Goal: Task Accomplishment & Management: Manage account settings

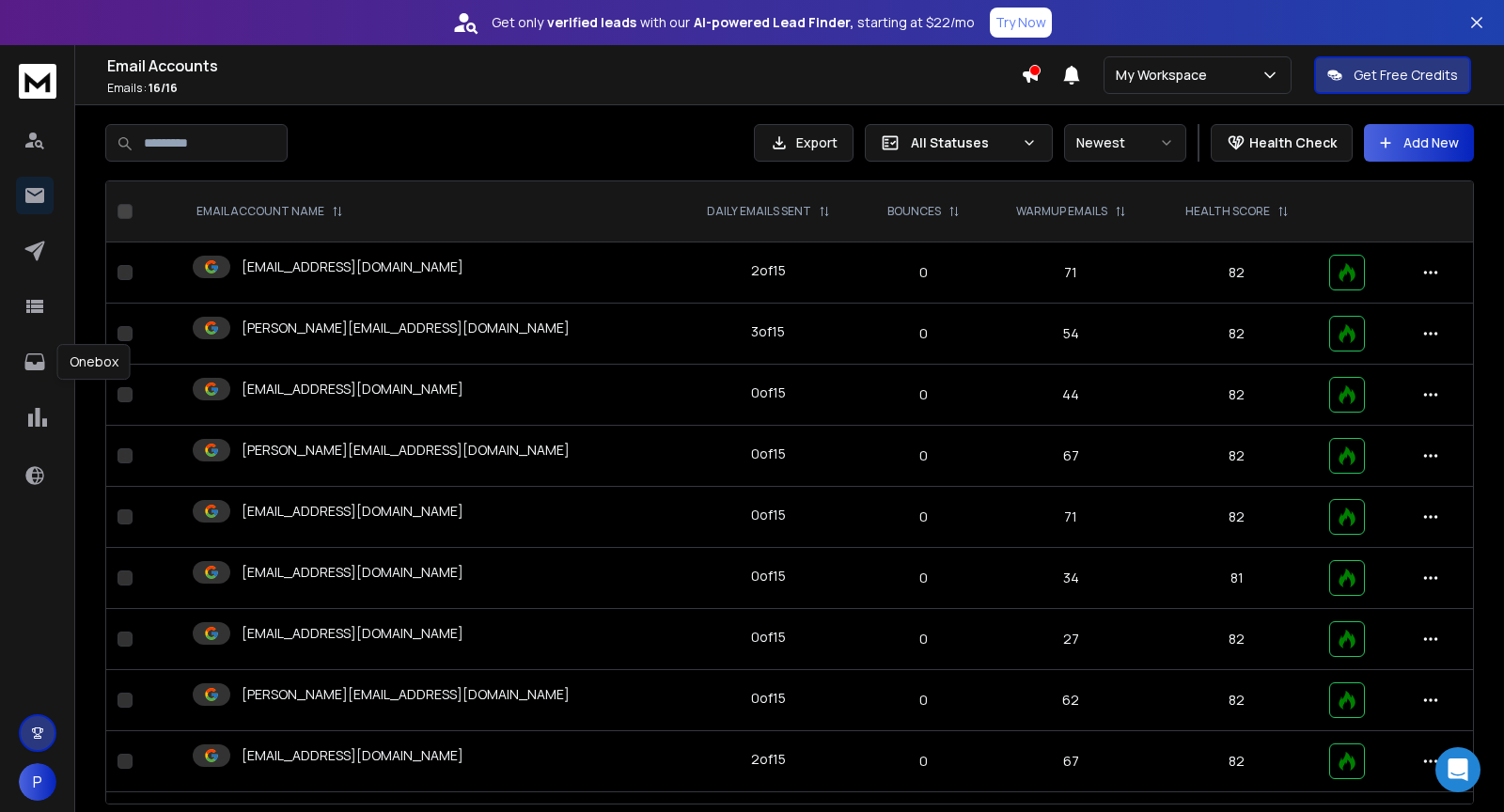
click at [55, 368] on div at bounding box center [38, 365] width 43 height 44
click at [43, 364] on icon at bounding box center [34, 362] width 20 height 17
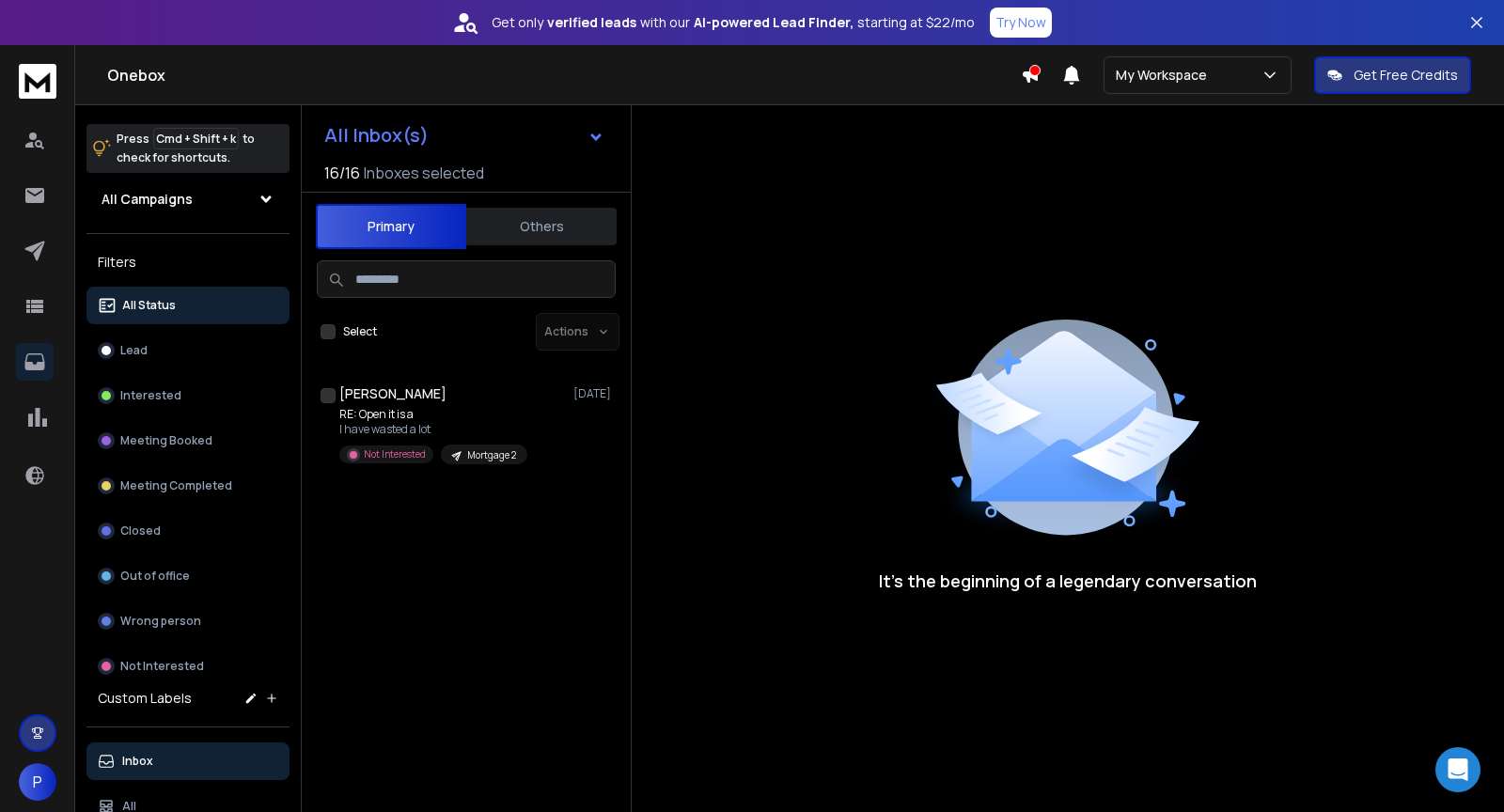
click at [421, 172] on h3 "Inboxes selected" at bounding box center [424, 173] width 120 height 23
click at [481, 142] on button "All Inbox(s)" at bounding box center [464, 135] width 310 height 38
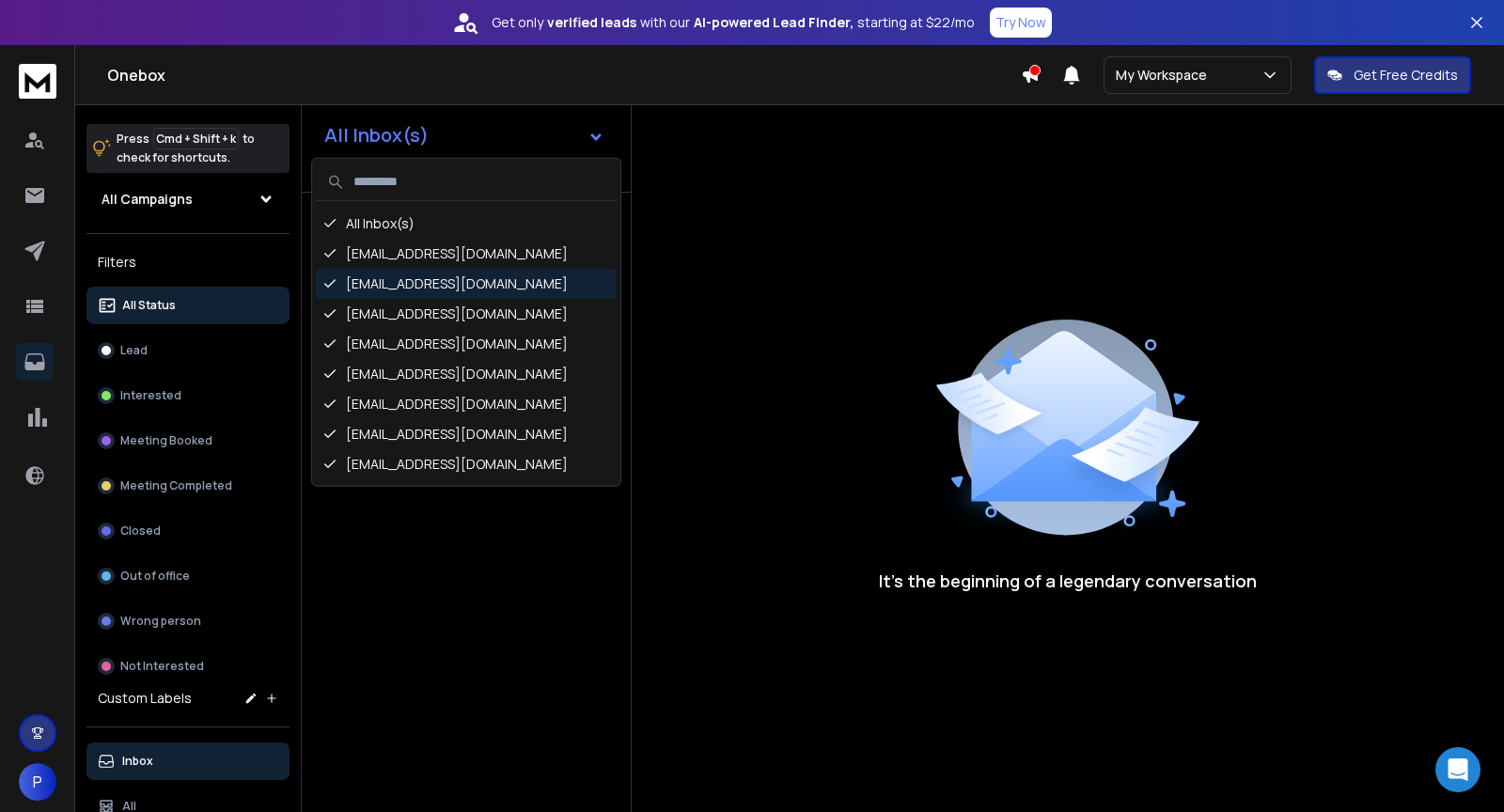
click at [332, 288] on icon at bounding box center [330, 284] width 15 height 15
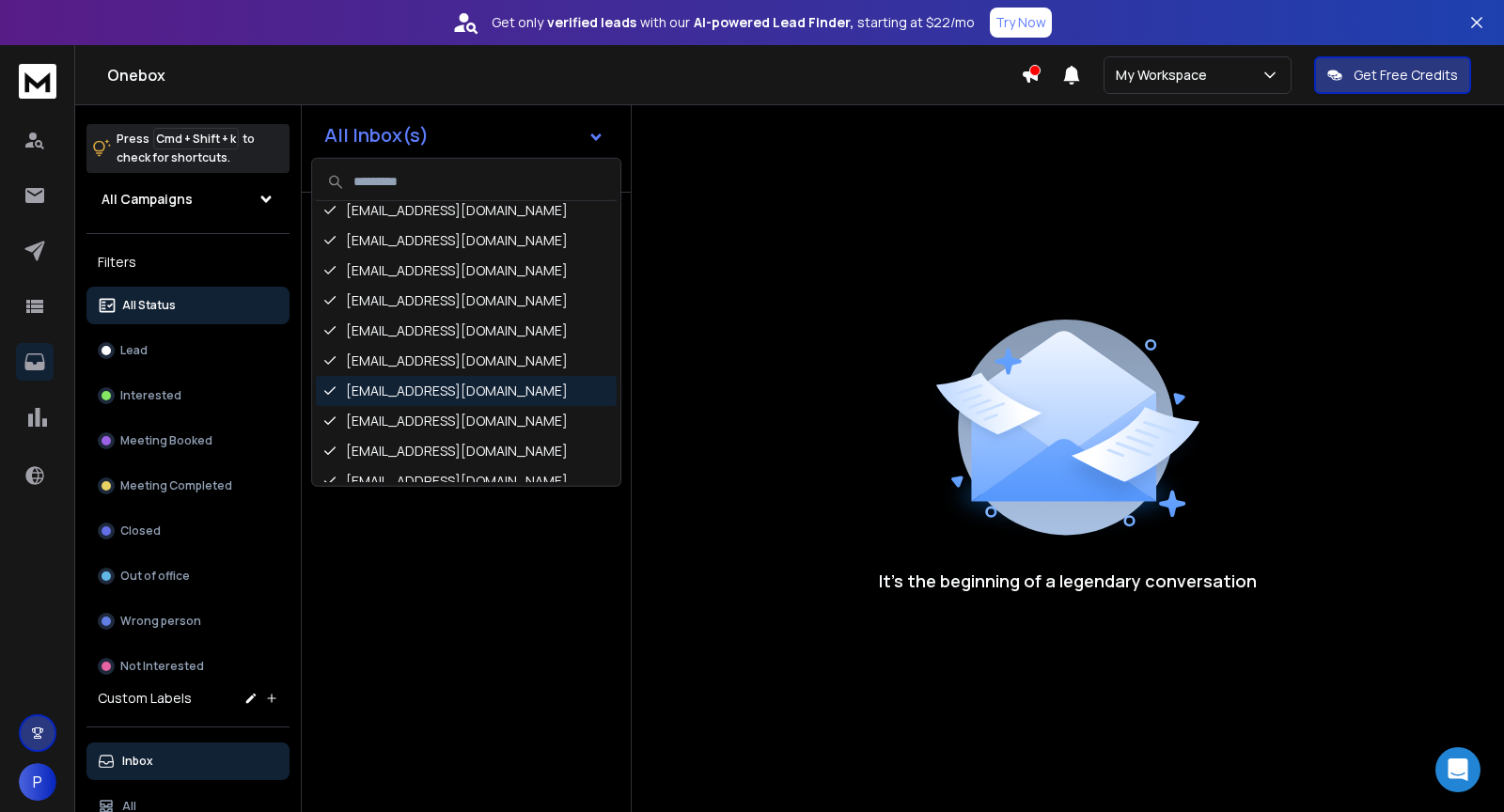
scroll to position [237, 0]
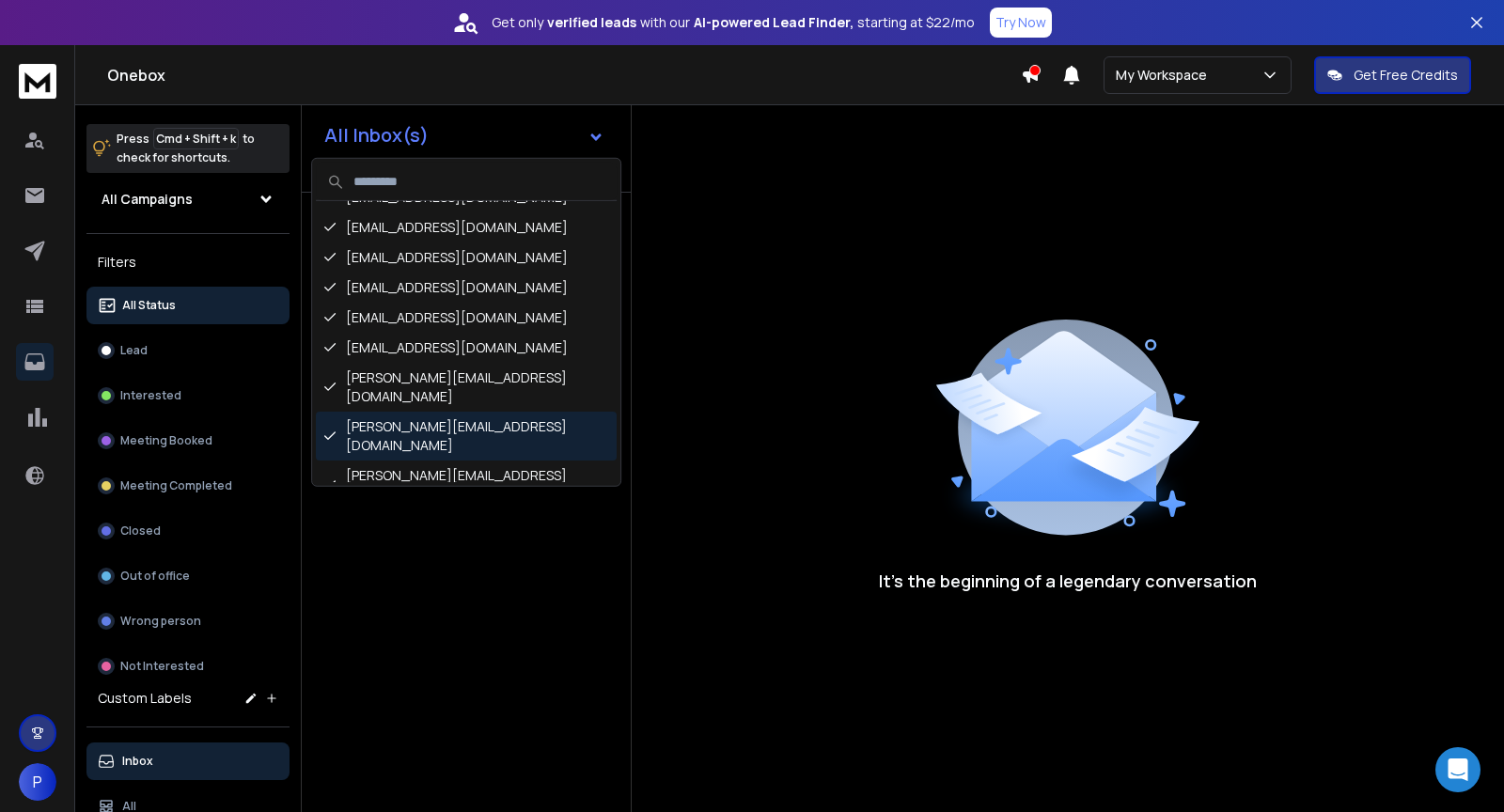
click at [329, 429] on icon at bounding box center [330, 436] width 15 height 15
click at [329, 429] on span at bounding box center [330, 436] width 13 height 13
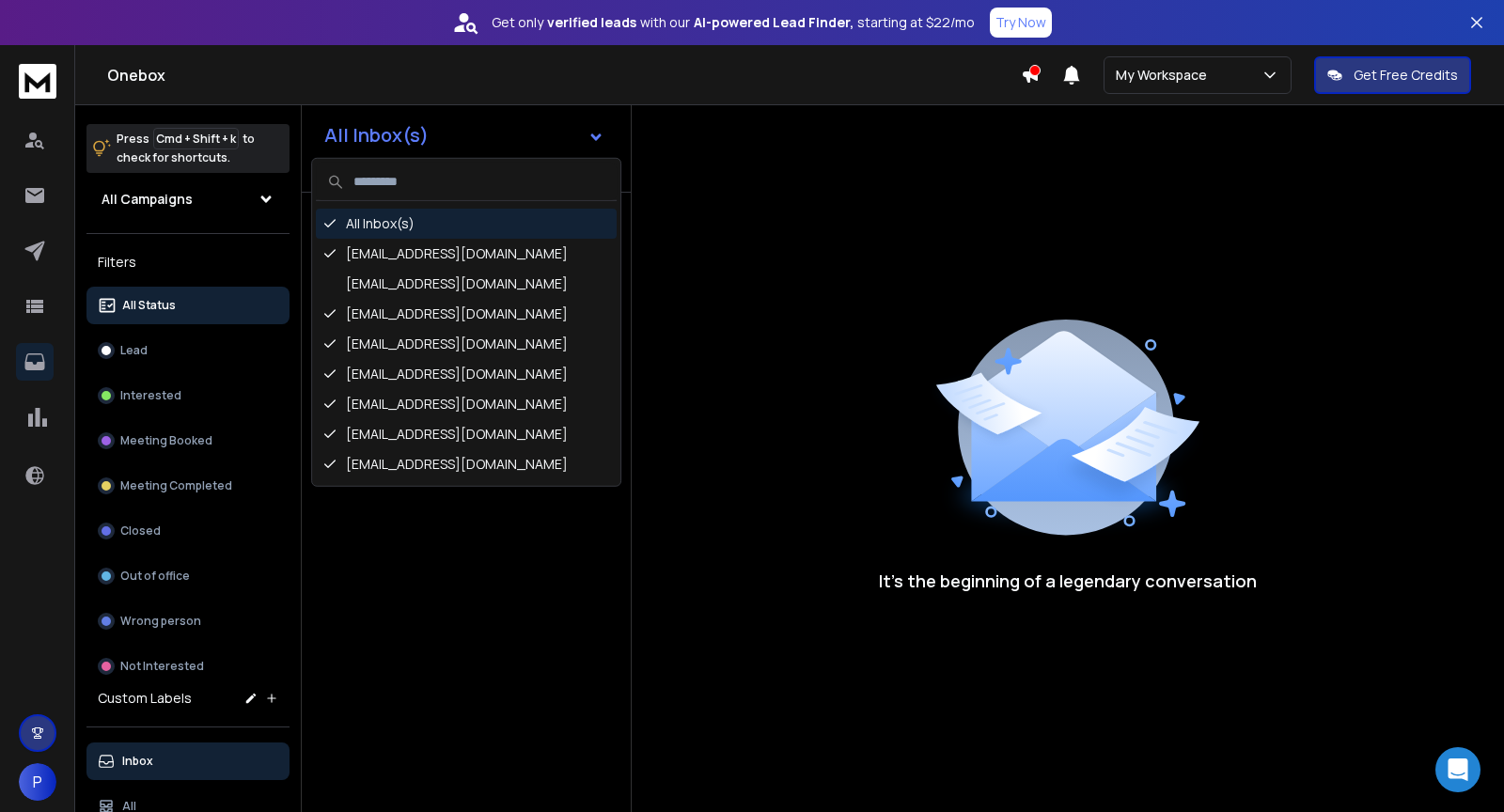
click at [326, 216] on icon at bounding box center [330, 224] width 15 height 15
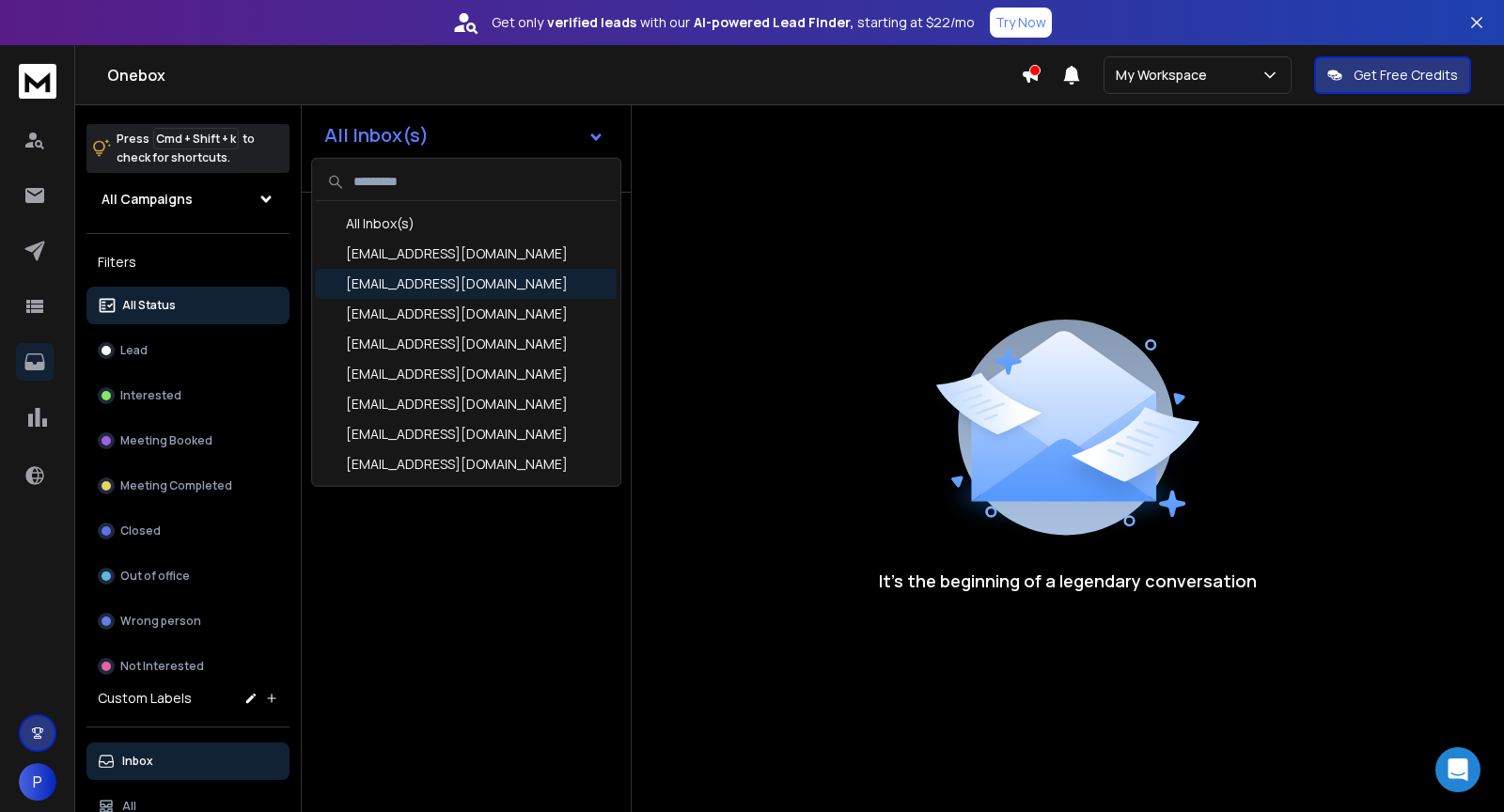
click at [332, 285] on span at bounding box center [330, 284] width 13 height 13
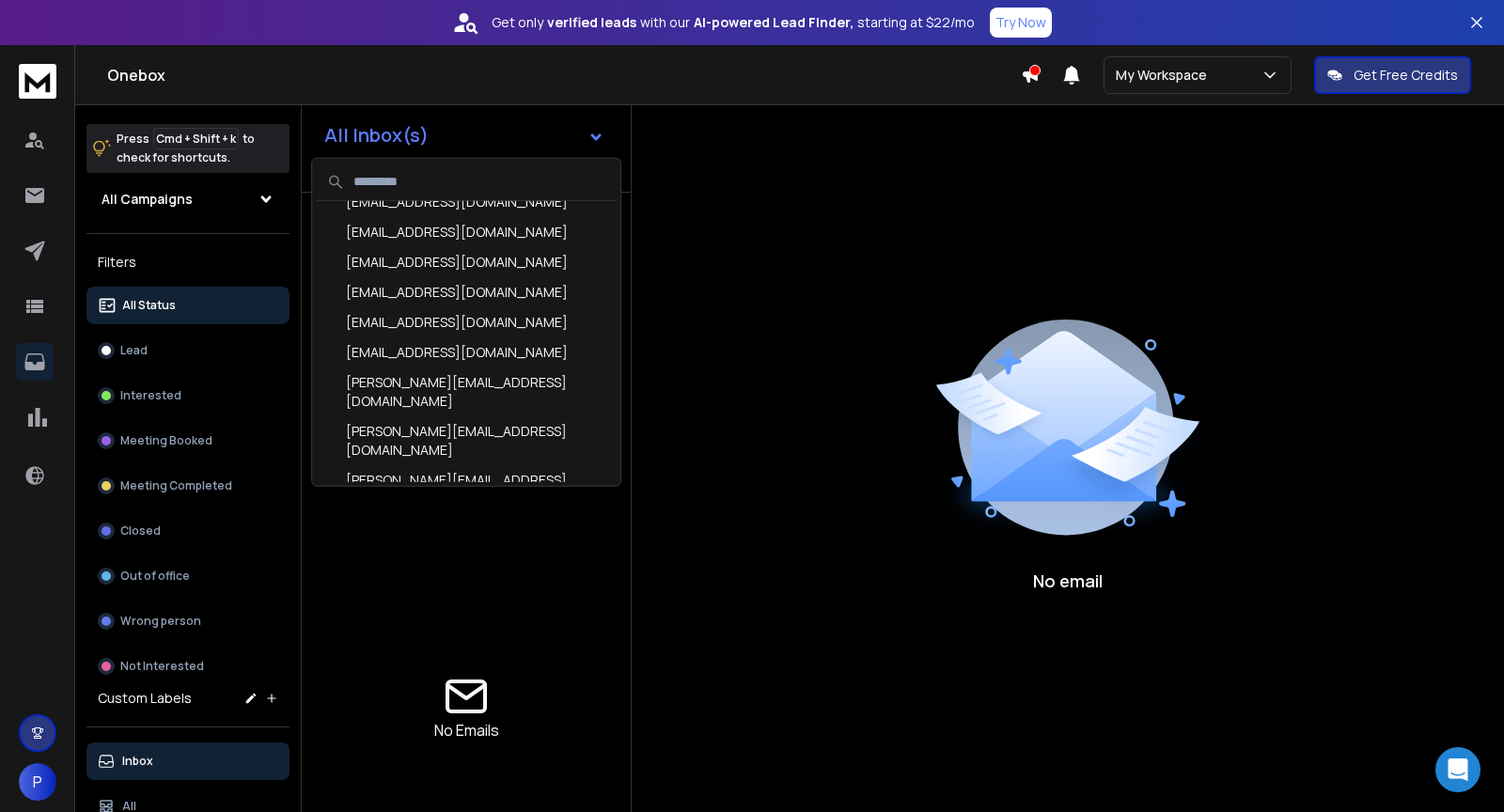
scroll to position [237, 0]
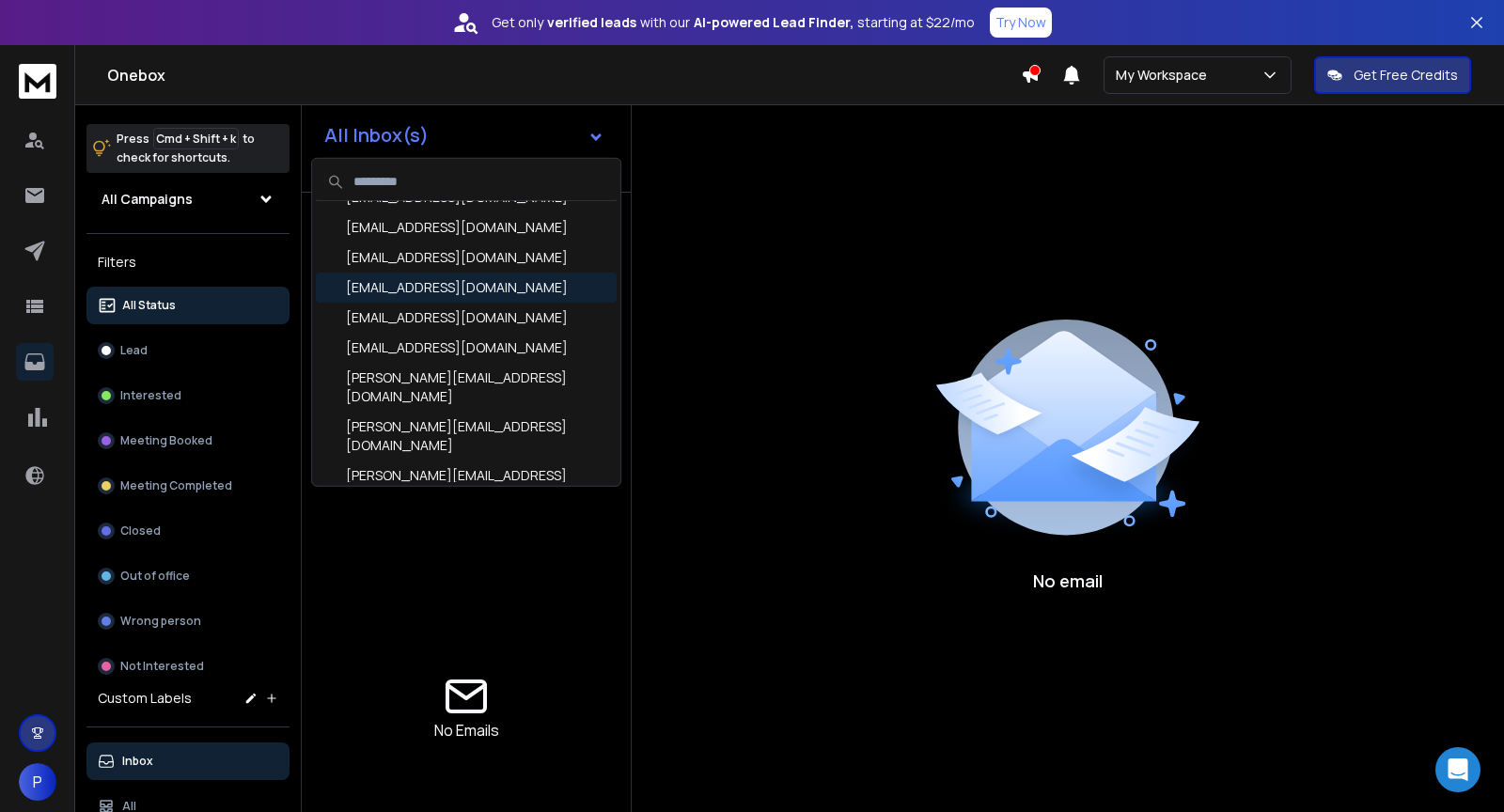
click at [333, 294] on div "[EMAIL_ADDRESS][DOMAIN_NAME]" at bounding box center [466, 288] width 301 height 30
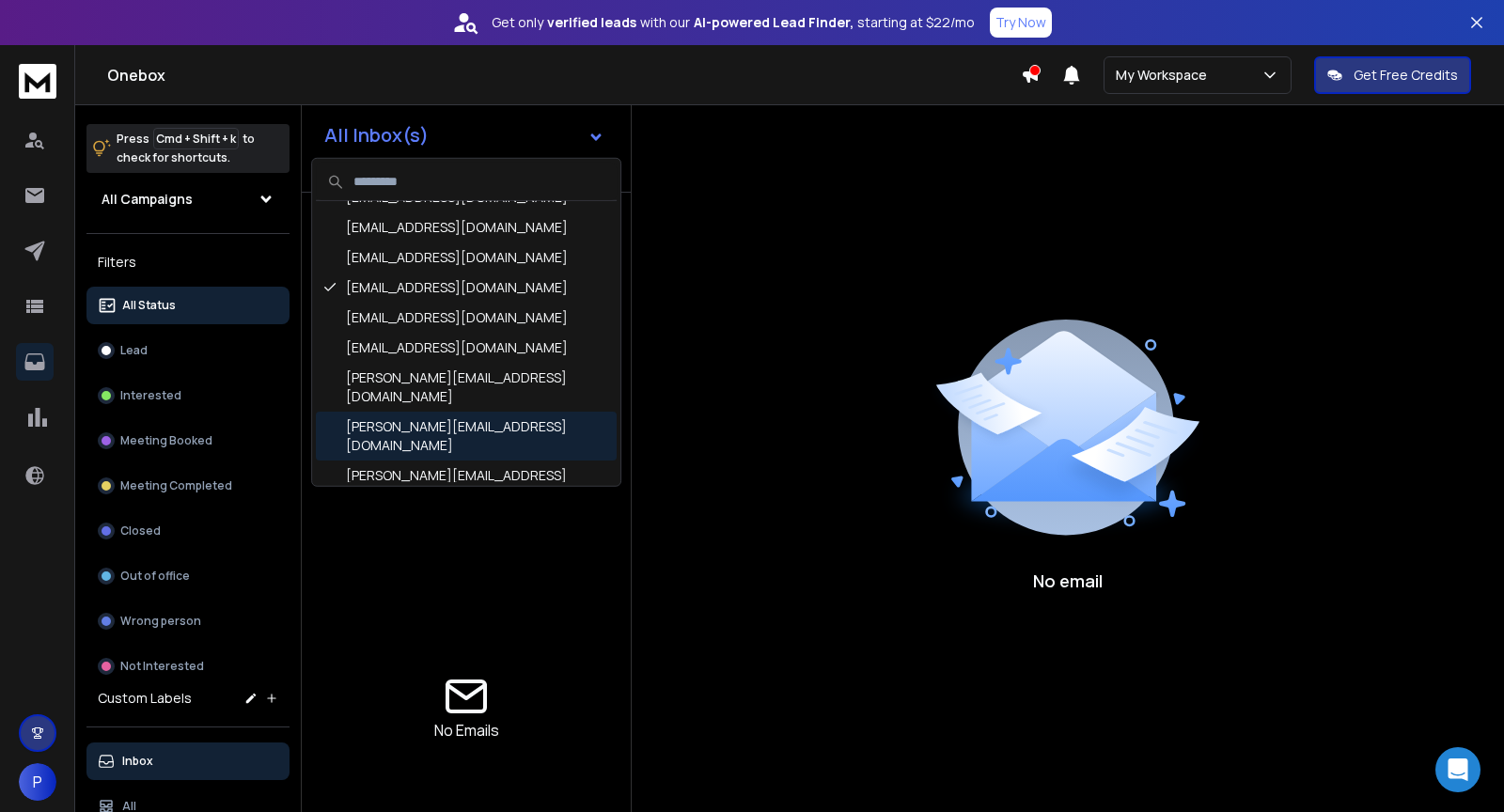
click at [323, 429] on span at bounding box center [330, 436] width 13 height 13
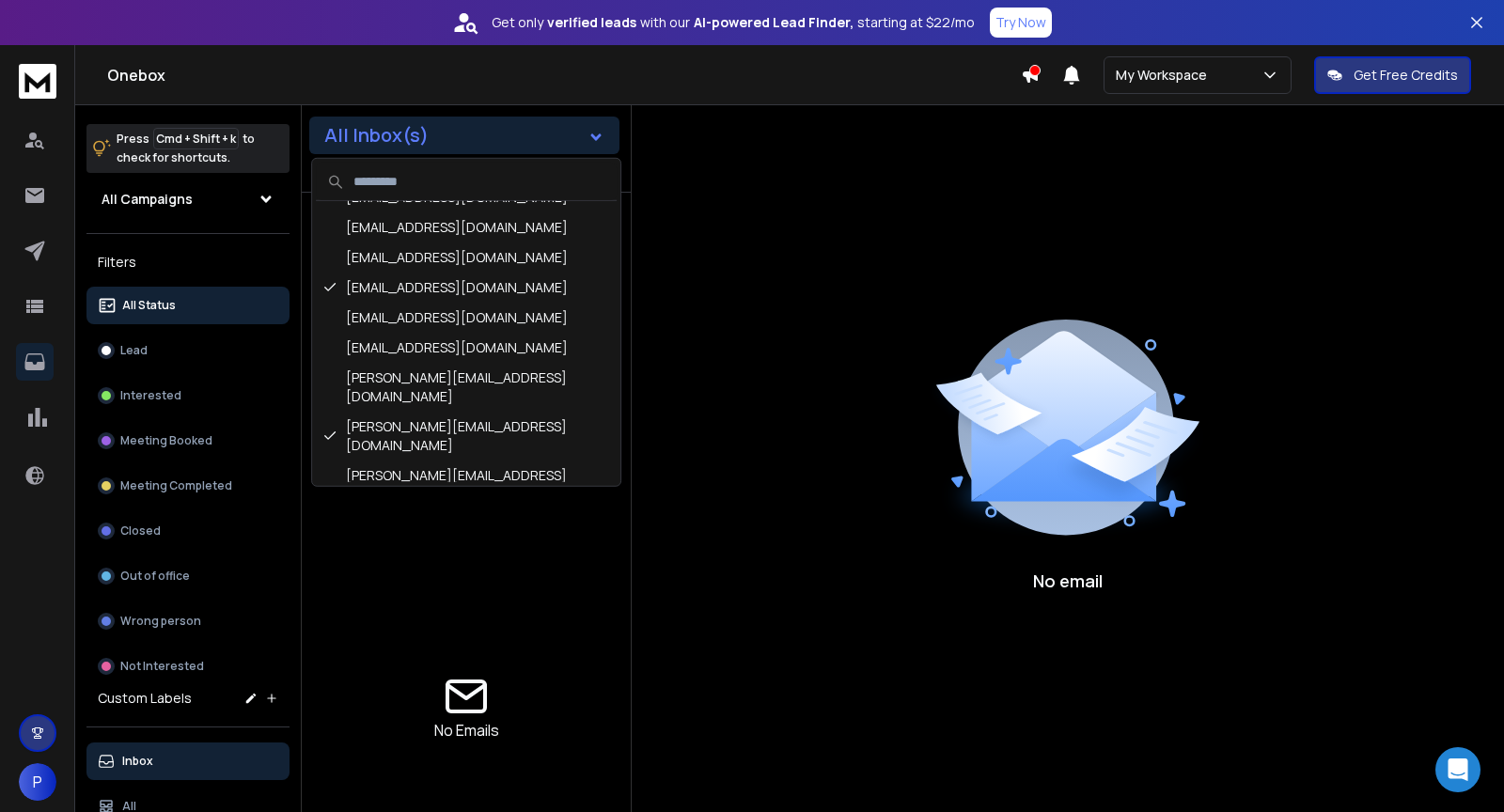
click at [605, 135] on button "All Inbox(s)" at bounding box center [464, 135] width 310 height 38
click at [688, 229] on div "No email" at bounding box center [1068, 450] width 872 height 690
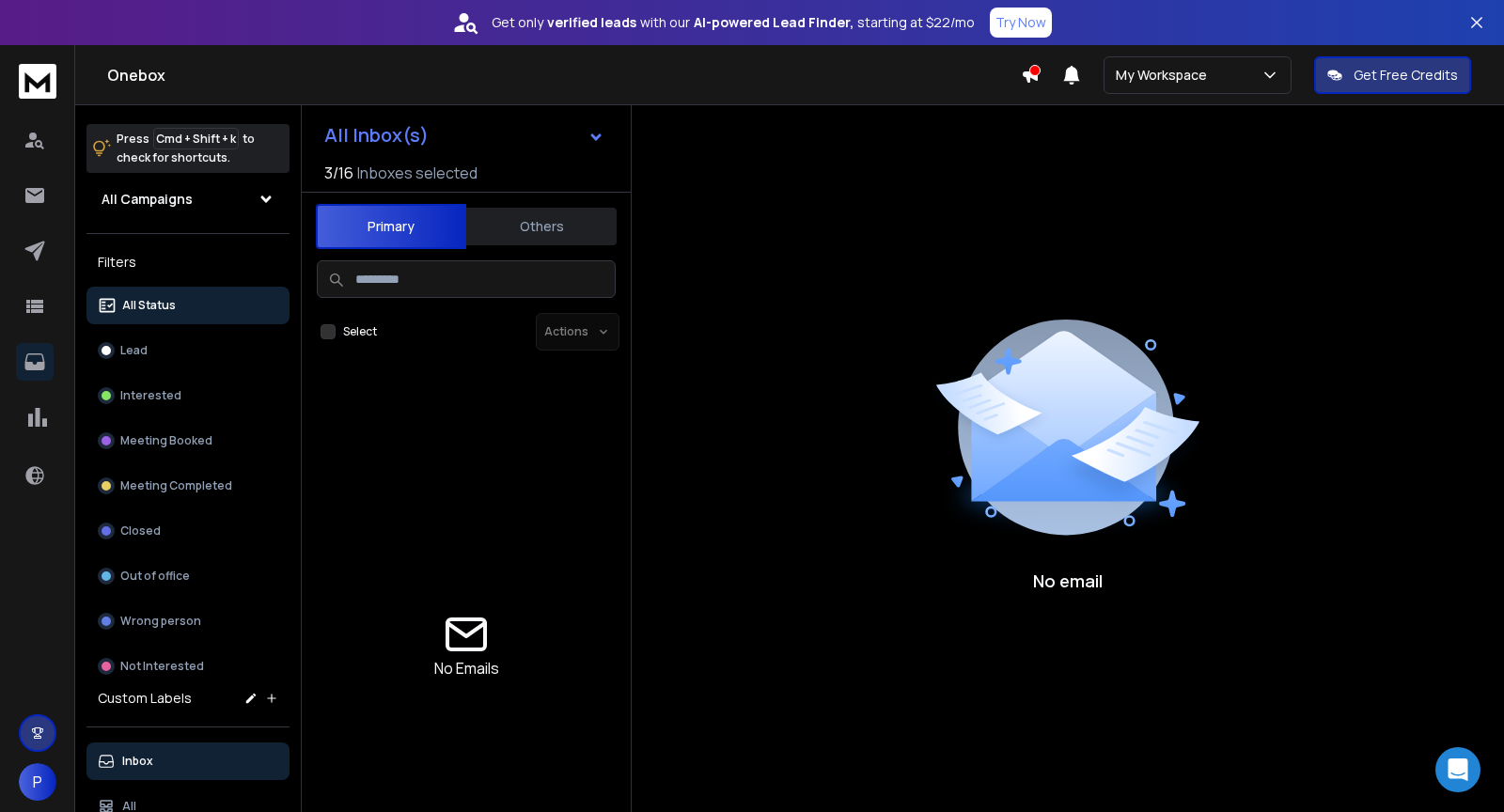
scroll to position [0, 0]
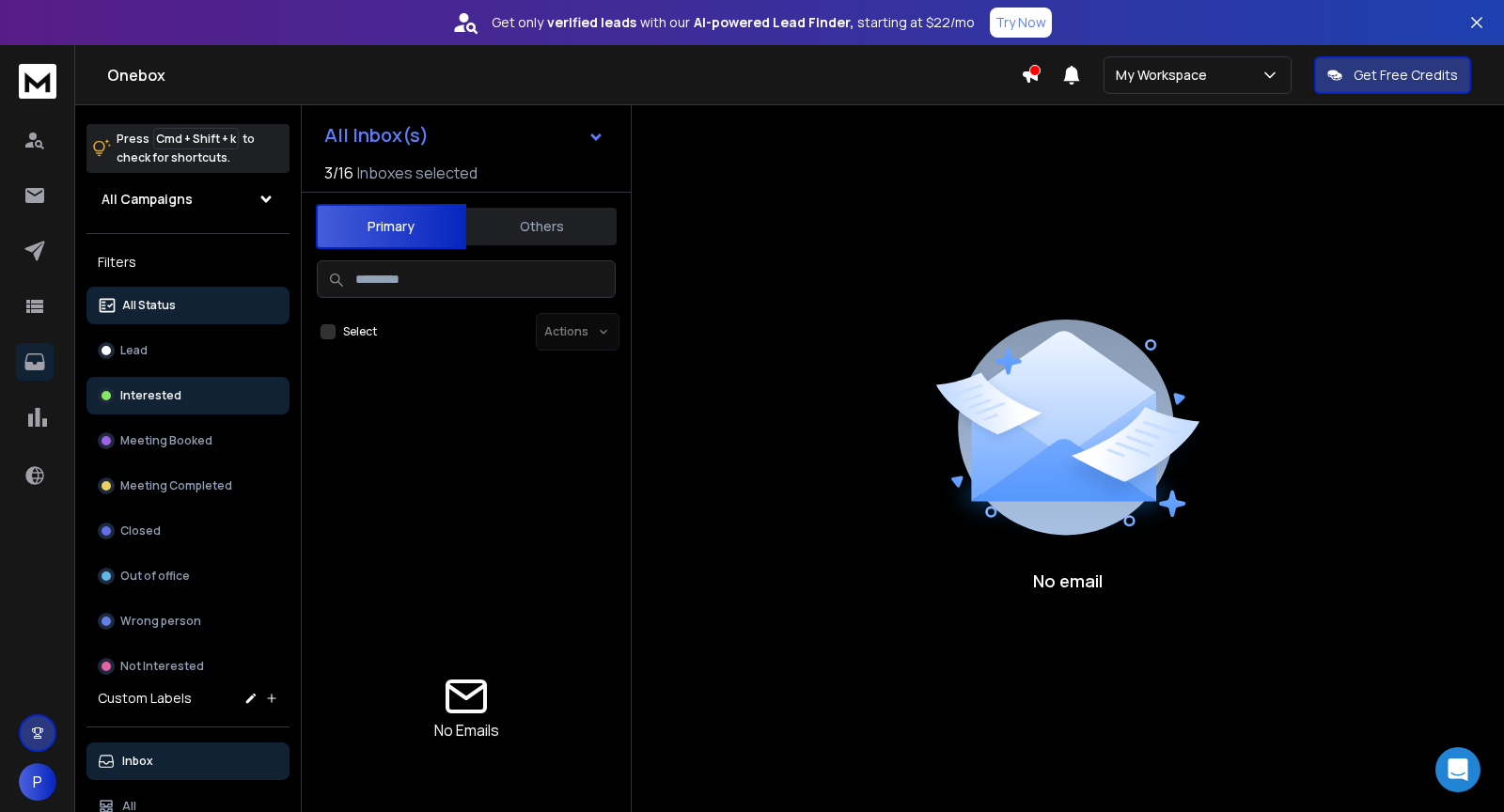
click at [216, 396] on button "Interested" at bounding box center [188, 396] width 203 height 38
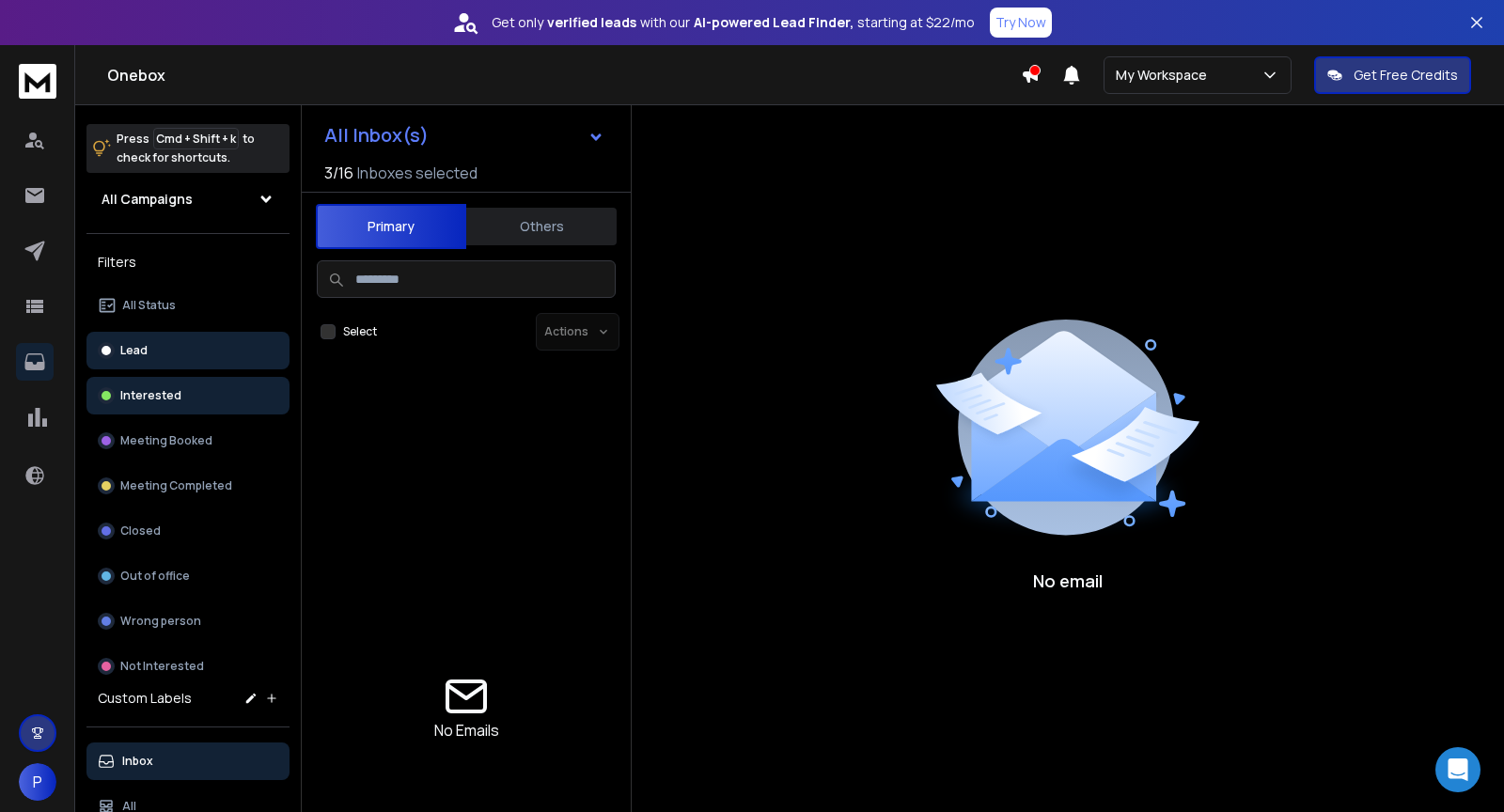
click at [204, 357] on button "Lead" at bounding box center [188, 351] width 203 height 38
click at [42, 360] on icon at bounding box center [34, 362] width 20 height 17
click at [42, 357] on icon at bounding box center [34, 362] width 20 height 17
click at [33, 368] on icon at bounding box center [34, 362] width 20 height 17
click at [38, 258] on icon at bounding box center [34, 250] width 20 height 20
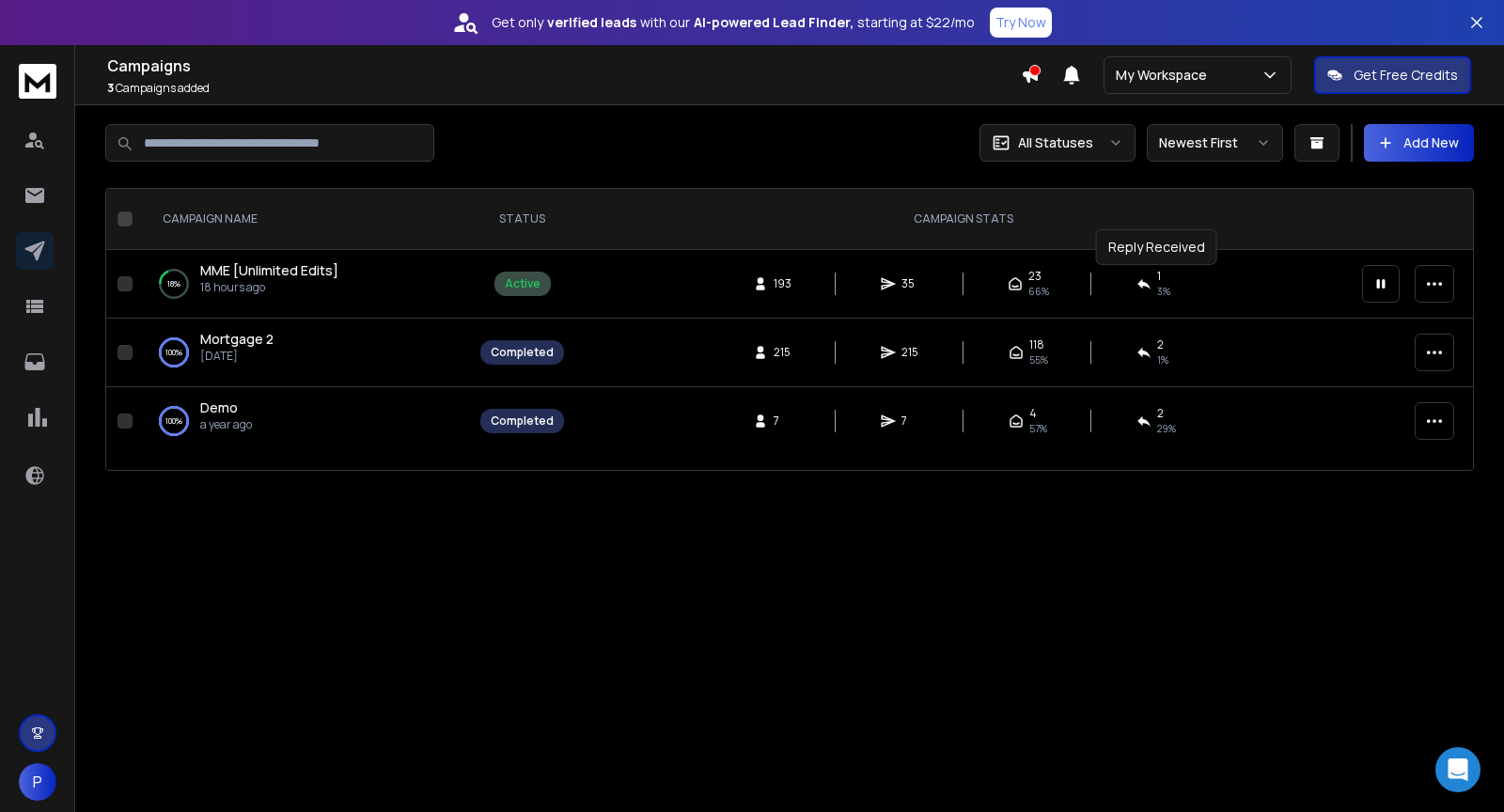
click at [1157, 280] on span "1" at bounding box center [1159, 276] width 4 height 15
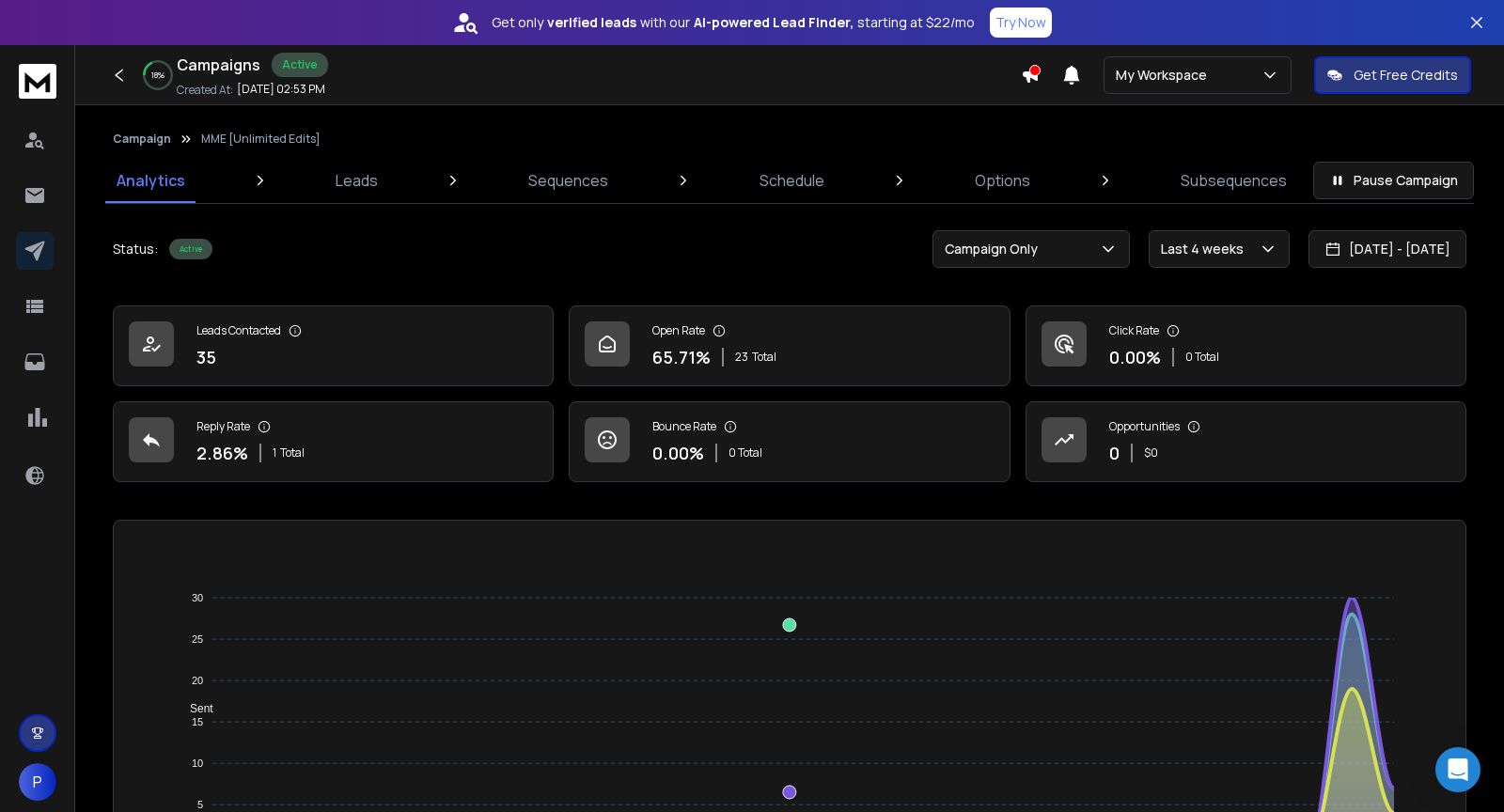
click at [253, 446] on div "2.86 % 1 Total" at bounding box center [250, 453] width 108 height 26
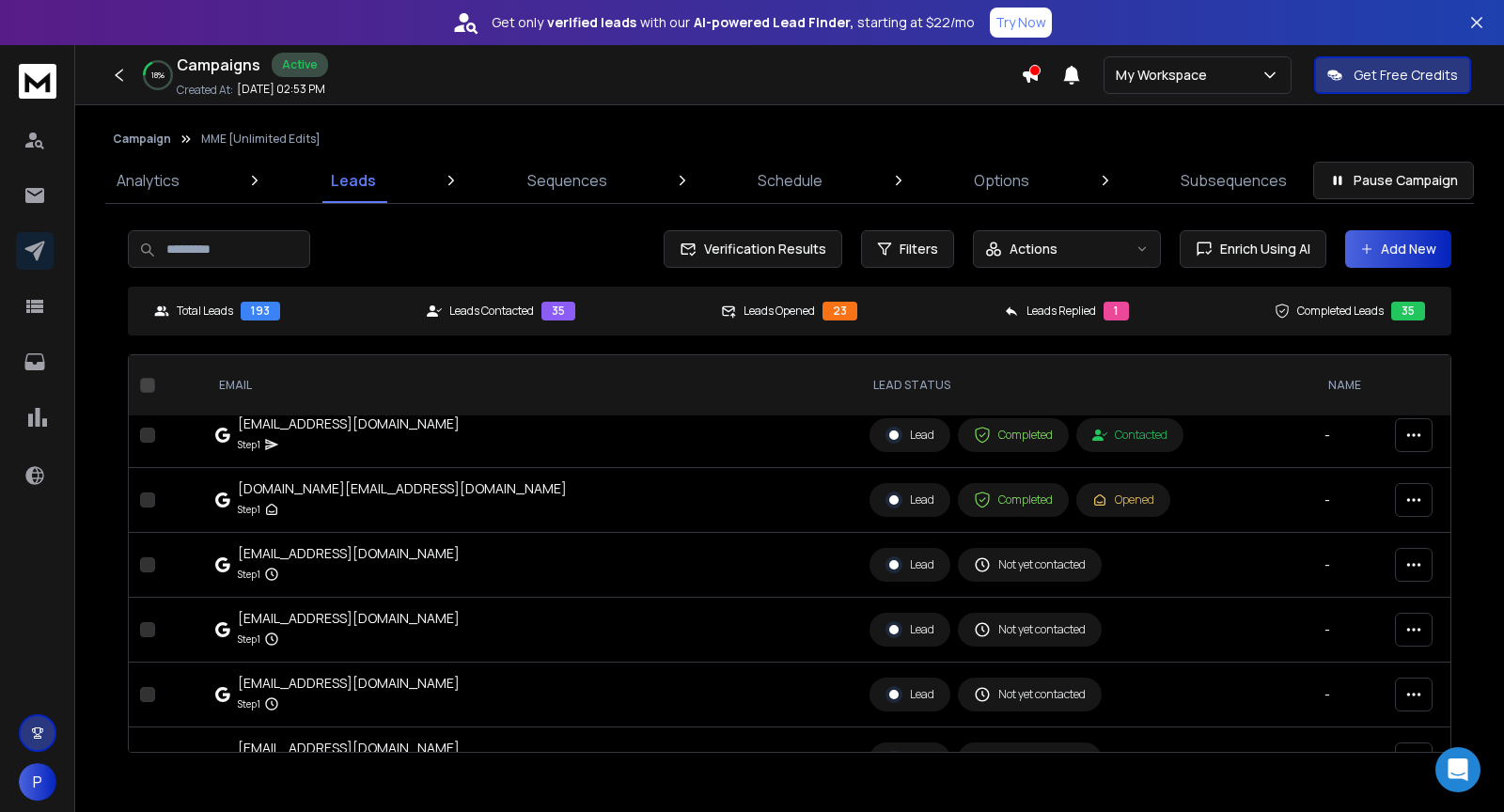
scroll to position [3705, 0]
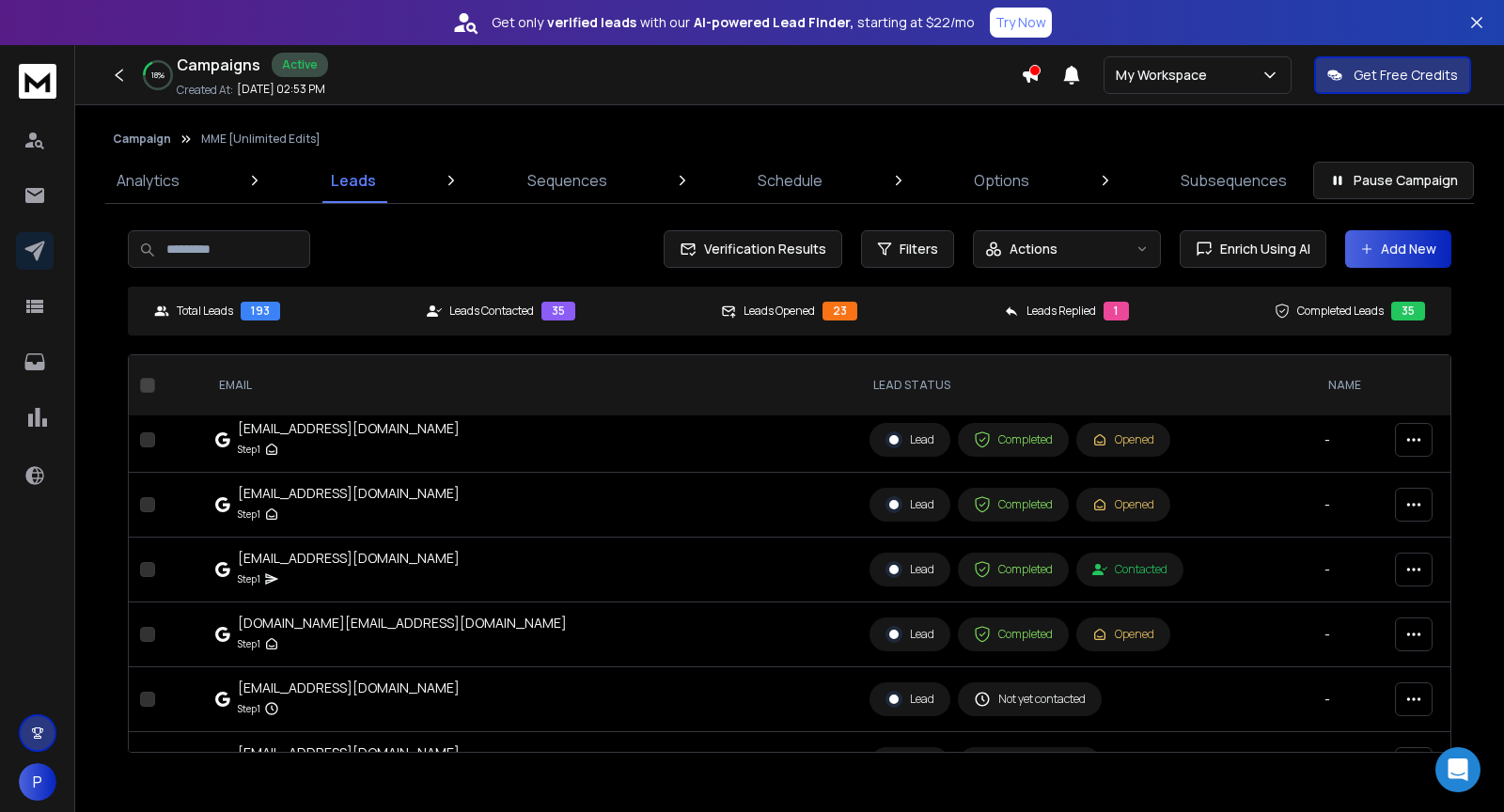
click at [368, 549] on div "[EMAIL_ADDRESS][DOMAIN_NAME]" at bounding box center [349, 558] width 222 height 19
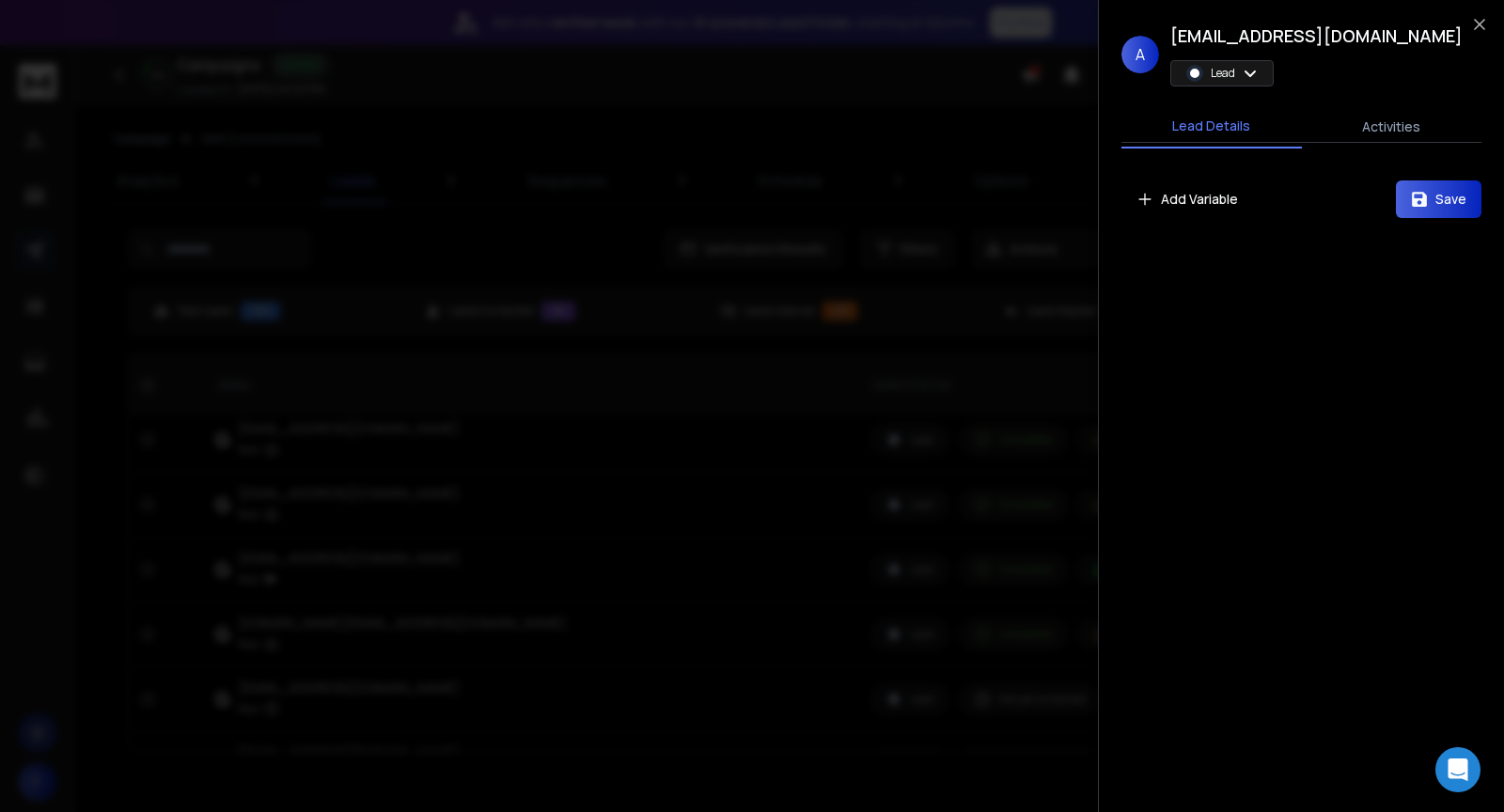
click at [1362, 120] on button "Activities" at bounding box center [1392, 127] width 180 height 41
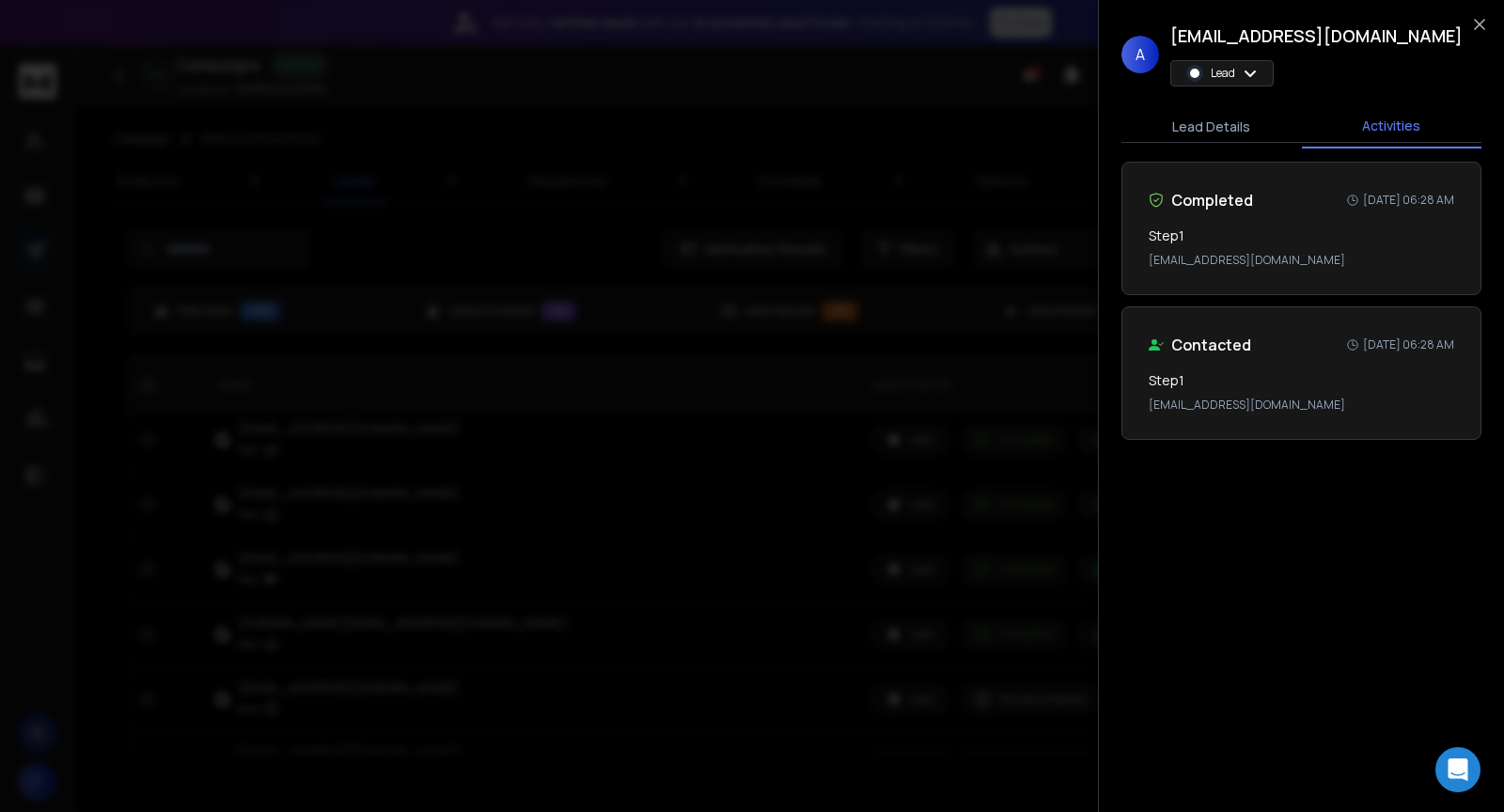
click at [1323, 263] on p "[EMAIL_ADDRESS][DOMAIN_NAME]" at bounding box center [1301, 260] width 306 height 15
click at [1363, 196] on p "[DATE] 06:28 AM" at bounding box center [1408, 200] width 91 height 15
click at [1225, 400] on p "[EMAIL_ADDRESS][DOMAIN_NAME]" at bounding box center [1301, 405] width 306 height 15
click at [1346, 348] on icon at bounding box center [1353, 345] width 13 height 13
click at [1052, 227] on div at bounding box center [752, 406] width 1504 height 812
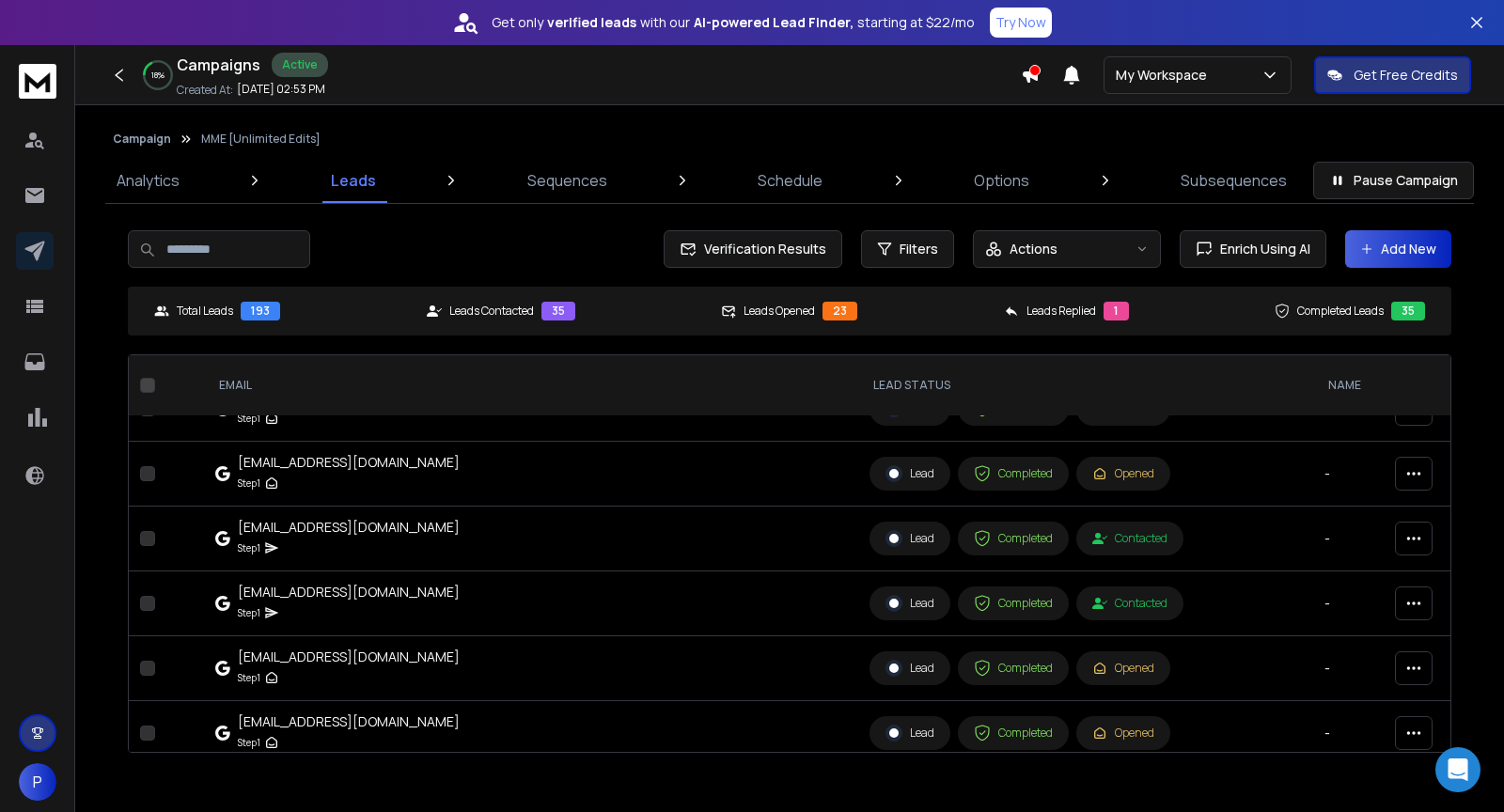
scroll to position [3412, 0]
click at [1092, 595] on div "Contacted" at bounding box center [1130, 602] width 75 height 15
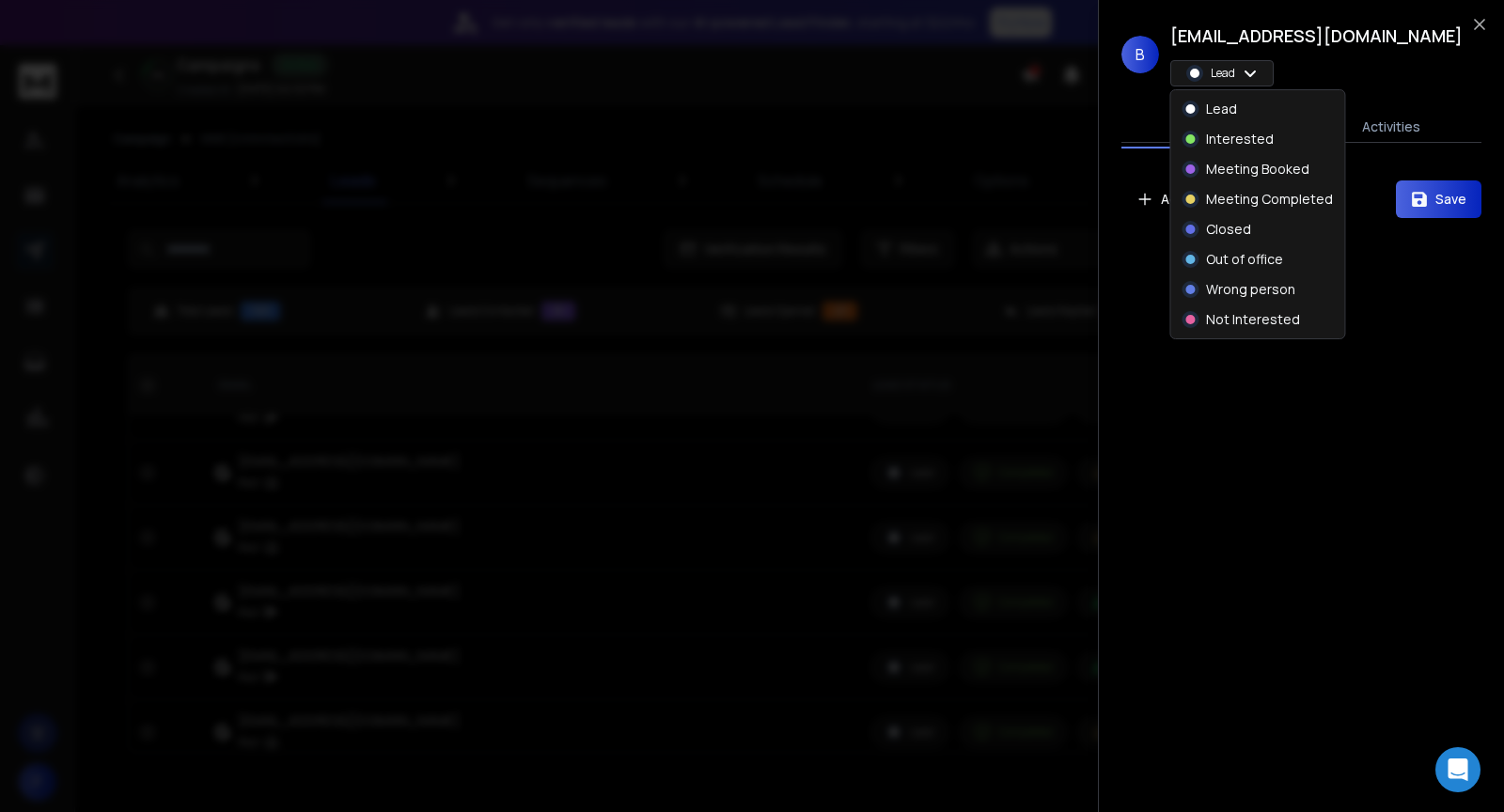
click at [1257, 76] on body "Get only verified leads with our AI-powered Lead Finder, starting at $22/mo Try…" at bounding box center [752, 406] width 1504 height 812
click at [1486, 29] on div at bounding box center [752, 406] width 1504 height 812
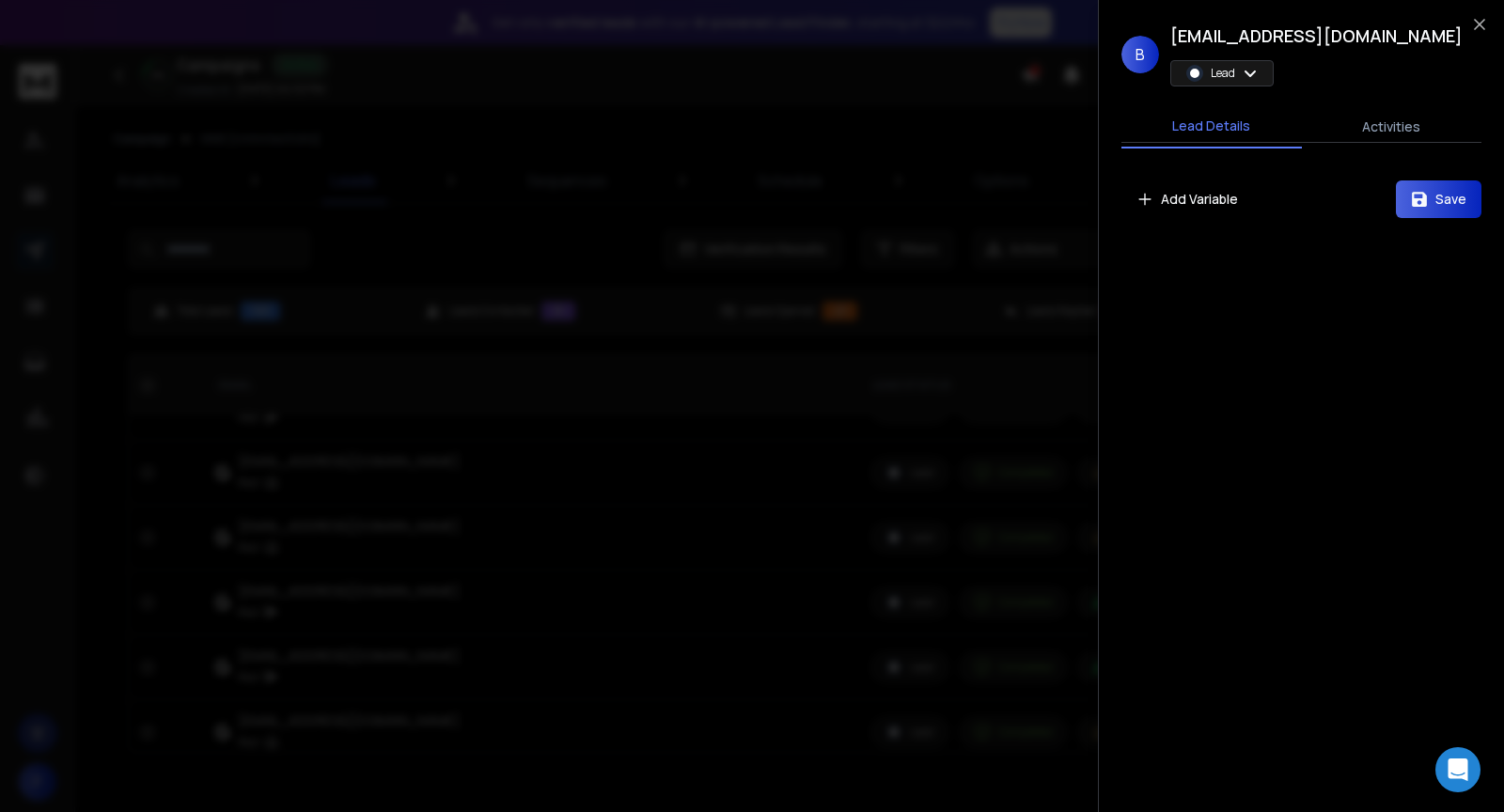
click at [1486, 29] on icon "button" at bounding box center [1480, 24] width 19 height 19
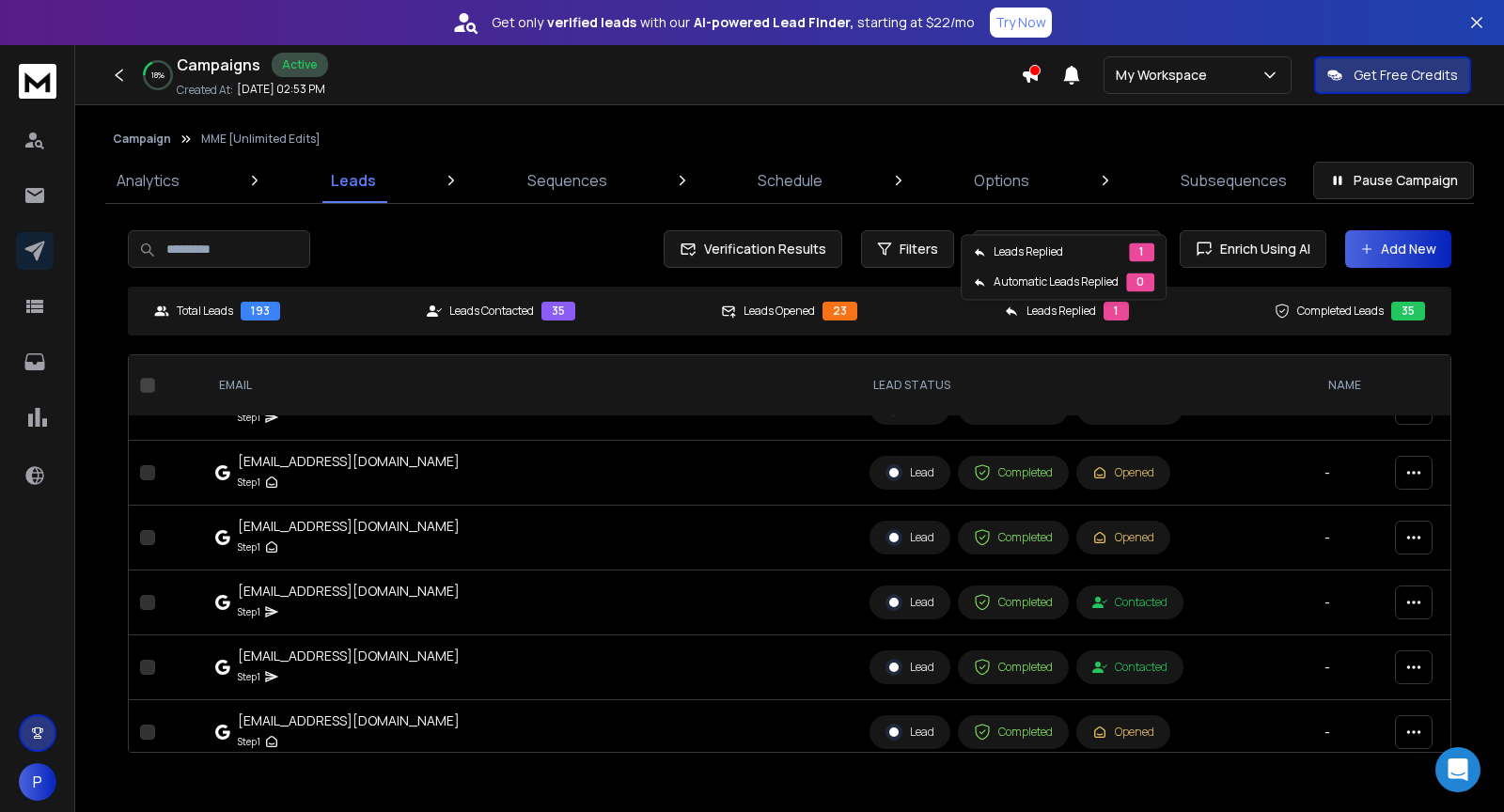
click at [1090, 318] on div "Leads Replied 1" at bounding box center [1066, 311] width 125 height 19
click at [1075, 310] on p "Leads Replied" at bounding box center [1061, 311] width 70 height 15
click at [1115, 311] on div "1" at bounding box center [1116, 311] width 25 height 19
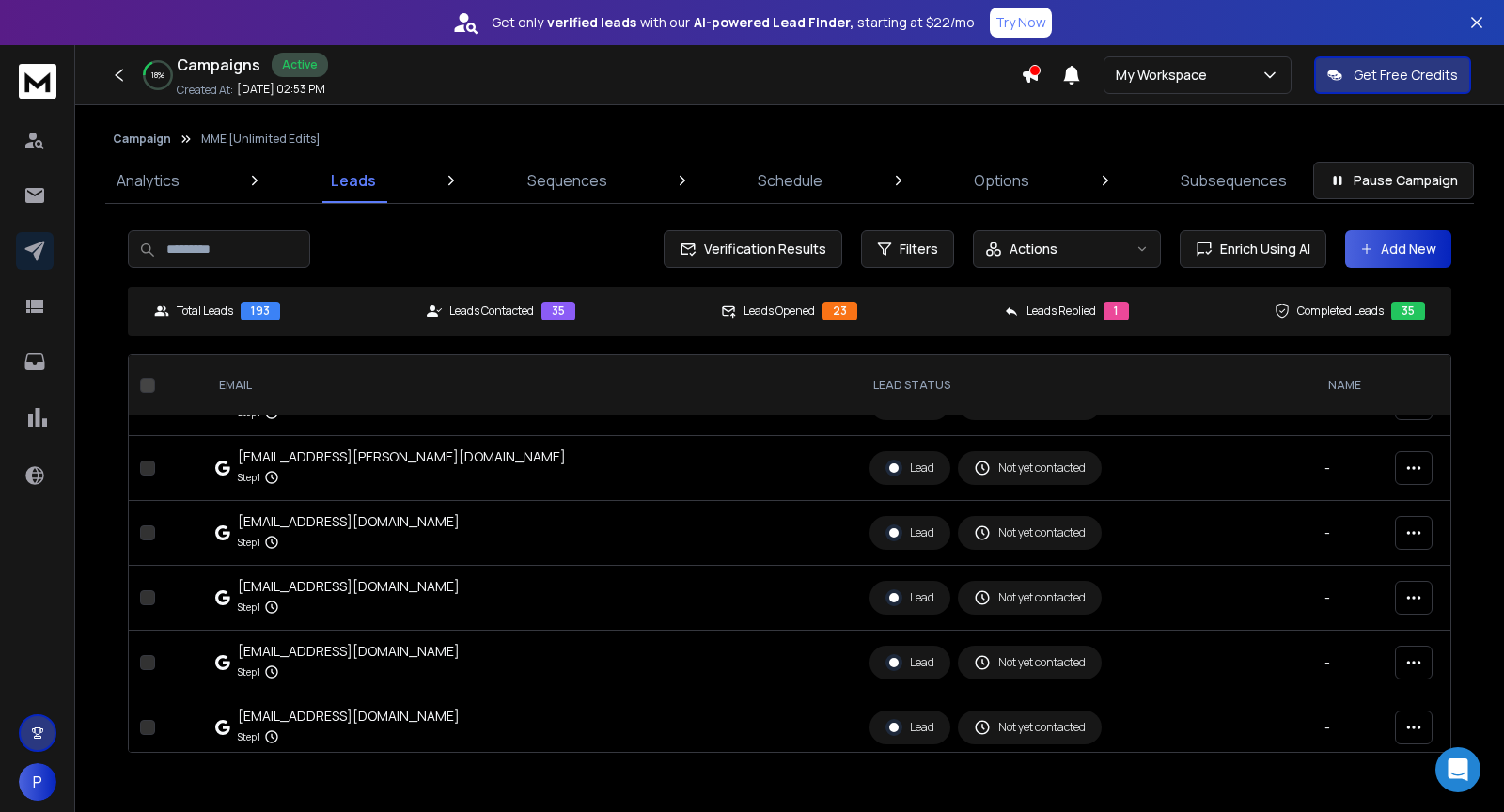
scroll to position [0, 0]
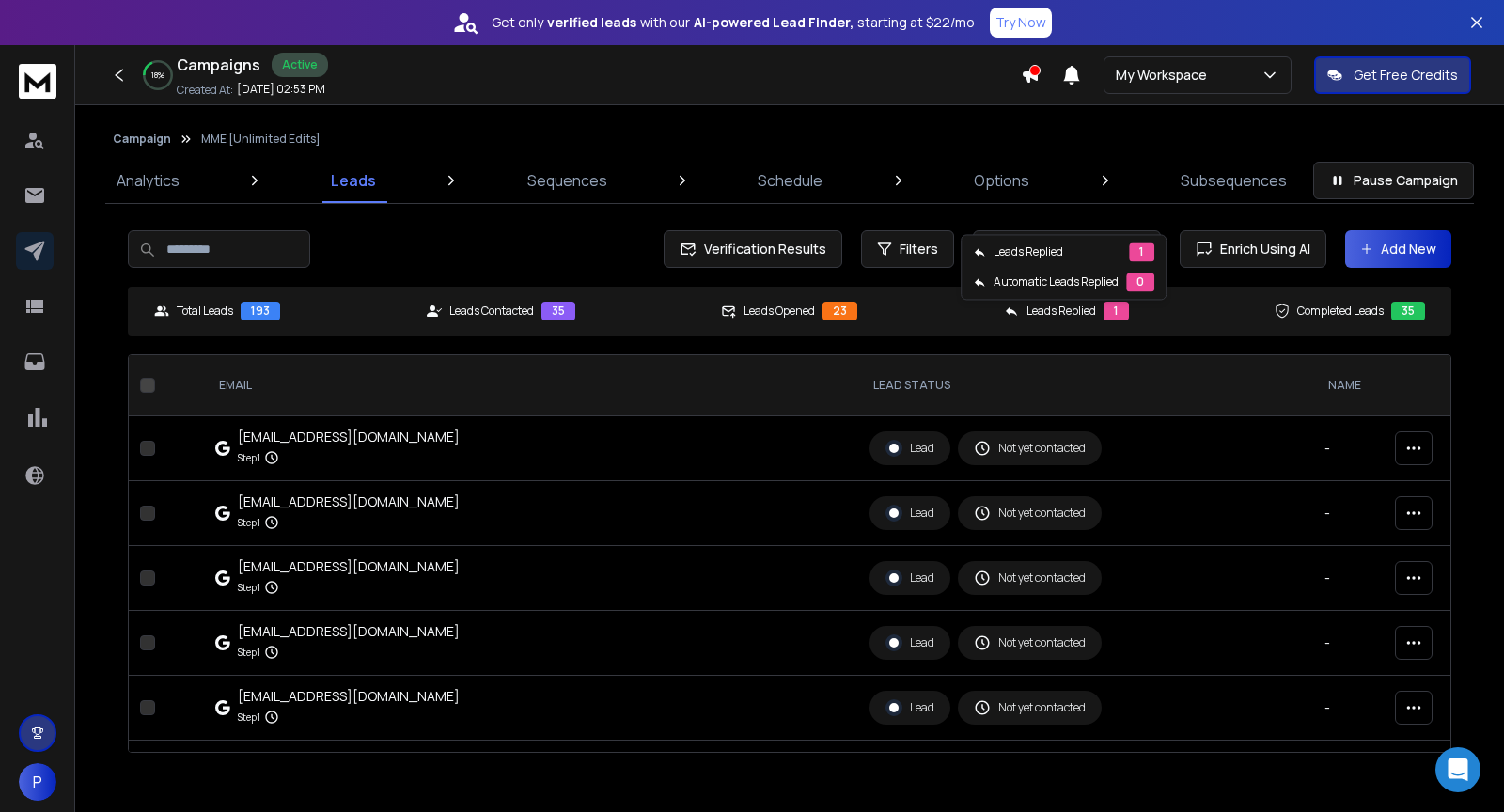
click at [1121, 309] on div "1" at bounding box center [1116, 311] width 25 height 19
click at [1059, 319] on div "Leads Replied 1" at bounding box center [1066, 311] width 125 height 19
click at [1113, 315] on div "1" at bounding box center [1116, 311] width 25 height 19
click at [1071, 327] on div "Total Leads 193 Leads Contacted 35 Leads Opened 23 Leads Replied 1 Completed Le…" at bounding box center [790, 311] width 1324 height 49
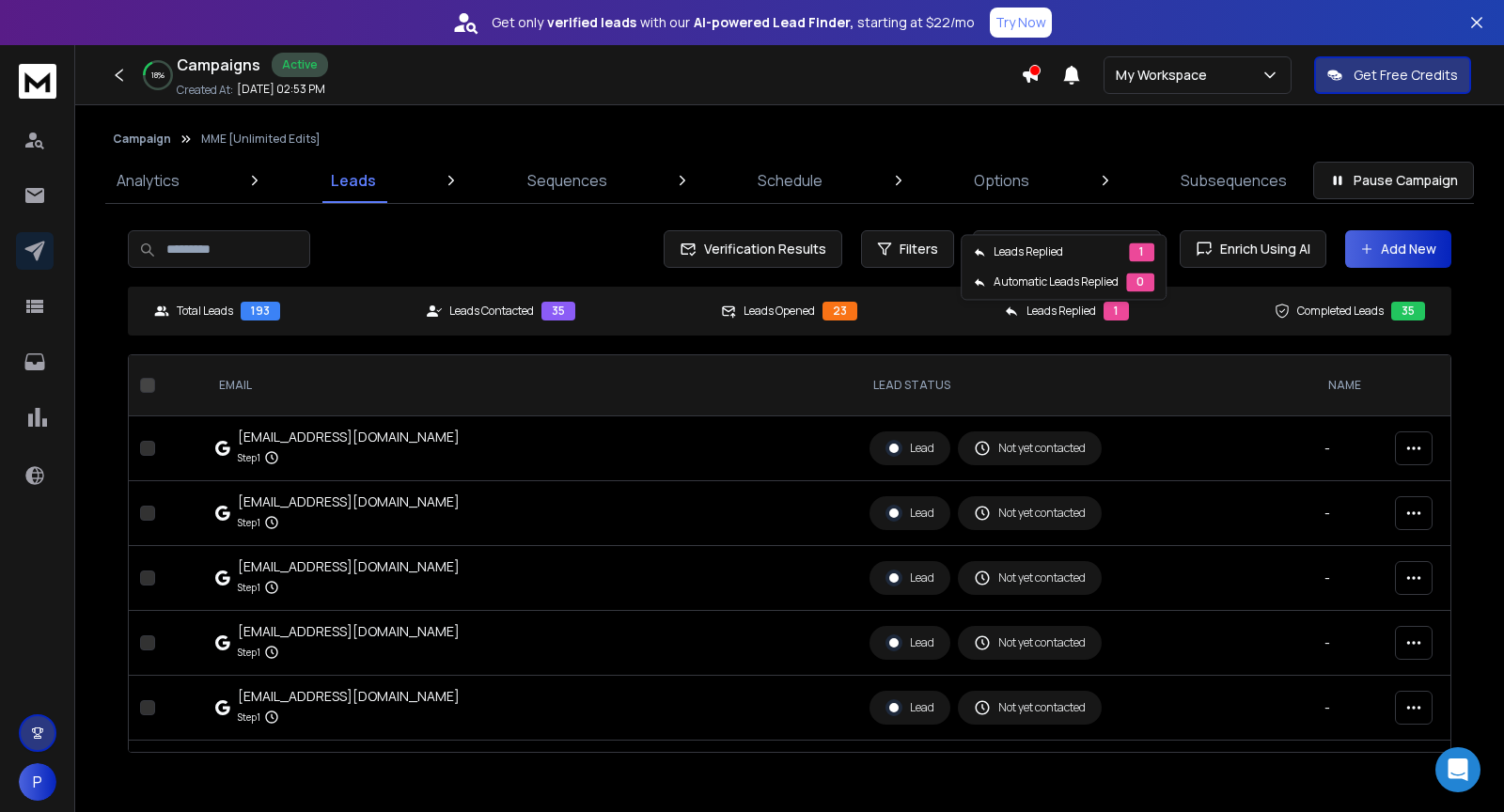
click at [1136, 254] on div "1" at bounding box center [1141, 252] width 25 height 19
click at [1087, 316] on p "Leads Replied" at bounding box center [1061, 311] width 70 height 15
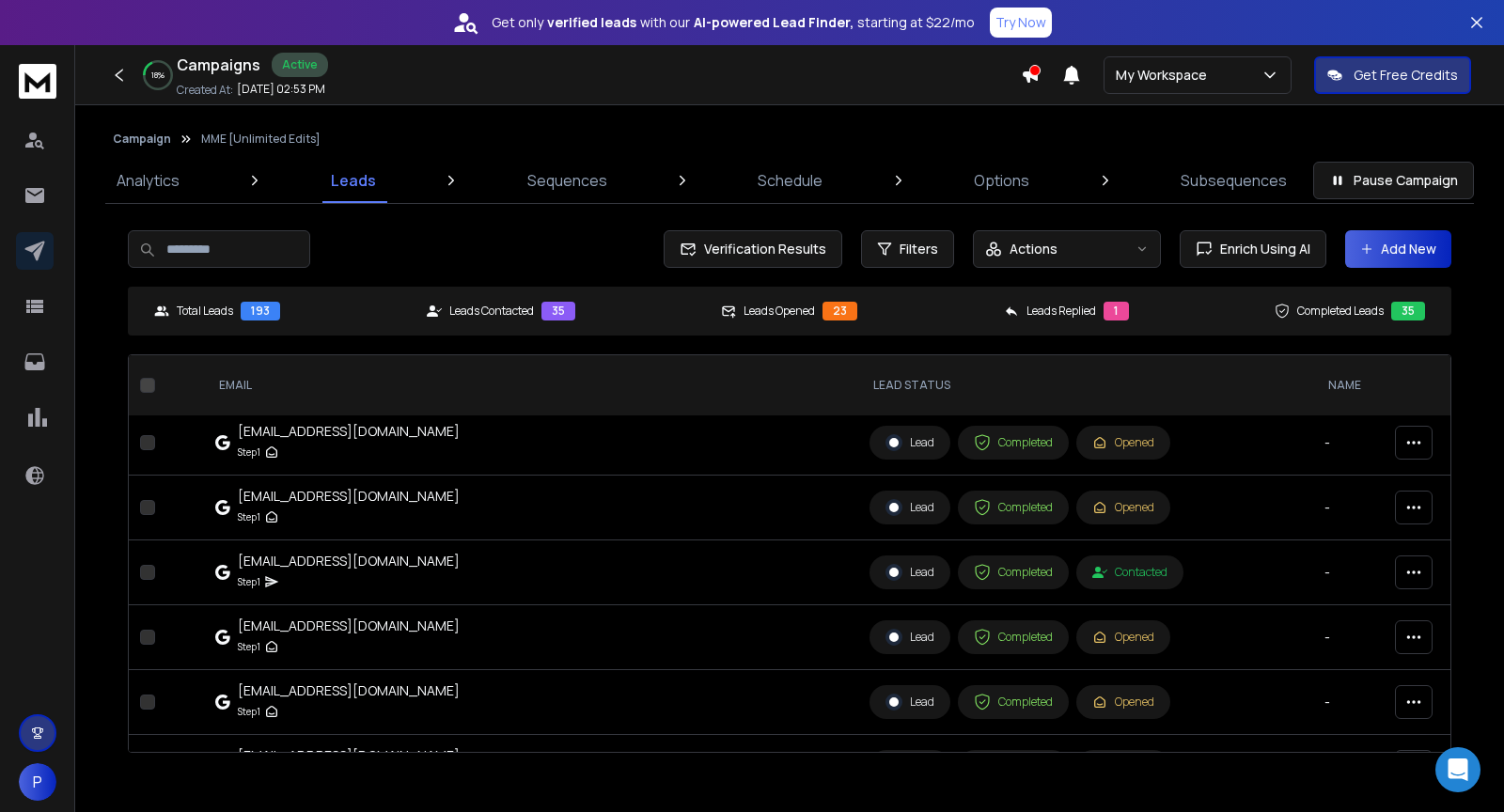
scroll to position [2321, 0]
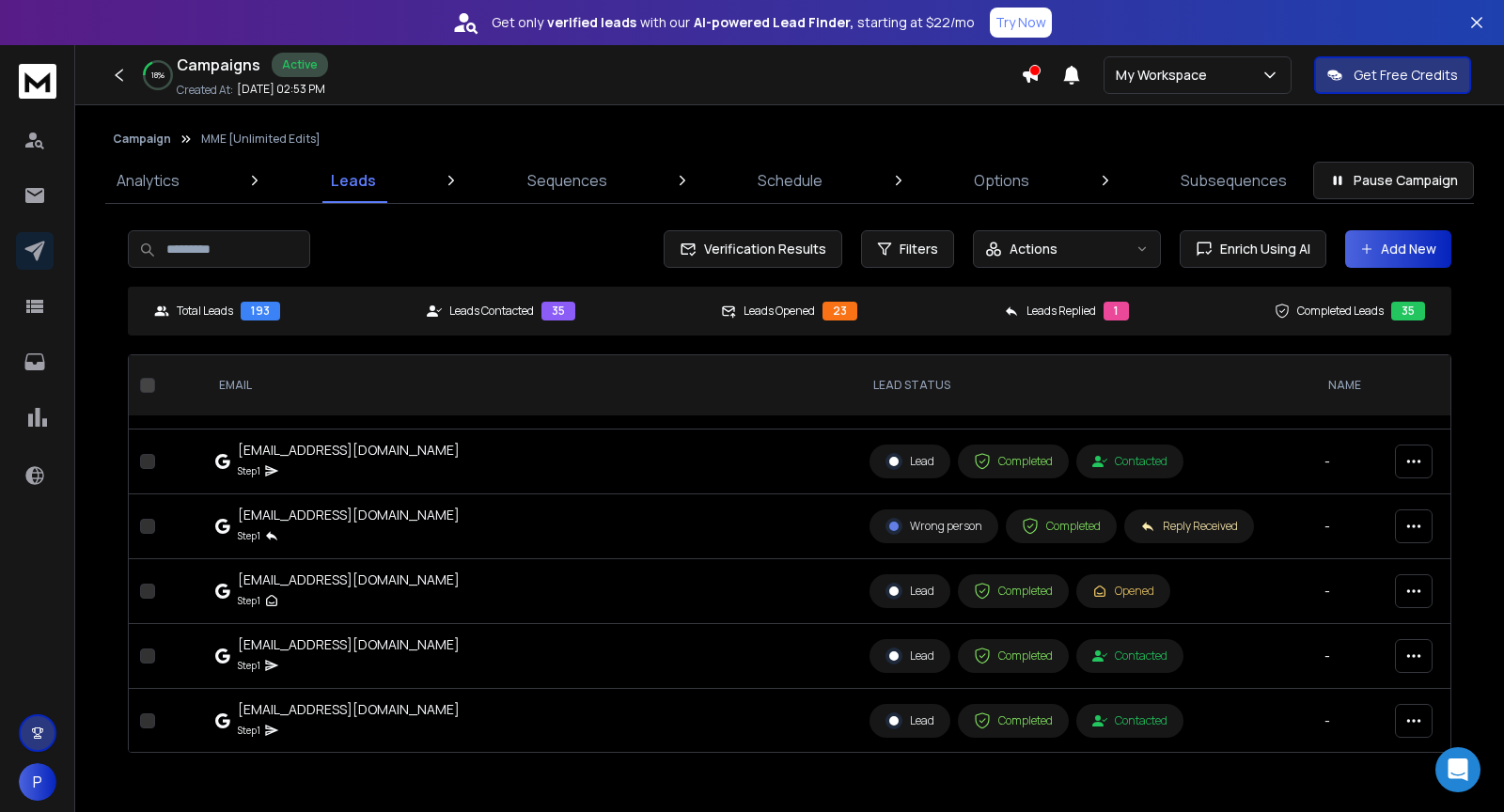
click at [885, 518] on div "Wrong person" at bounding box center [933, 526] width 97 height 17
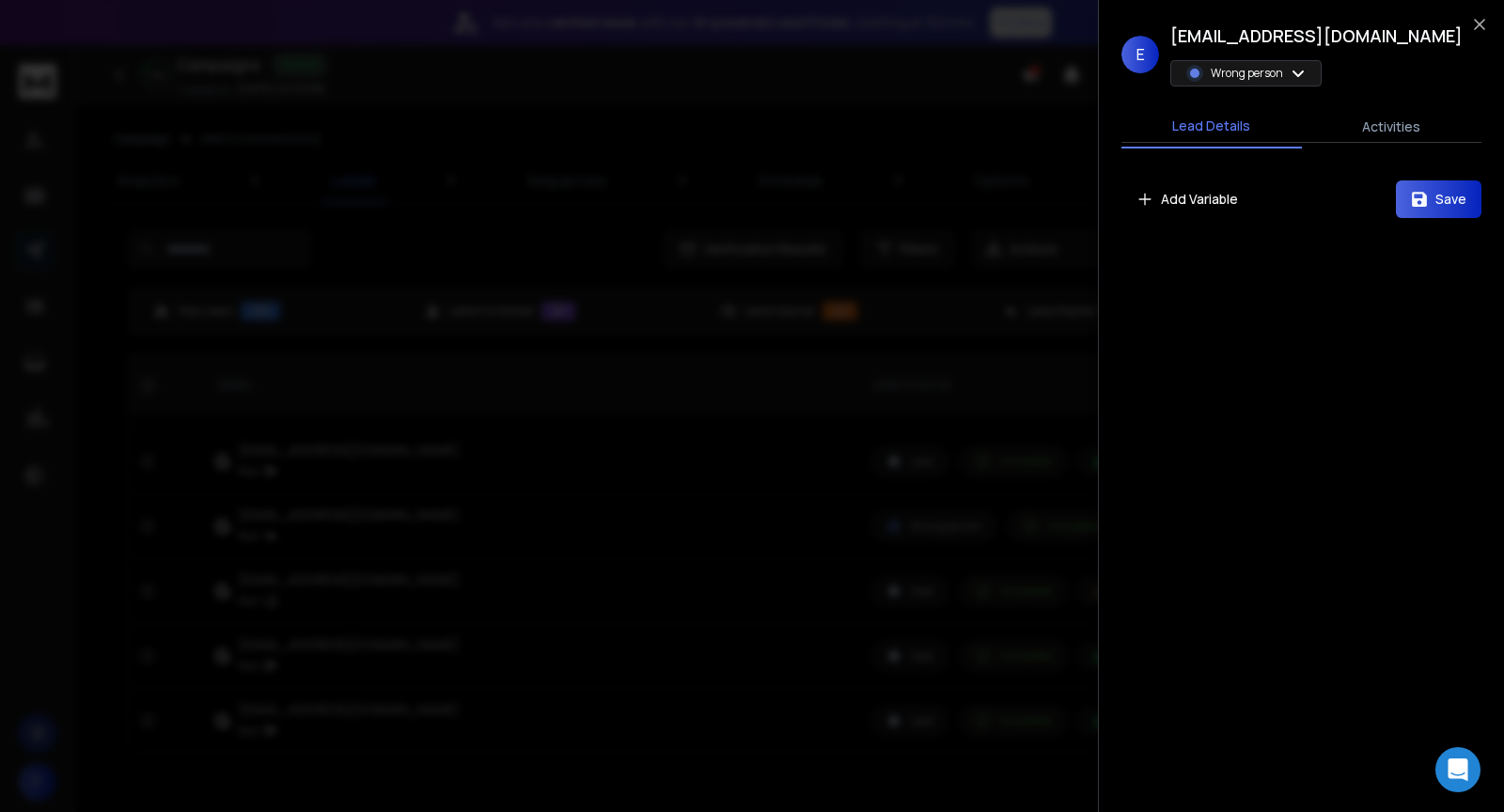
click at [1218, 80] on body "Get only verified leads with our AI-powered Lead Finder, starting at $22/mo Try…" at bounding box center [752, 406] width 1504 height 812
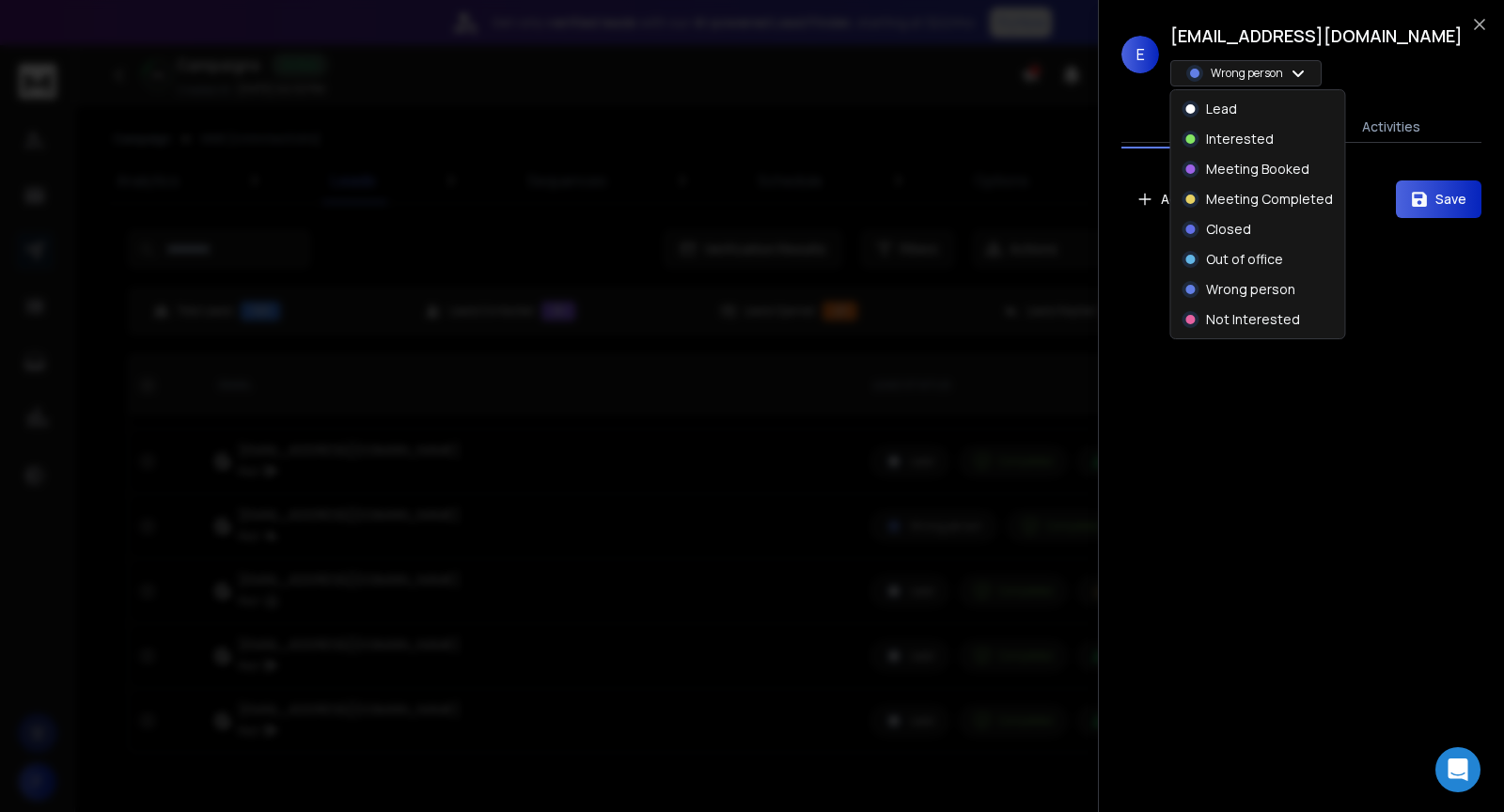
click at [1218, 80] on div at bounding box center [752, 406] width 1504 height 812
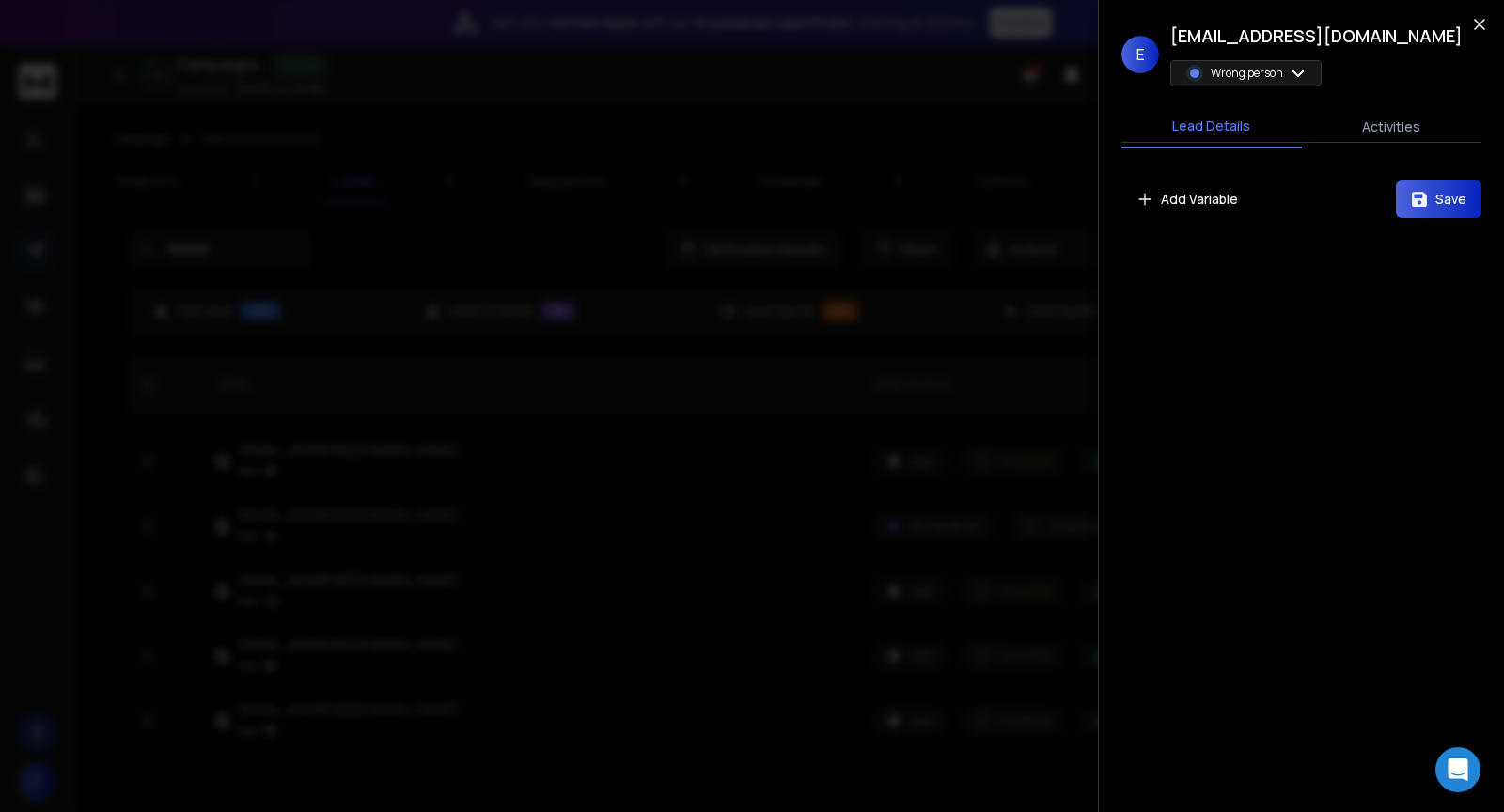
click at [1474, 25] on icon "button" at bounding box center [1480, 24] width 19 height 19
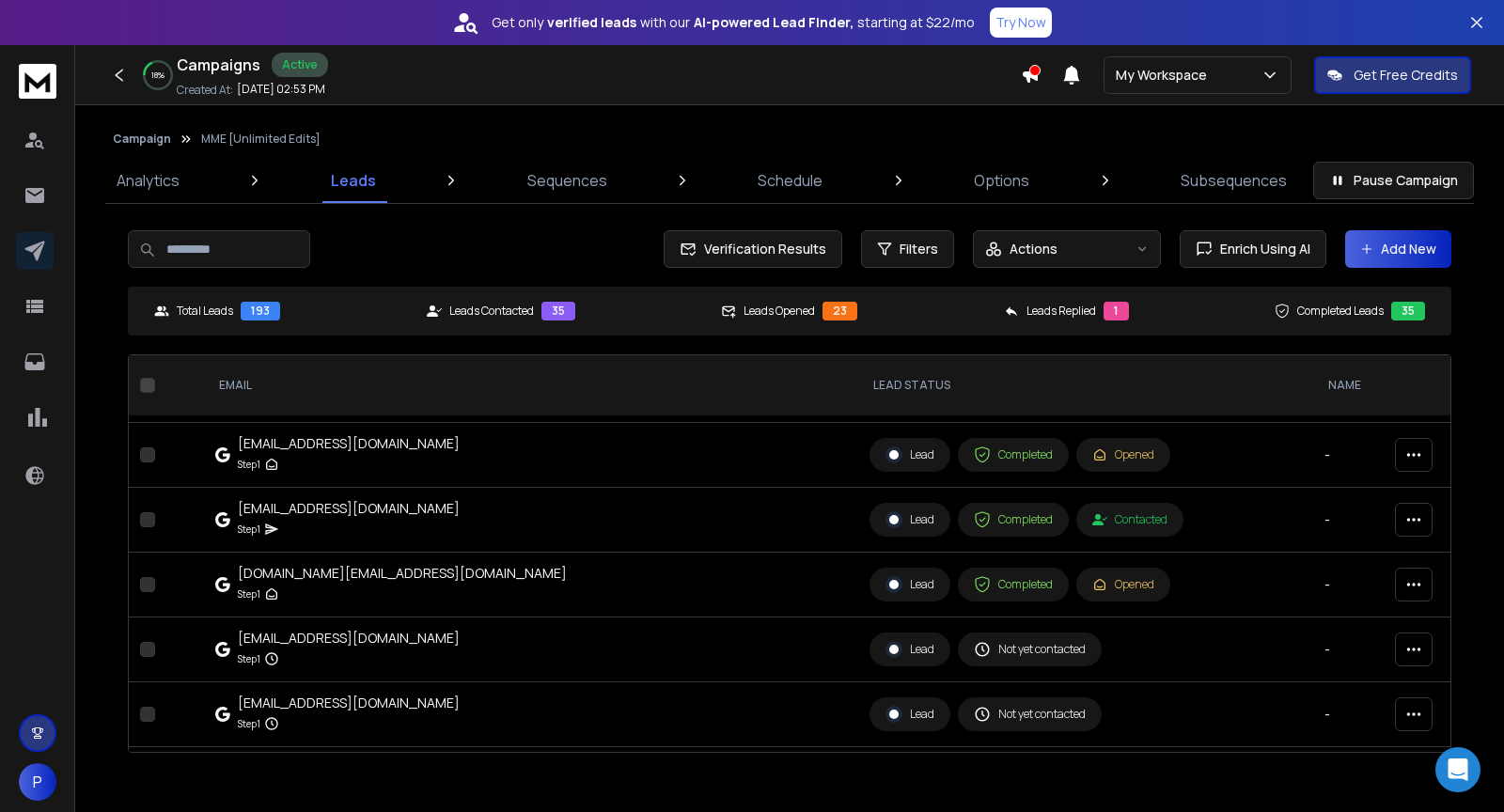
scroll to position [3754, 0]
click at [1092, 513] on div "Contacted" at bounding box center [1130, 521] width 75 height 15
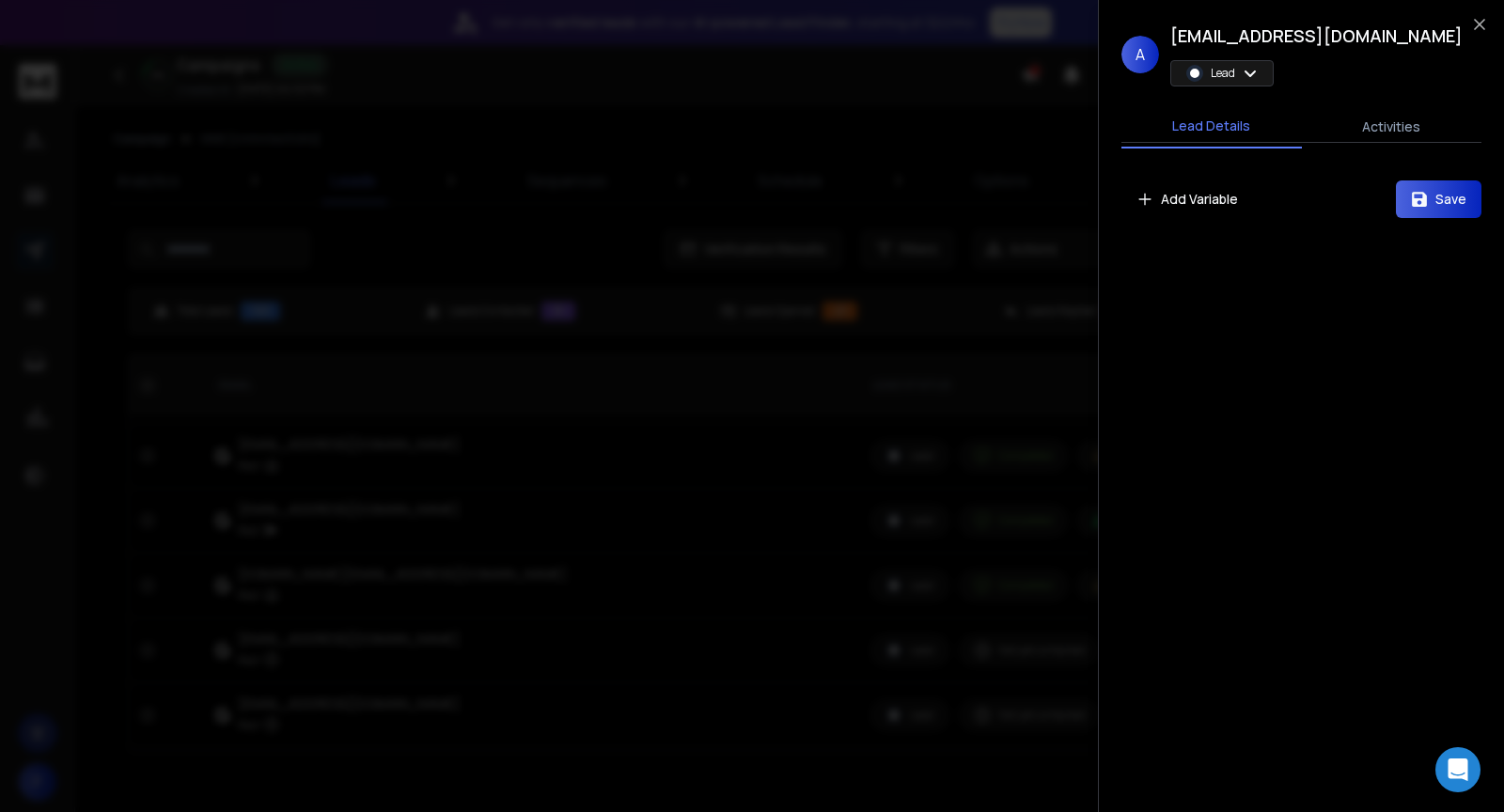
click at [1211, 76] on body "Get only verified leads with our AI-powered Lead Finder, starting at $22/mo Try…" at bounding box center [752, 406] width 1504 height 812
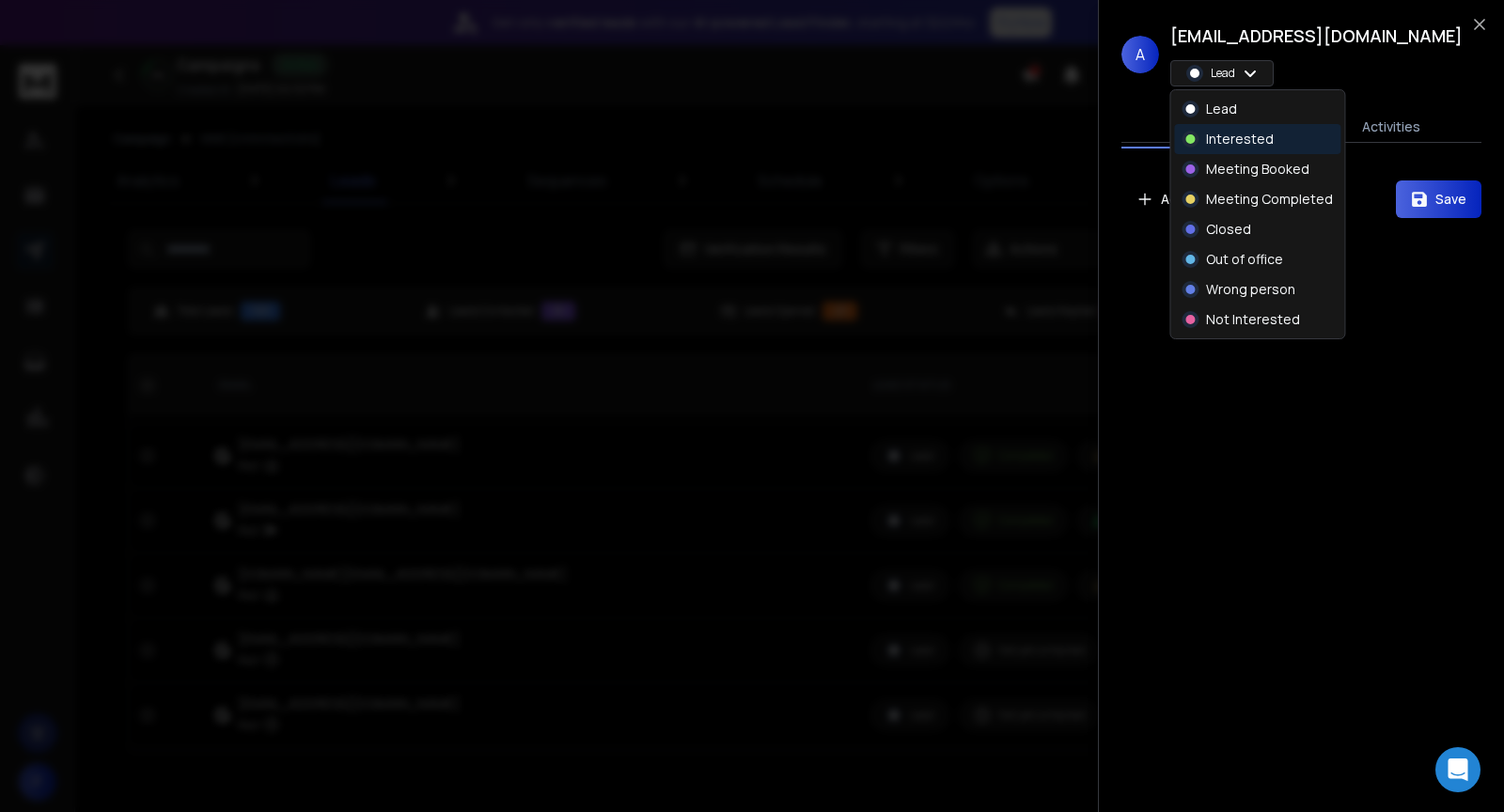
click at [1199, 133] on div "Interested" at bounding box center [1228, 139] width 92 height 19
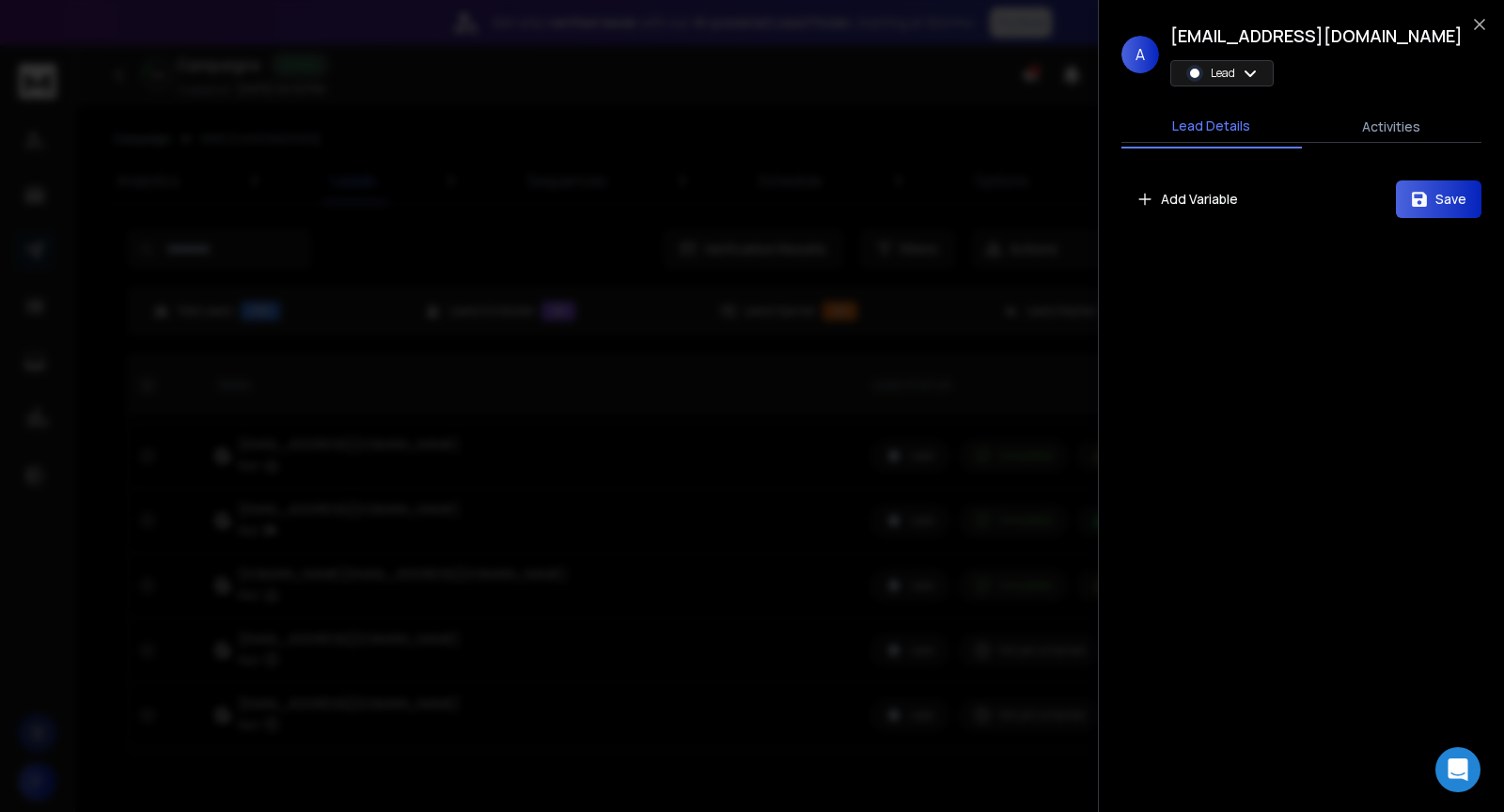
click at [1209, 78] on body "Get only verified leads with our AI-powered Lead Finder, starting at $22/mo Try…" at bounding box center [752, 406] width 1504 height 812
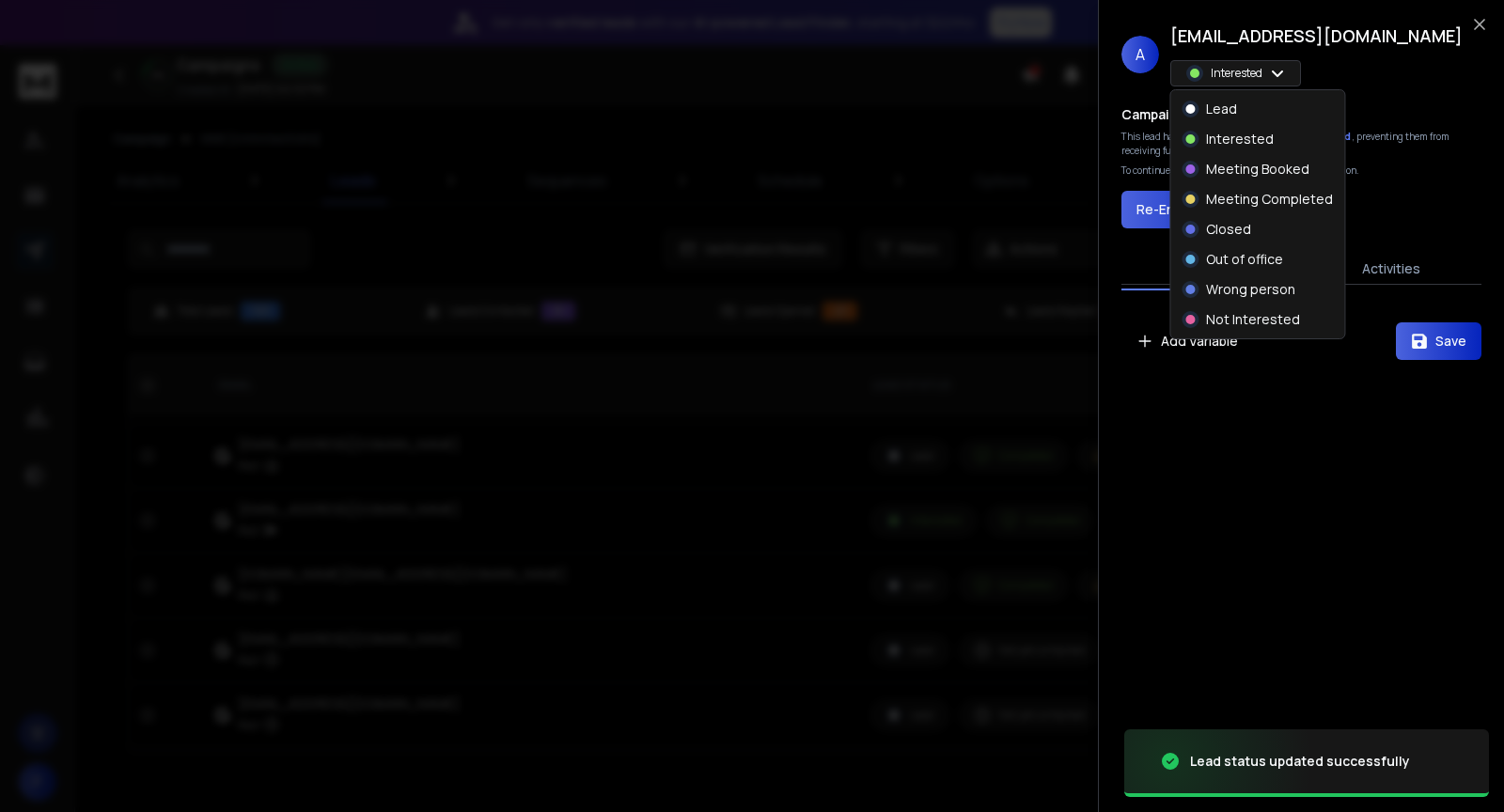
click at [1212, 71] on div at bounding box center [752, 406] width 1504 height 812
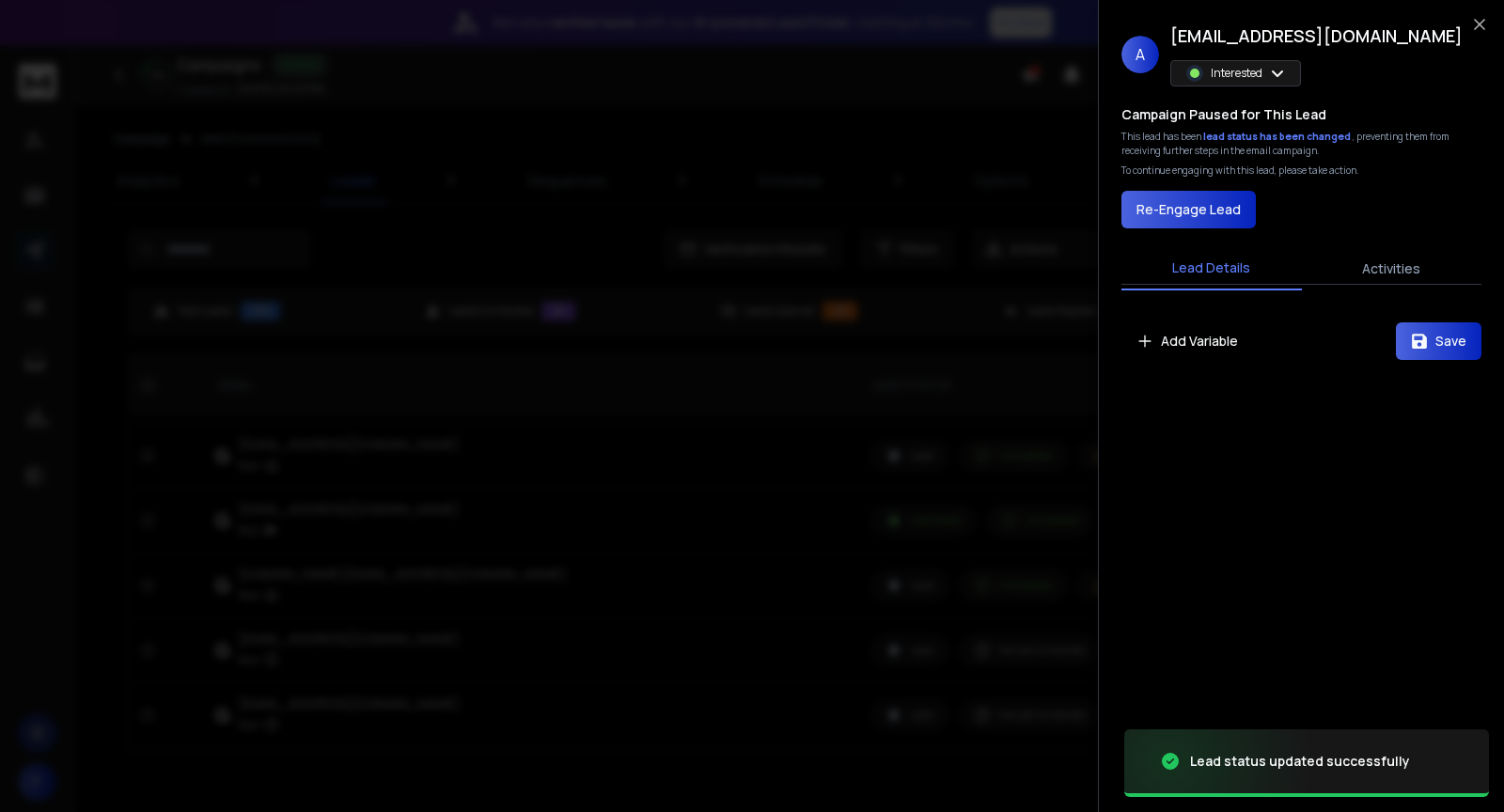
click at [1210, 81] on body "Get only verified leads with our AI-powered Lead Finder, starting at $22/mo Try…" at bounding box center [752, 406] width 1504 height 812
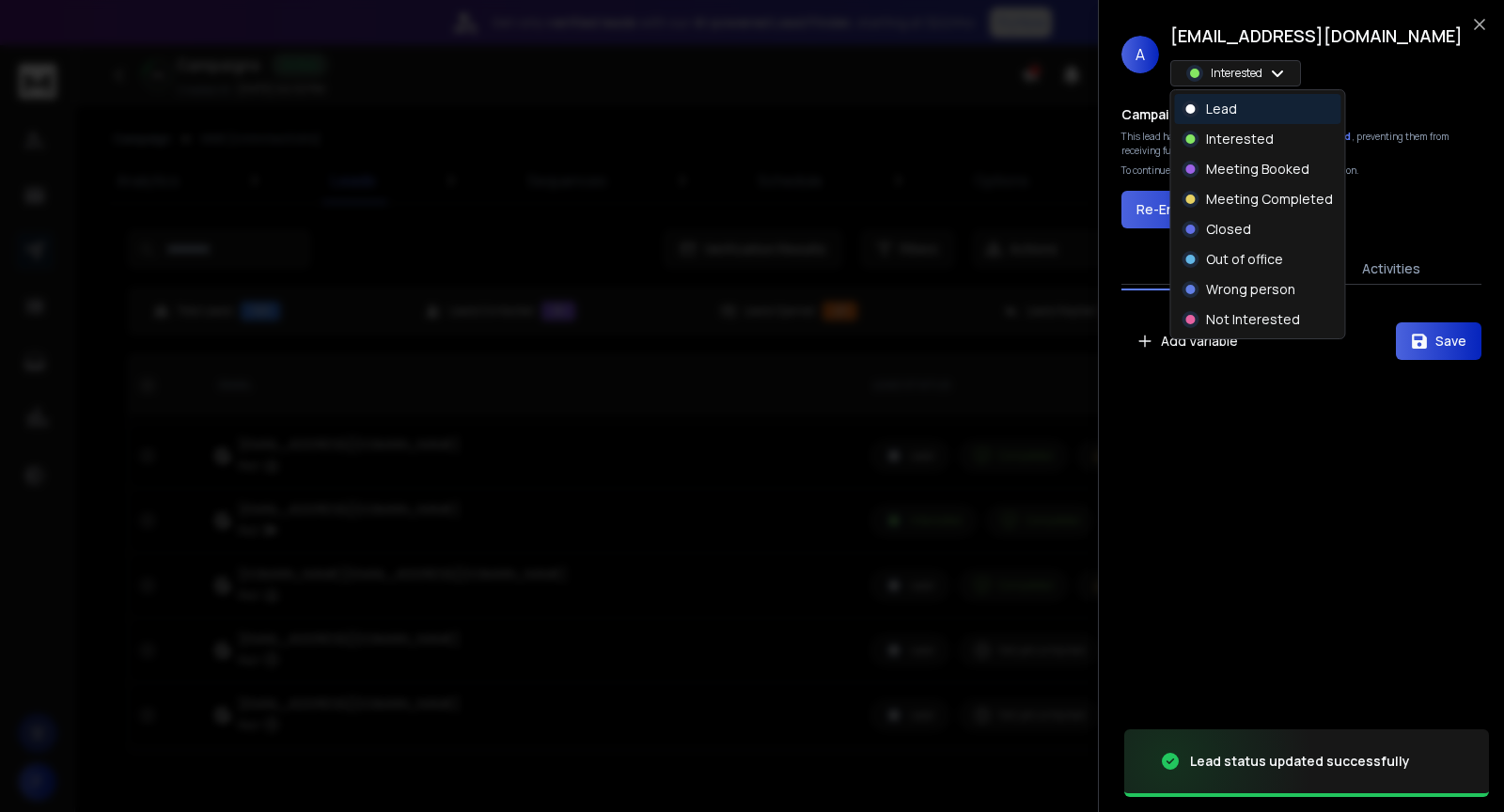
click at [1203, 105] on div "Lead" at bounding box center [1209, 109] width 55 height 19
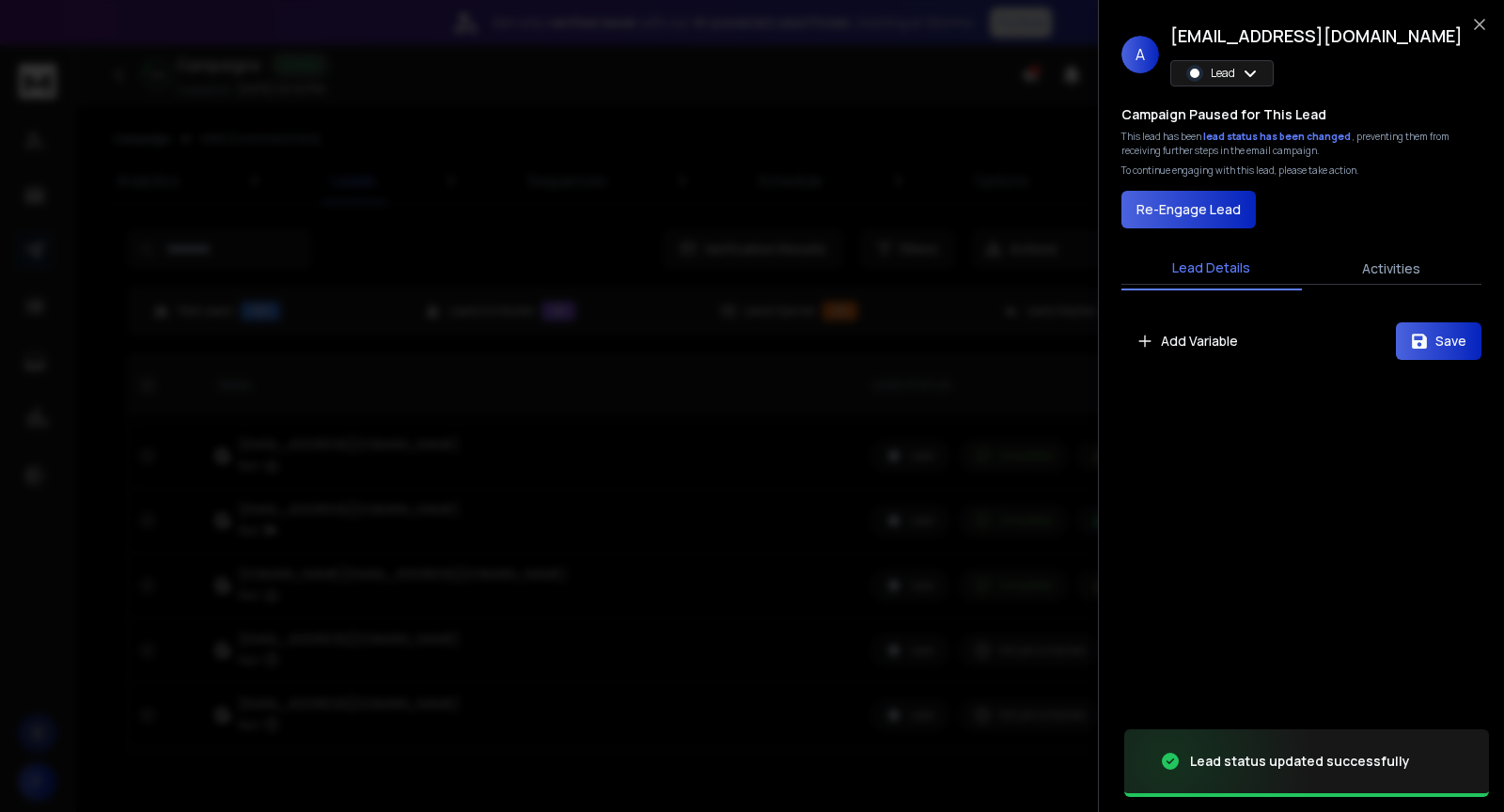
click at [1360, 276] on button "Activities" at bounding box center [1392, 269] width 180 height 41
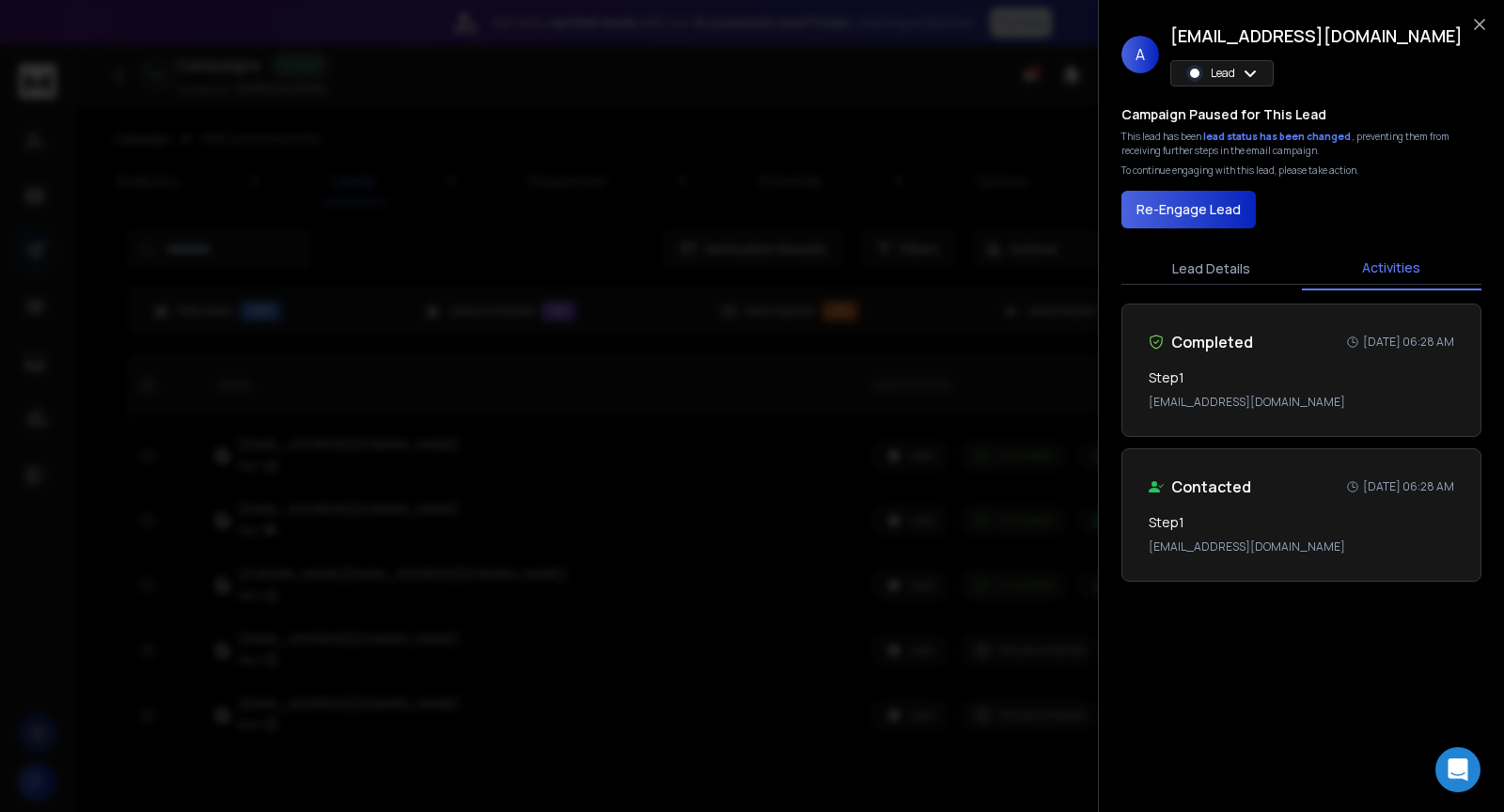
click at [1293, 355] on div "Completed [DATE] 06:28 AM" at bounding box center [1301, 346] width 306 height 30
click at [1240, 342] on div "Completed" at bounding box center [1200, 342] width 104 height 23
click at [1241, 491] on div "Contacted" at bounding box center [1199, 487] width 102 height 23
click at [1485, 24] on icon "button" at bounding box center [1480, 24] width 19 height 19
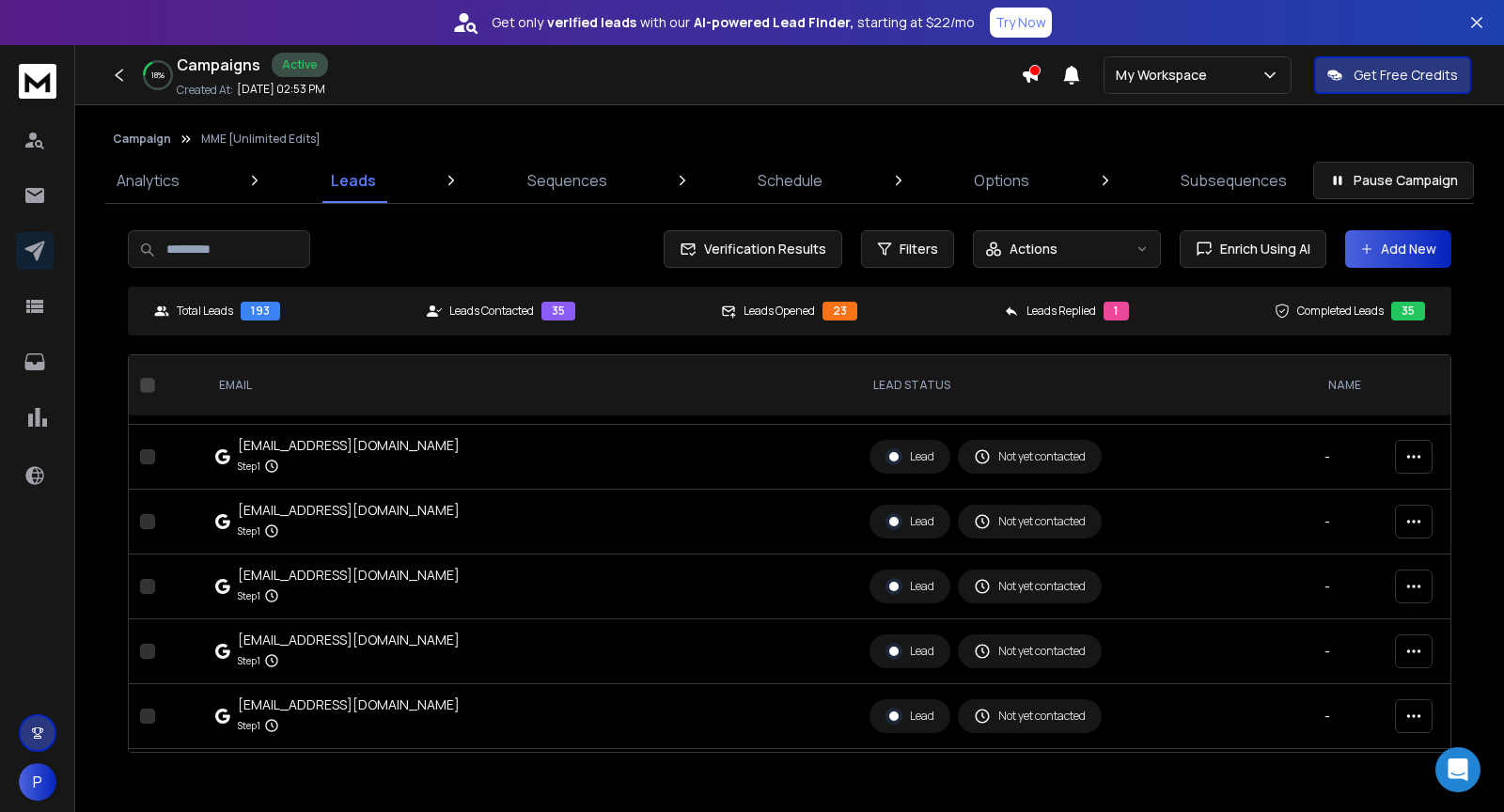
scroll to position [0, 0]
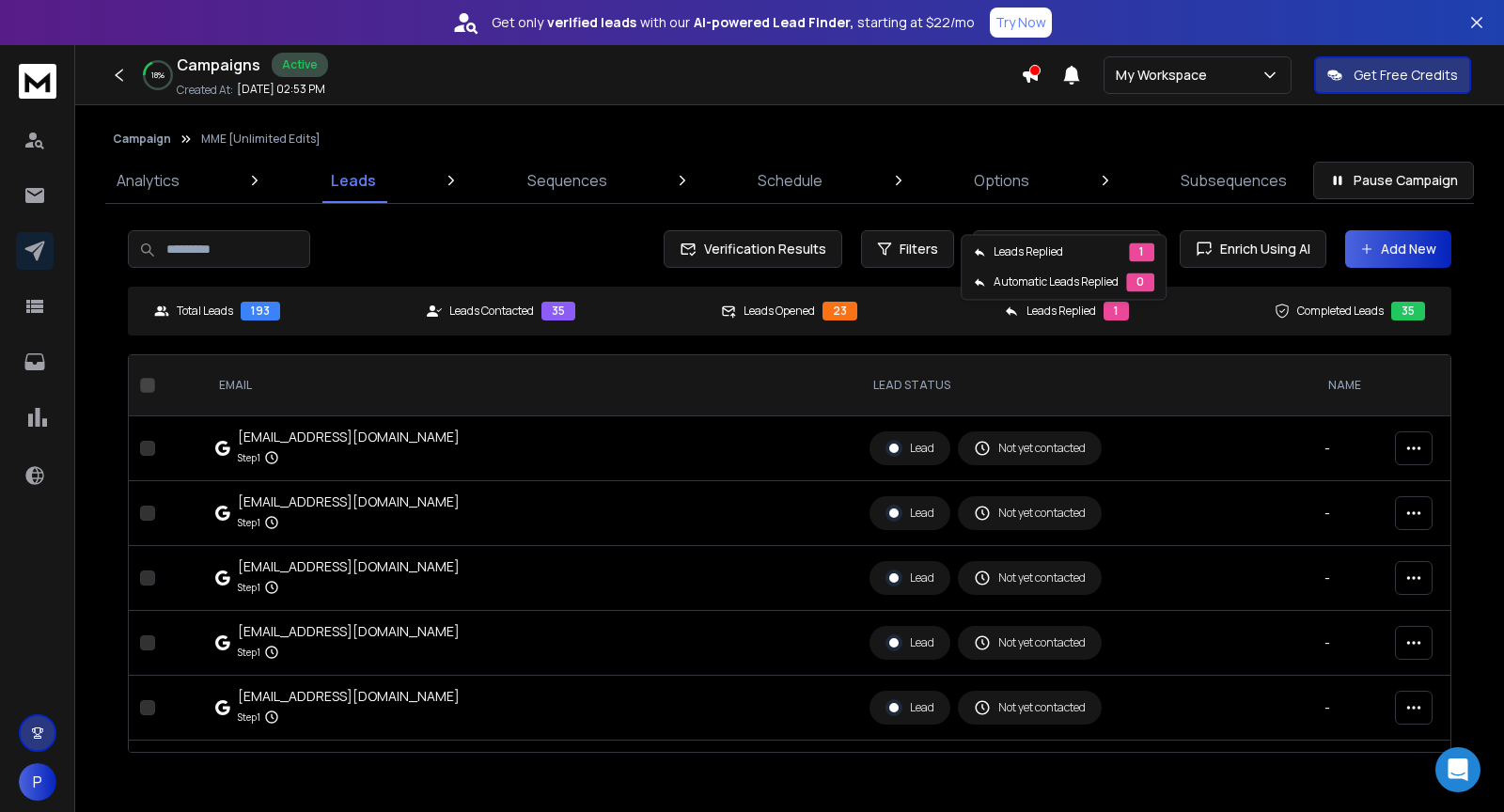
click at [1061, 306] on p "Leads Replied" at bounding box center [1061, 311] width 70 height 15
click at [981, 256] on icon at bounding box center [979, 252] width 13 height 13
click at [1146, 252] on div "1" at bounding box center [1141, 252] width 25 height 19
click at [214, 163] on div "Analytics Leads Sequences Schedule Options Subsequences" at bounding box center [701, 180] width 1193 height 45
click at [245, 183] on div "Analytics Leads Sequences Schedule Options Subsequences" at bounding box center [701, 180] width 1193 height 45
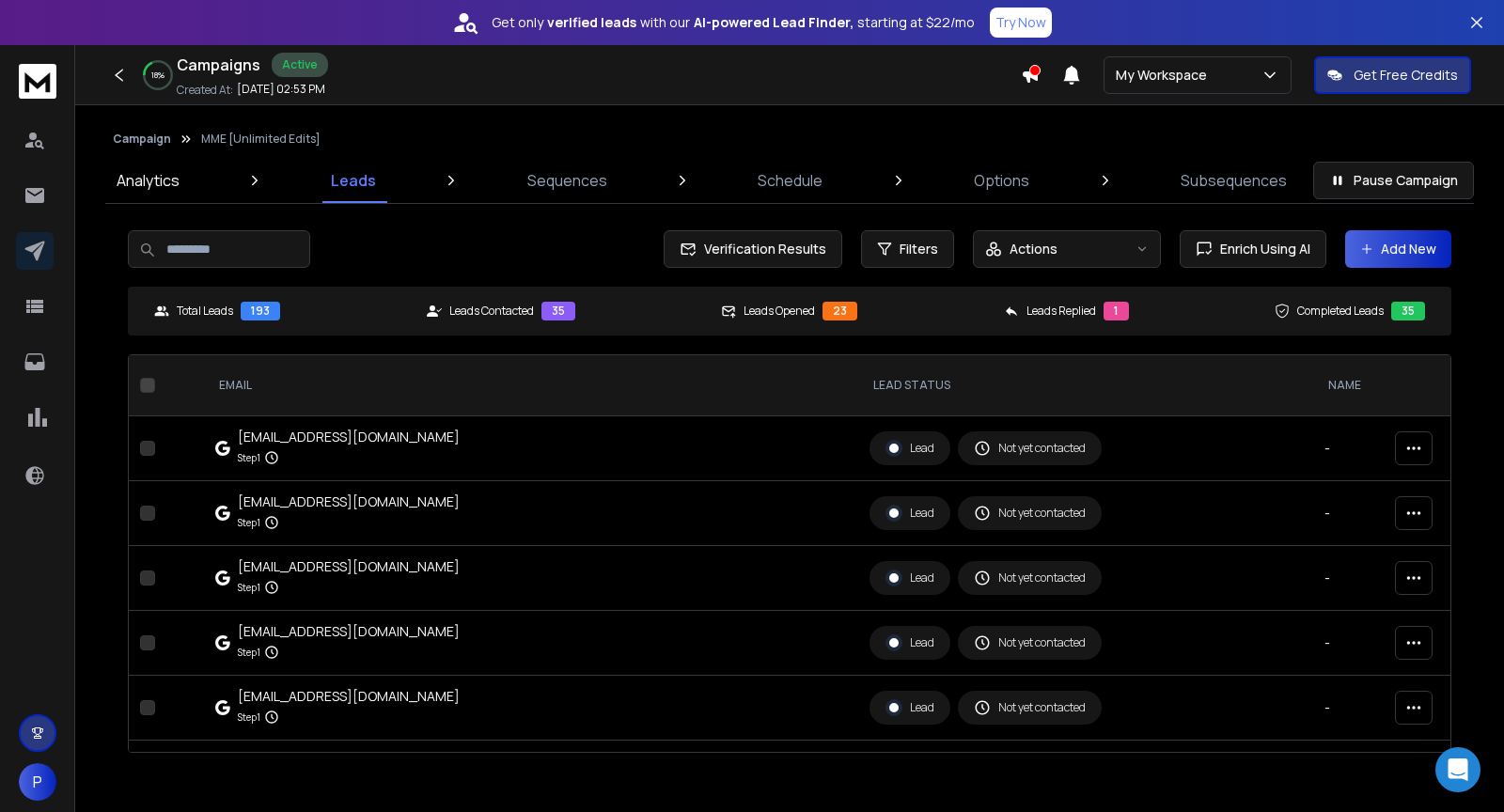
click at [159, 194] on link "Analytics" at bounding box center [148, 180] width 86 height 45
click at [258, 182] on icon at bounding box center [255, 180] width 15 height 15
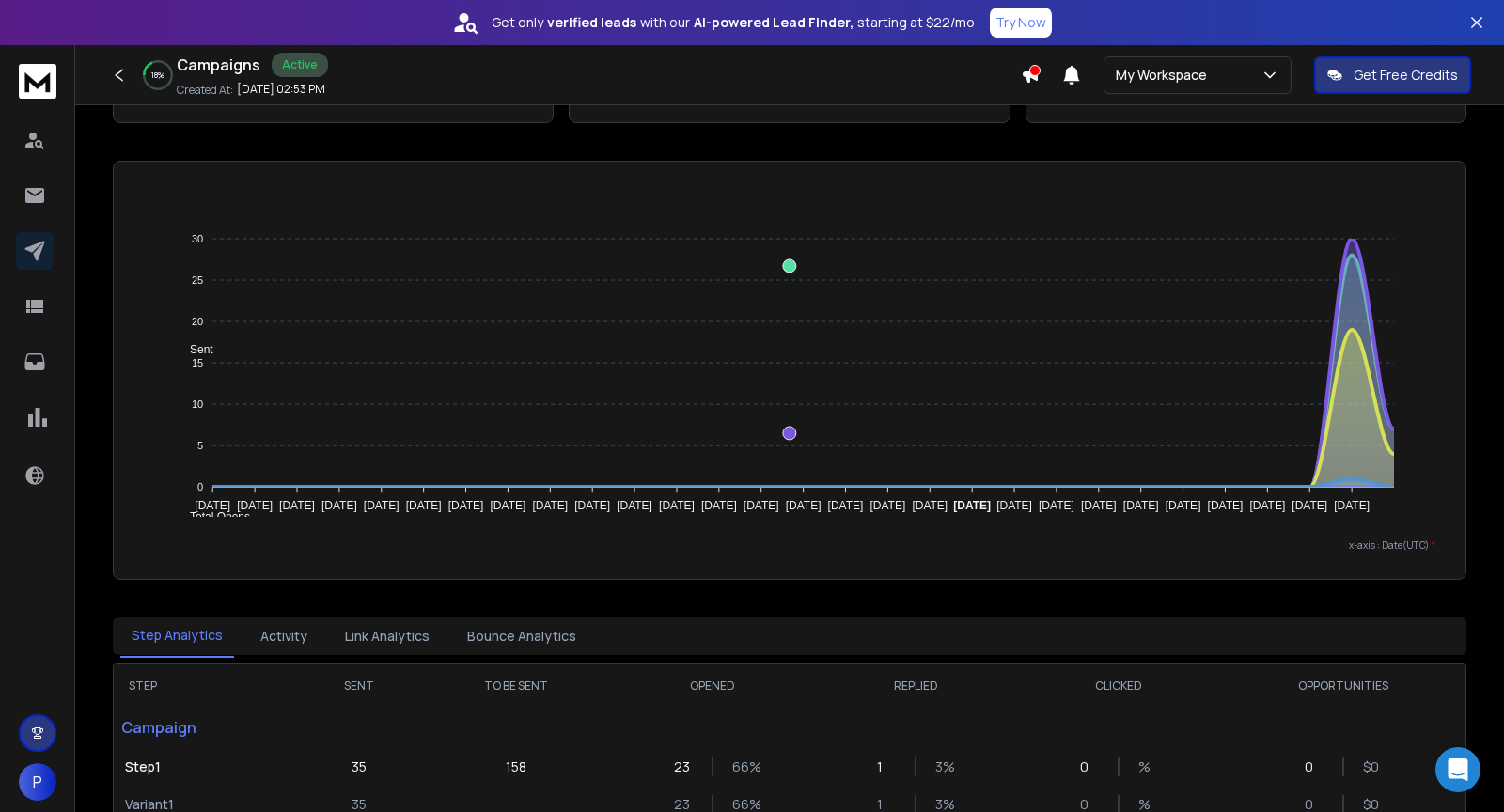
scroll to position [402, 0]
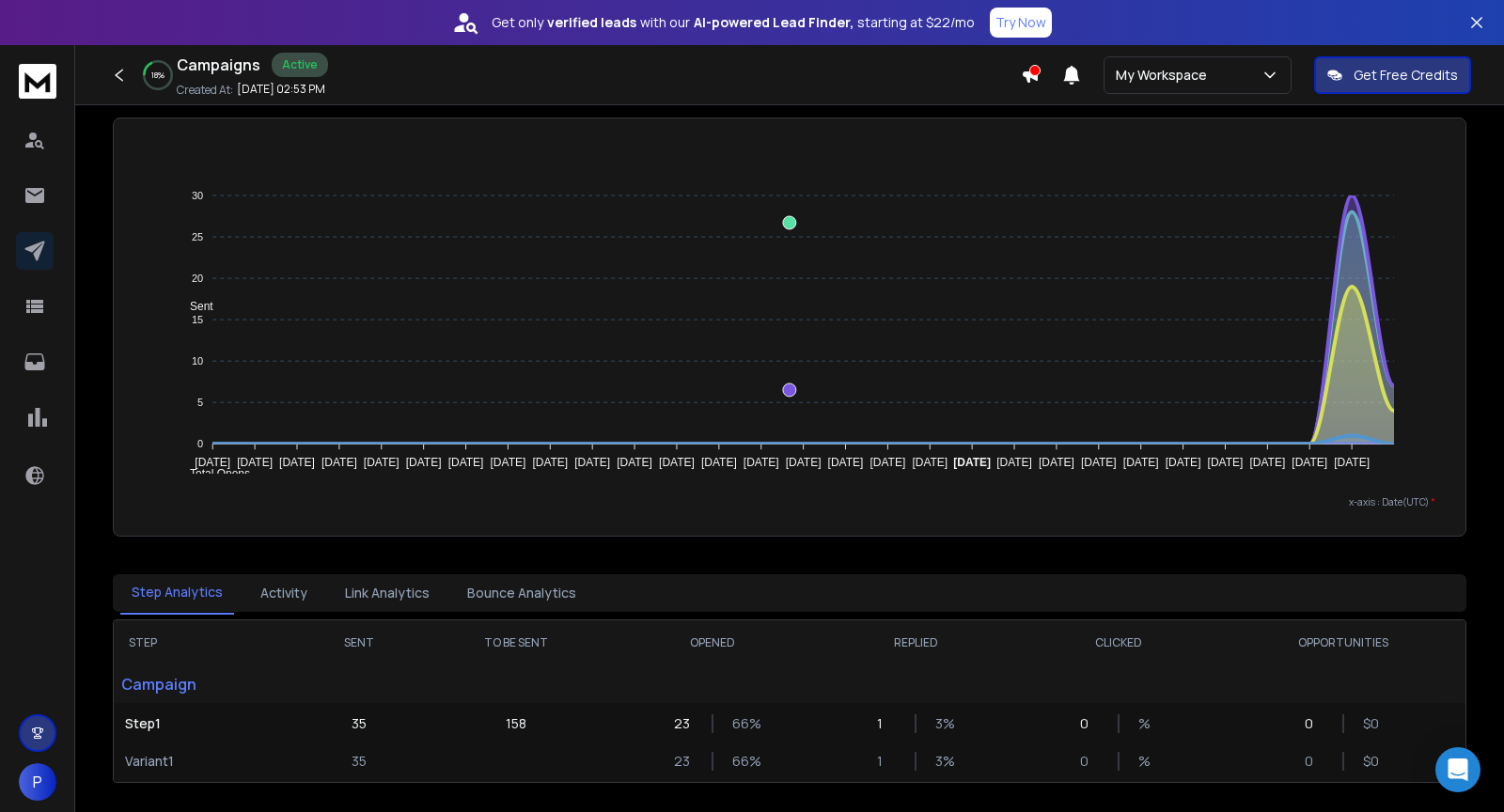
click at [872, 726] on div "1 3 % 1 3 %" at bounding box center [916, 742] width 180 height 56
click at [878, 724] on p "1" at bounding box center [886, 724] width 19 height 19
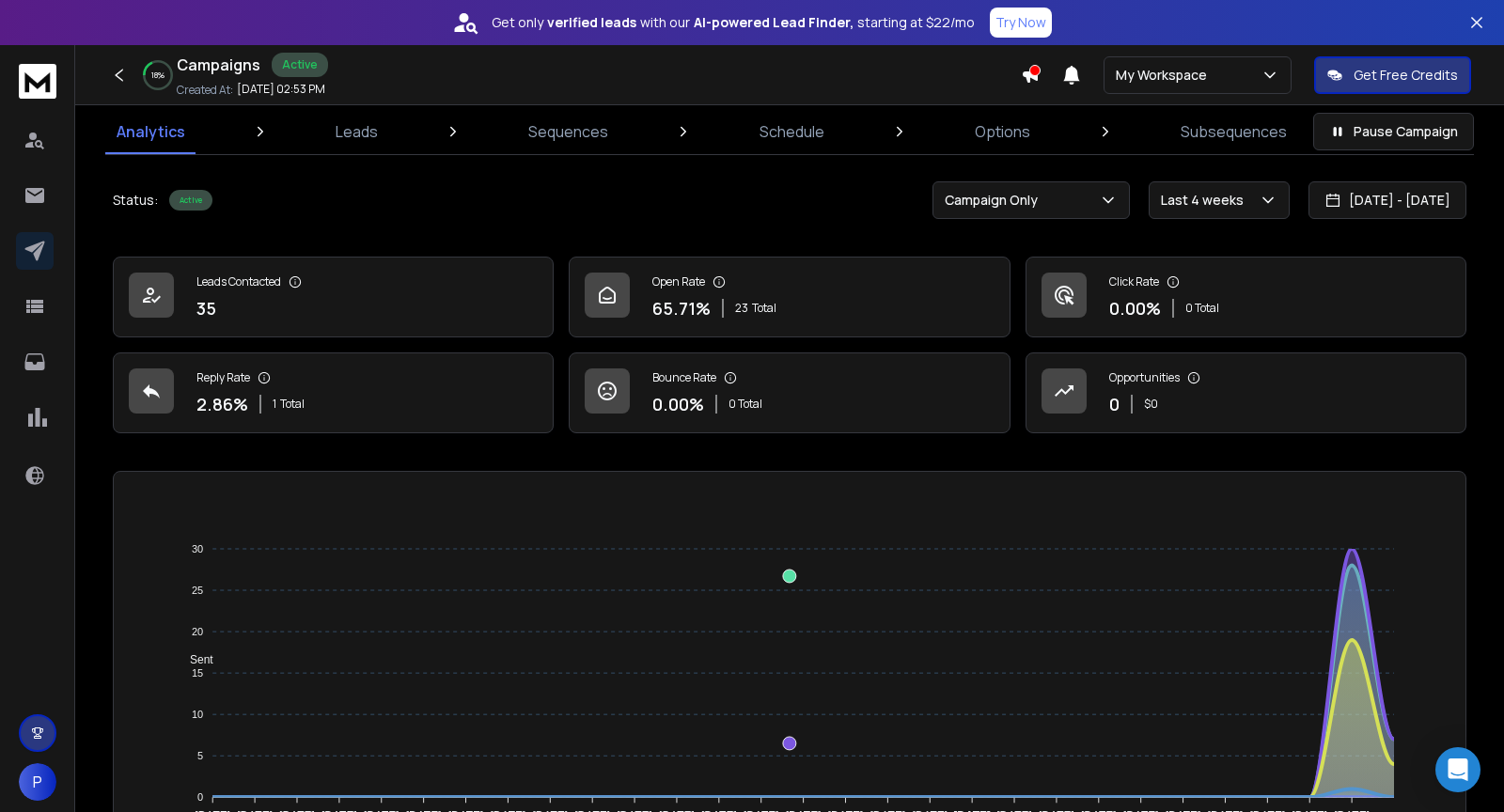
scroll to position [0, 0]
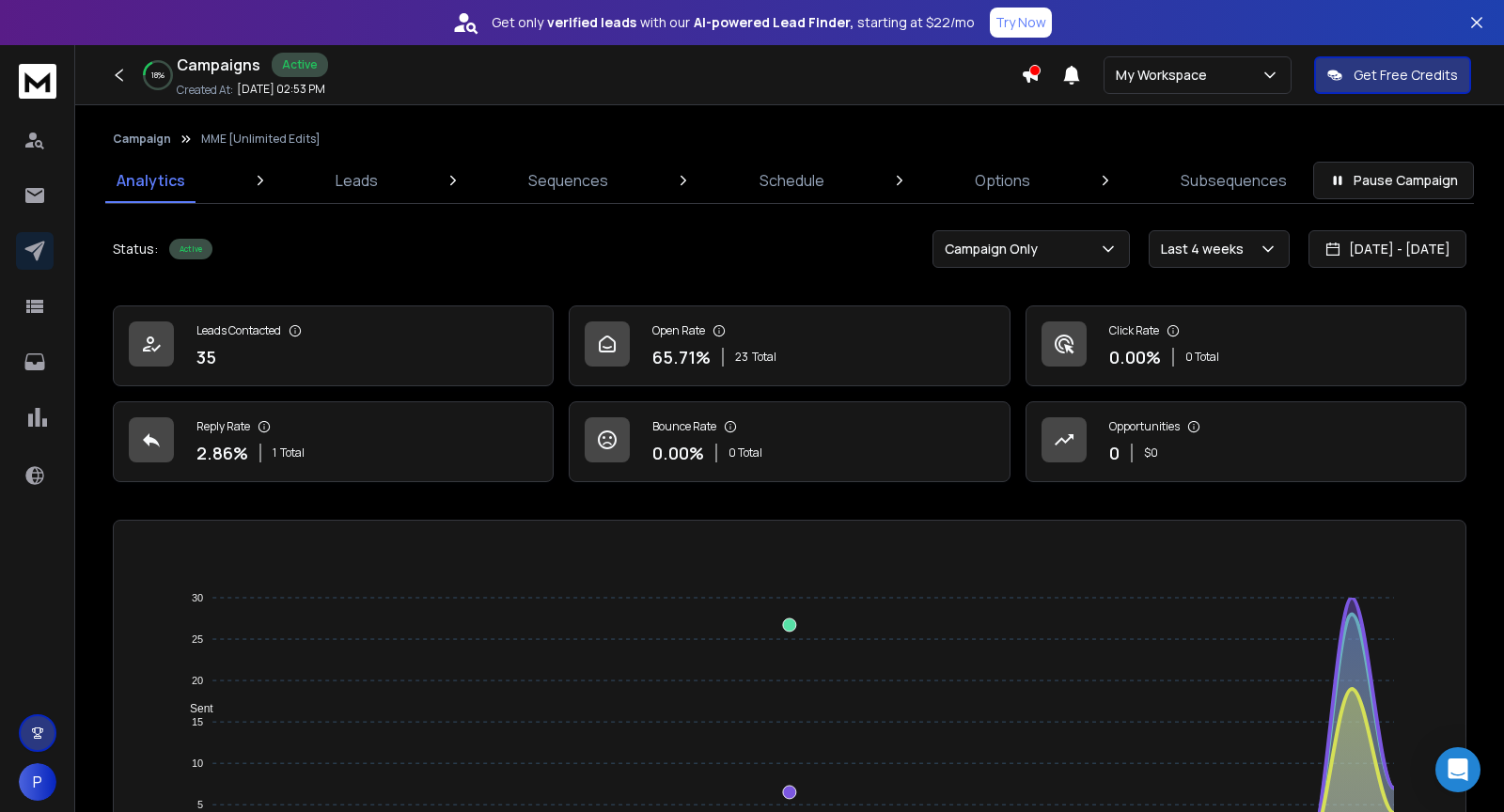
click at [458, 188] on div "Analytics Leads Sequences Schedule Options Subsequences" at bounding box center [701, 180] width 1193 height 45
click at [444, 185] on div "Analytics Leads Sequences Schedule Options Subsequences" at bounding box center [701, 180] width 1193 height 45
click at [356, 183] on p "Leads" at bounding box center [356, 180] width 42 height 23
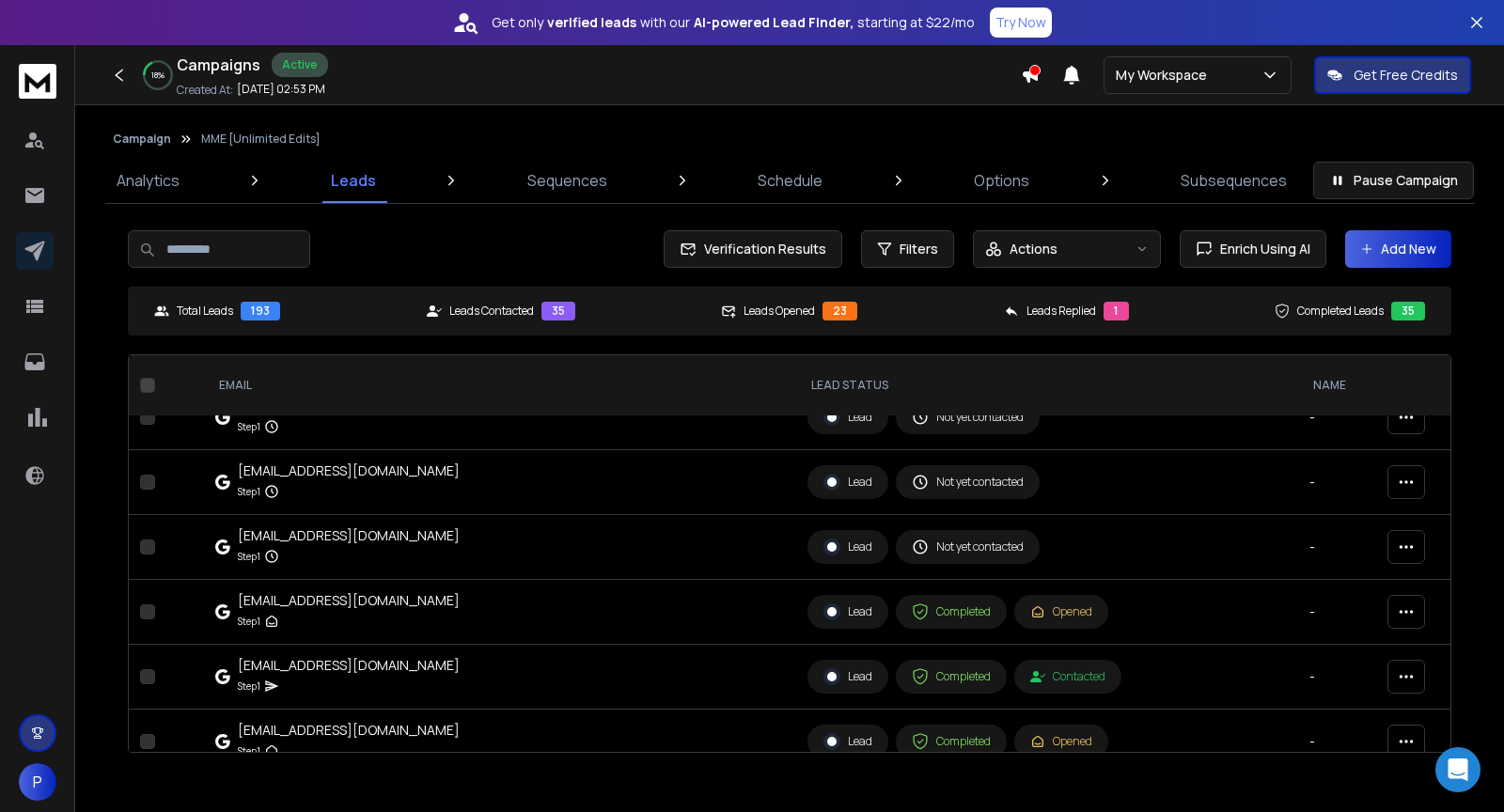
scroll to position [1444, 0]
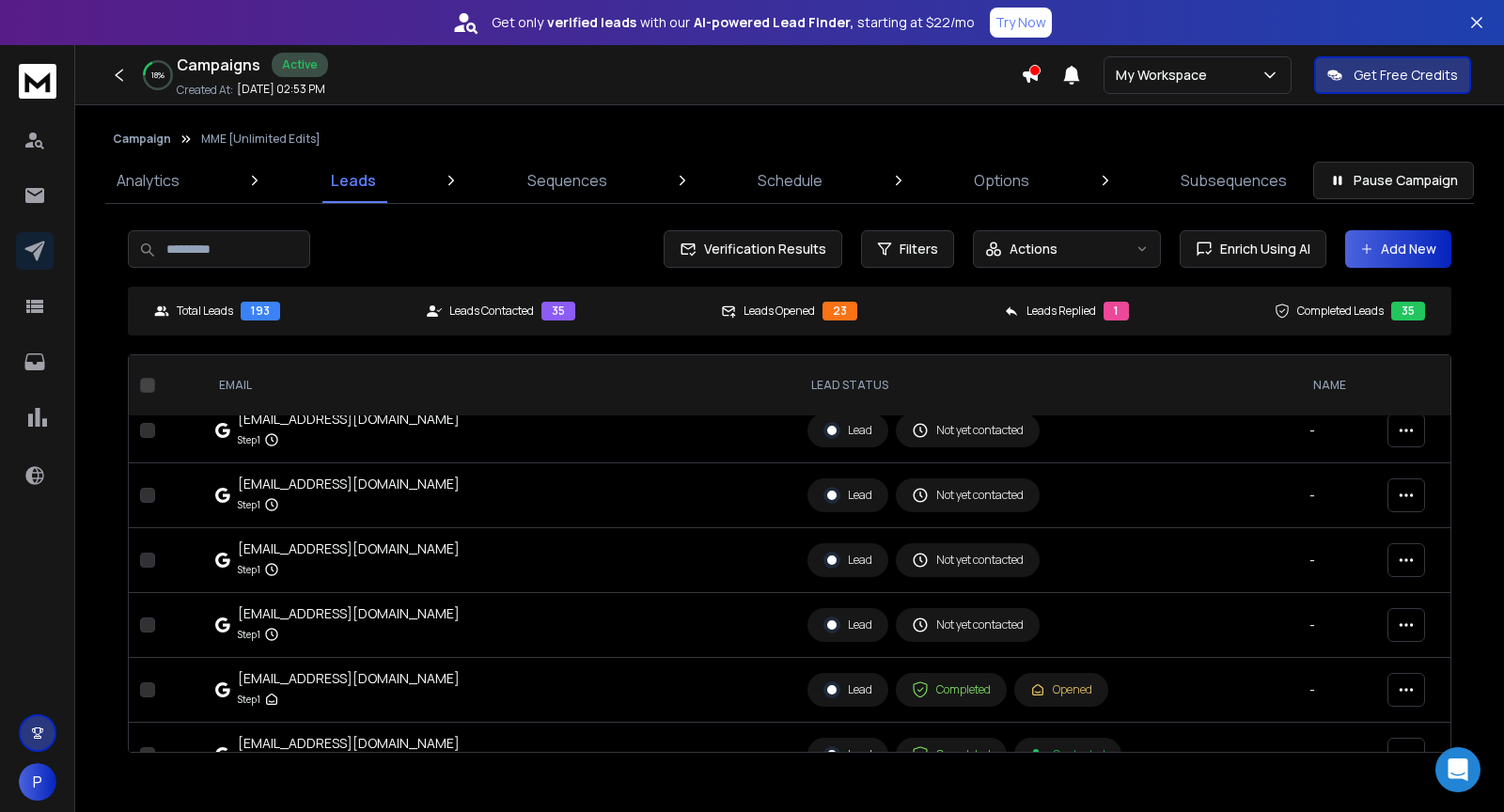
click at [758, 308] on p "Leads Opened" at bounding box center [779, 311] width 71 height 15
click at [726, 311] on icon at bounding box center [728, 311] width 15 height 15
click at [680, 173] on icon at bounding box center [682, 180] width 15 height 15
click at [451, 183] on icon at bounding box center [451, 180] width 5 height 8
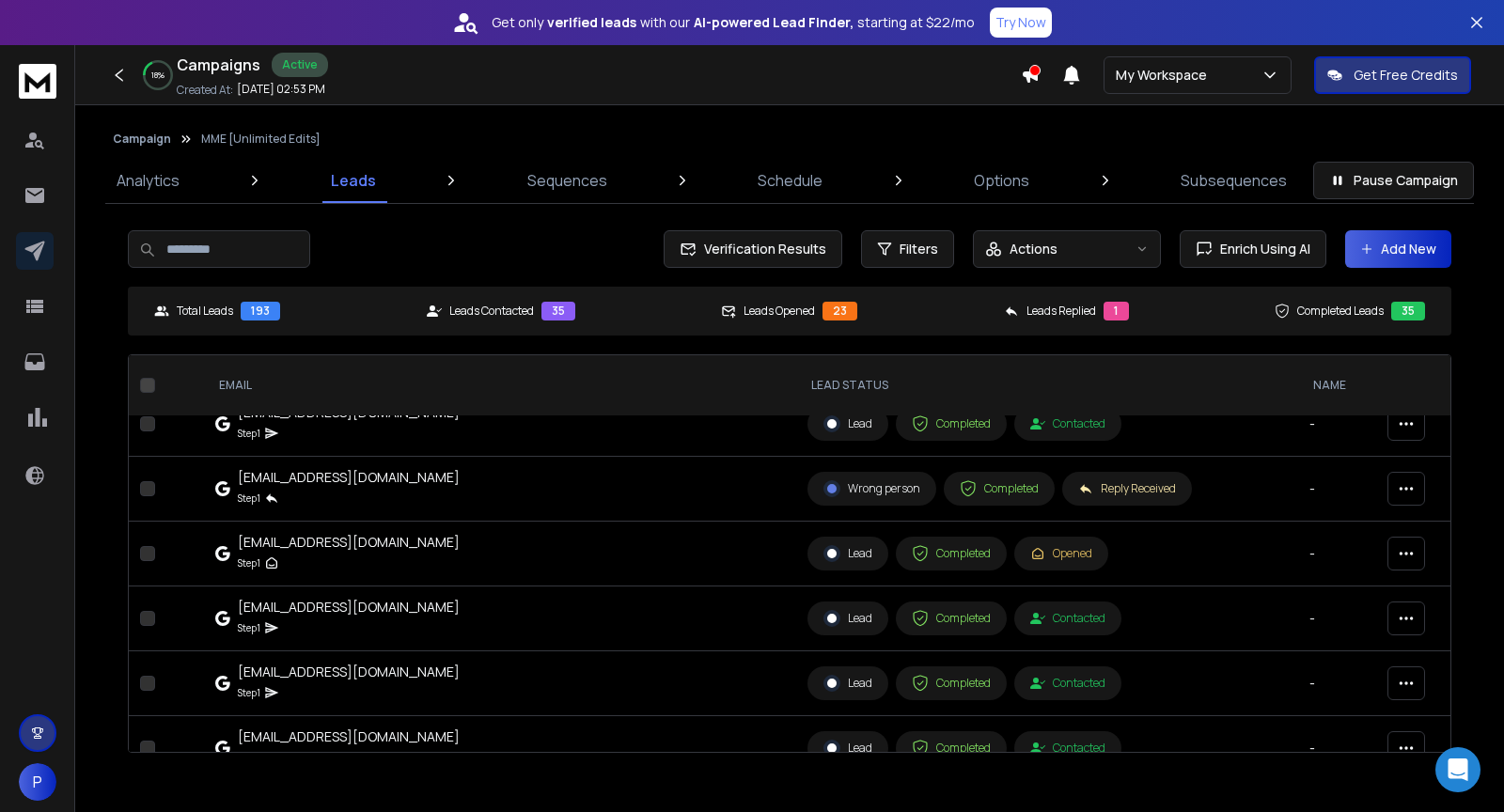
scroll to position [2355, 0]
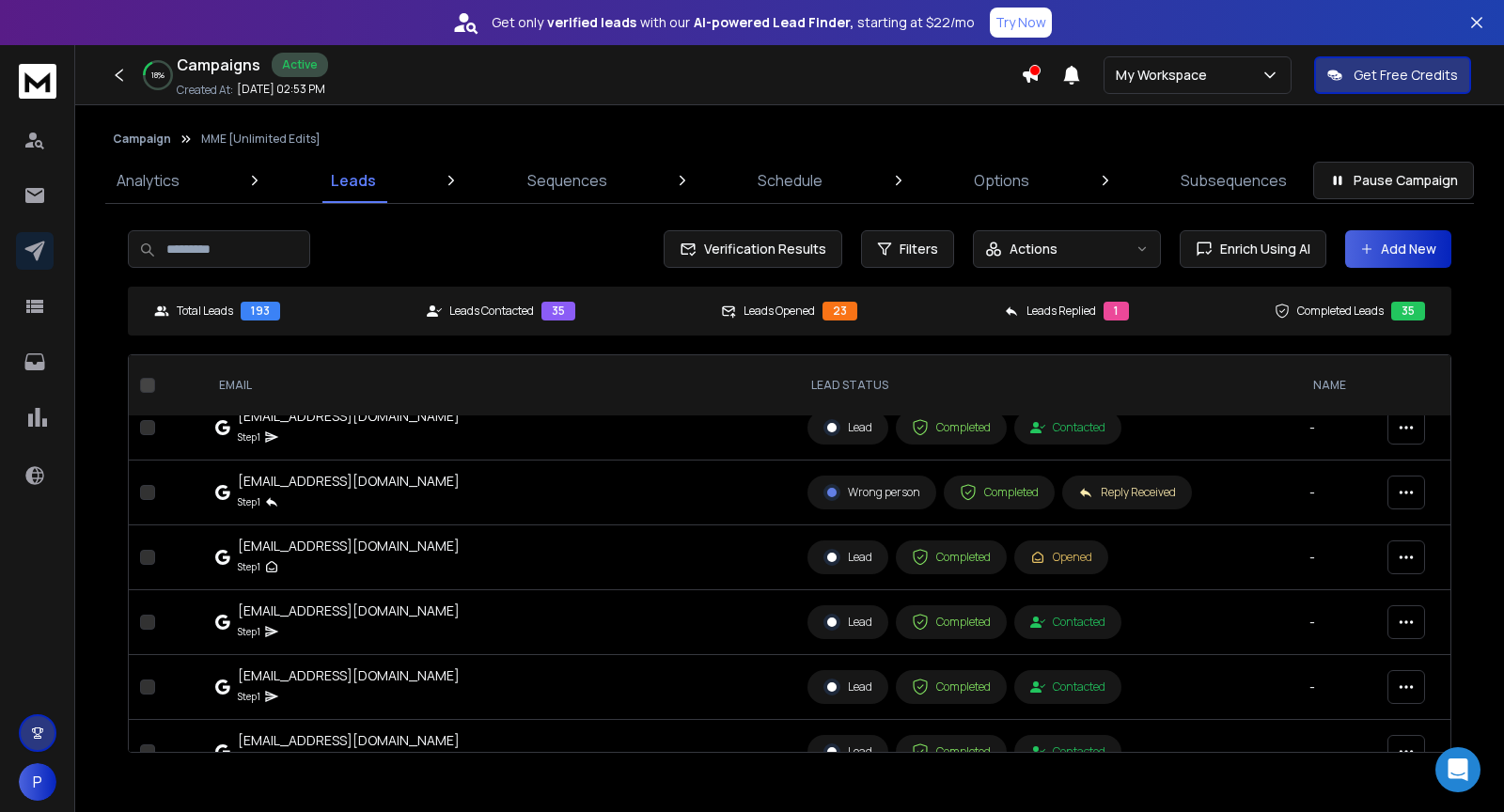
click at [960, 484] on div "Completed" at bounding box center [999, 492] width 79 height 17
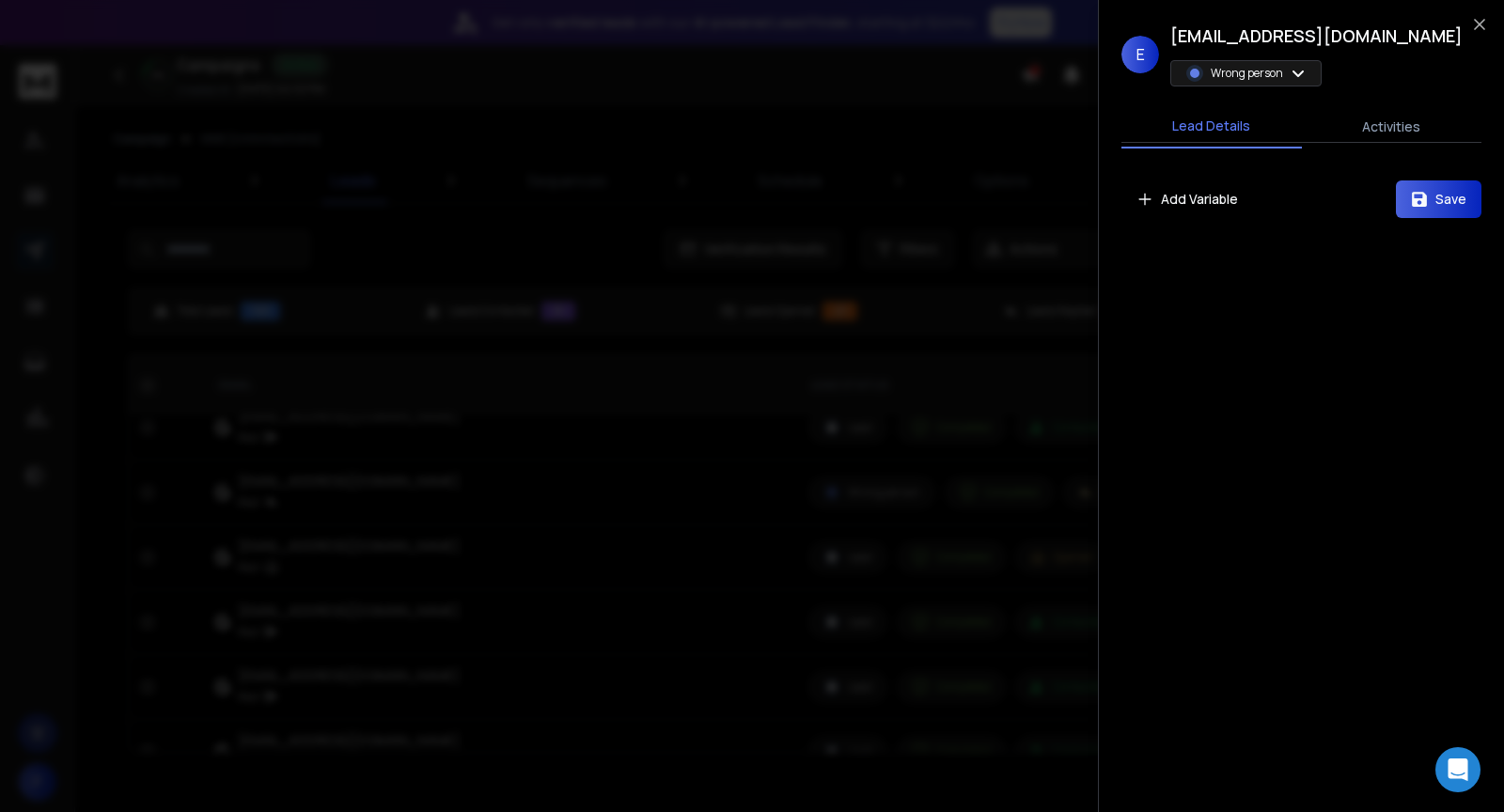
click at [1367, 129] on button "Activities" at bounding box center [1392, 127] width 180 height 41
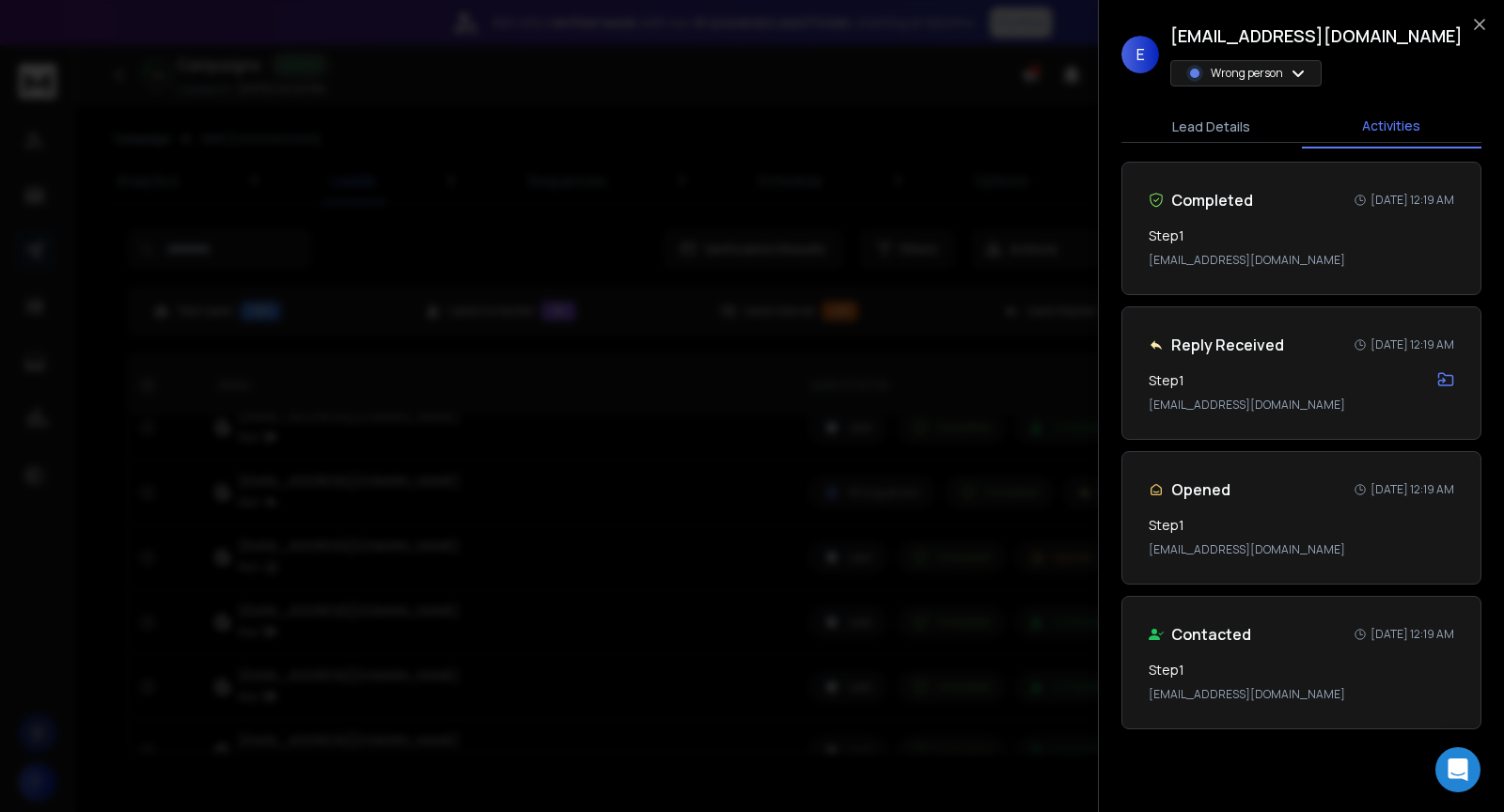
click at [1154, 345] on icon at bounding box center [1156, 345] width 15 height 15
click at [1224, 341] on div "Reply Received" at bounding box center [1216, 345] width 135 height 23
click at [1201, 253] on p "[EMAIL_ADDRESS][DOMAIN_NAME]" at bounding box center [1301, 260] width 306 height 15
click at [1198, 213] on div "Completed [DATE] 12:19 AM" at bounding box center [1301, 204] width 306 height 30
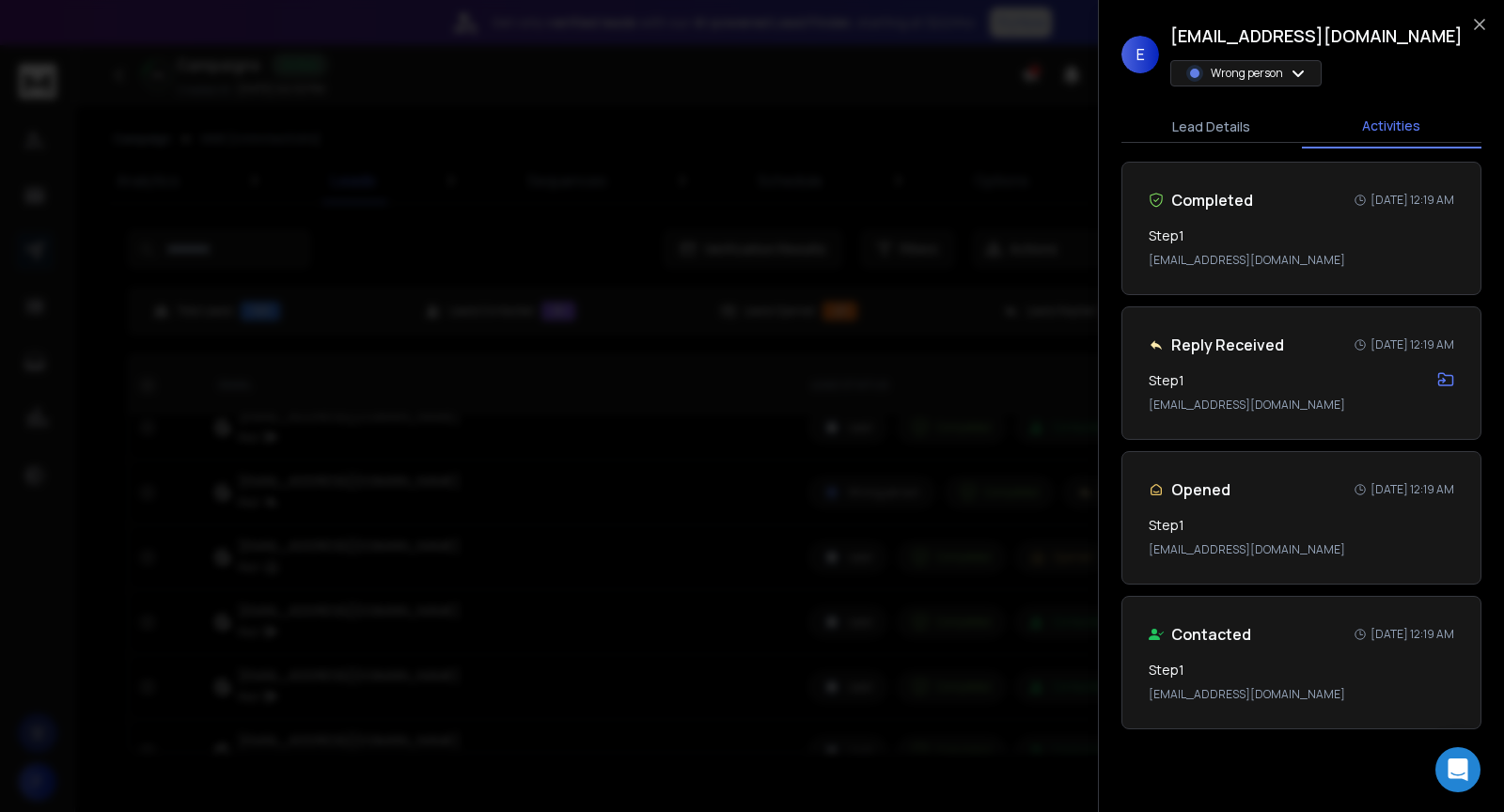
click at [1197, 126] on button "Lead Details" at bounding box center [1212, 127] width 180 height 41
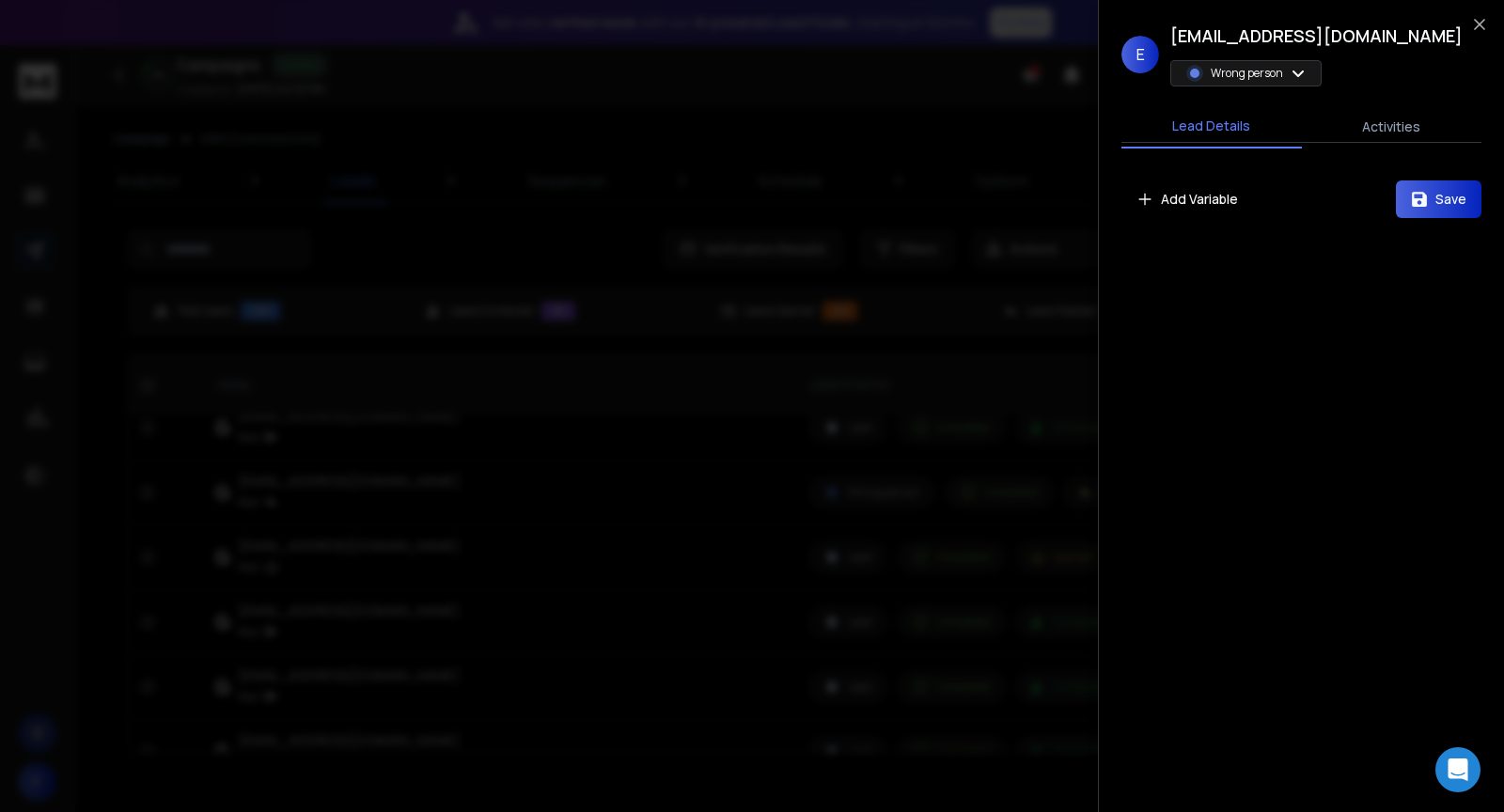
click at [1376, 115] on button "Activities" at bounding box center [1392, 127] width 180 height 41
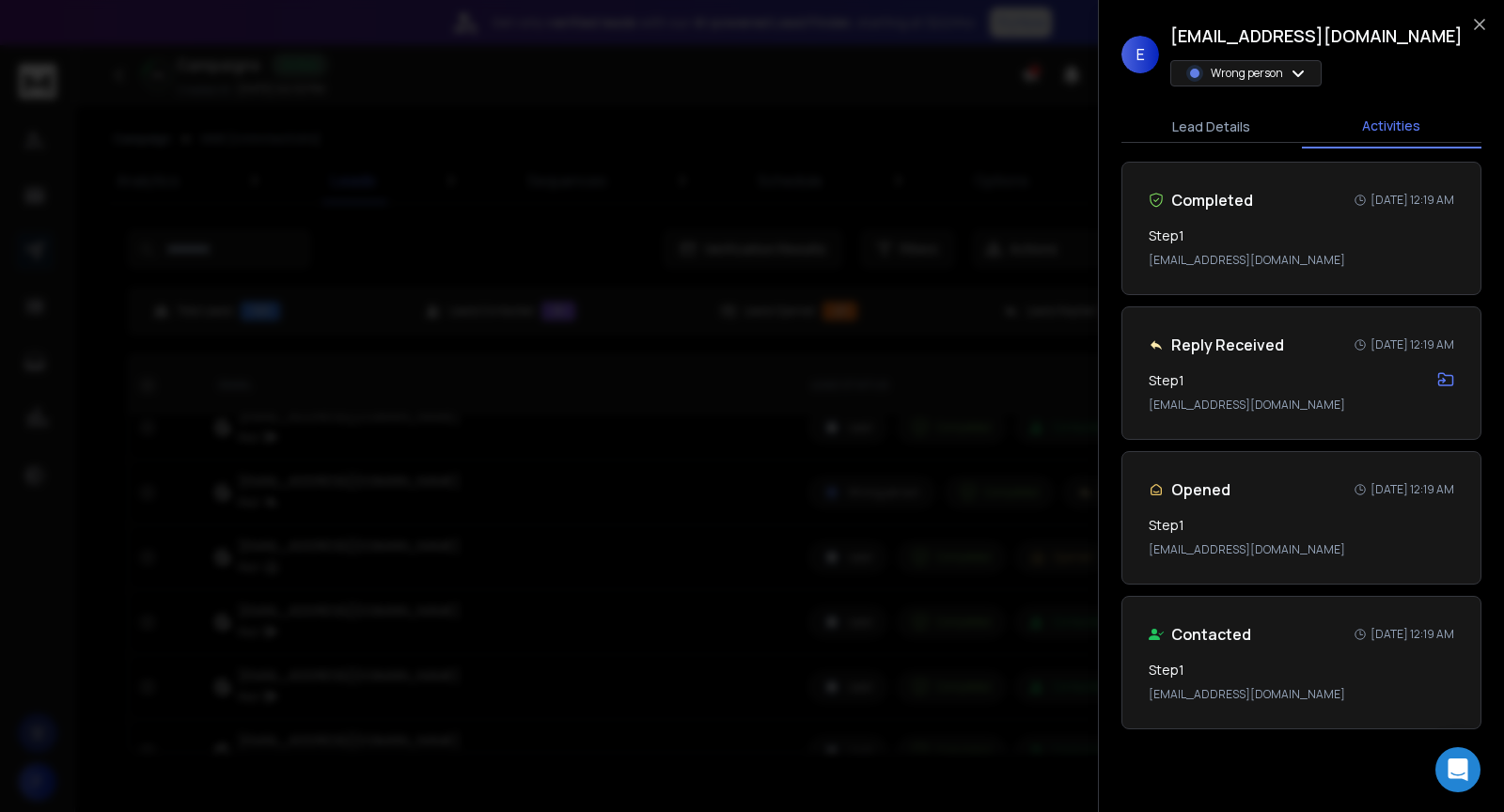
click at [1024, 399] on div at bounding box center [752, 406] width 1504 height 812
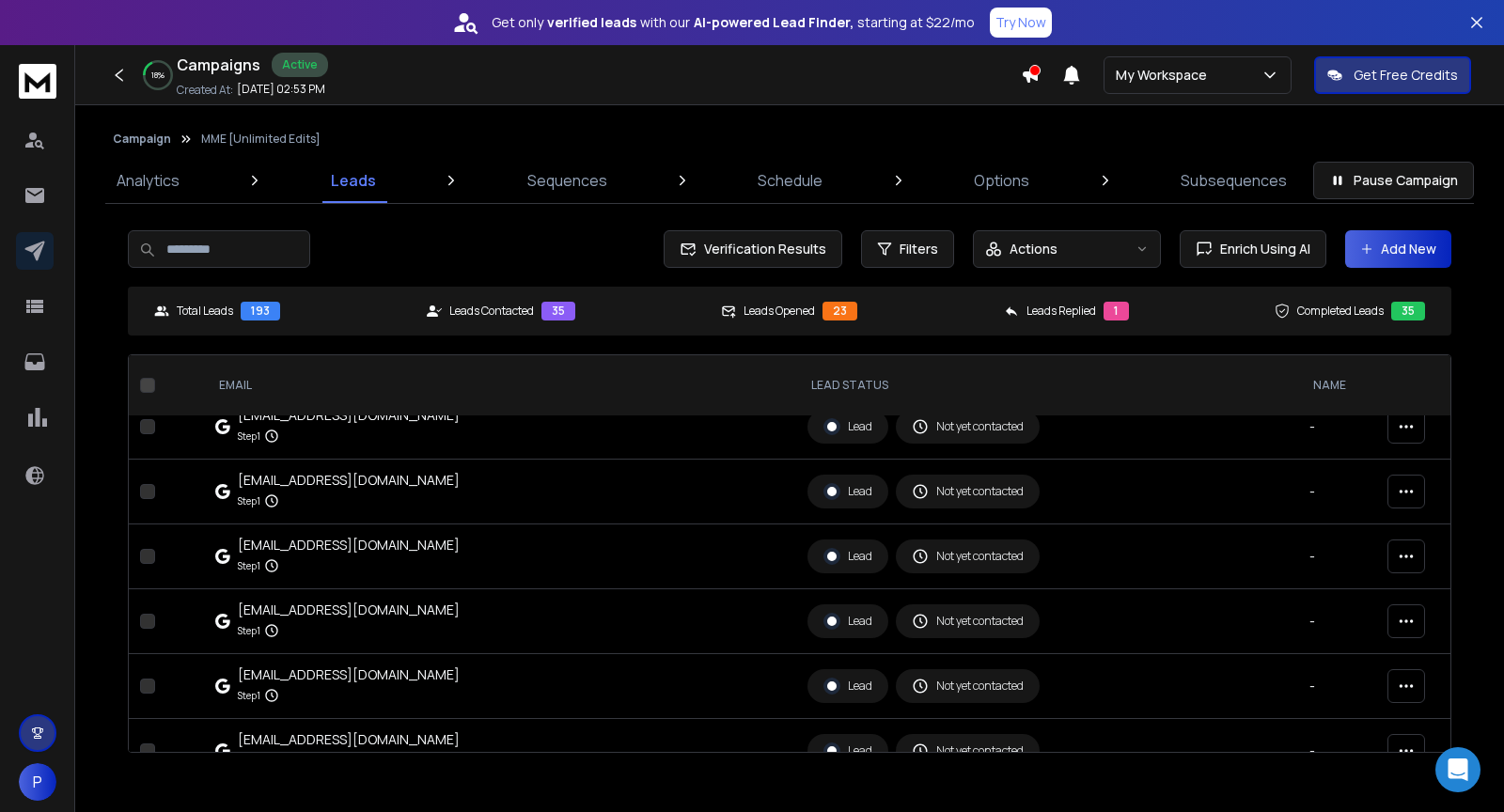
scroll to position [0, 0]
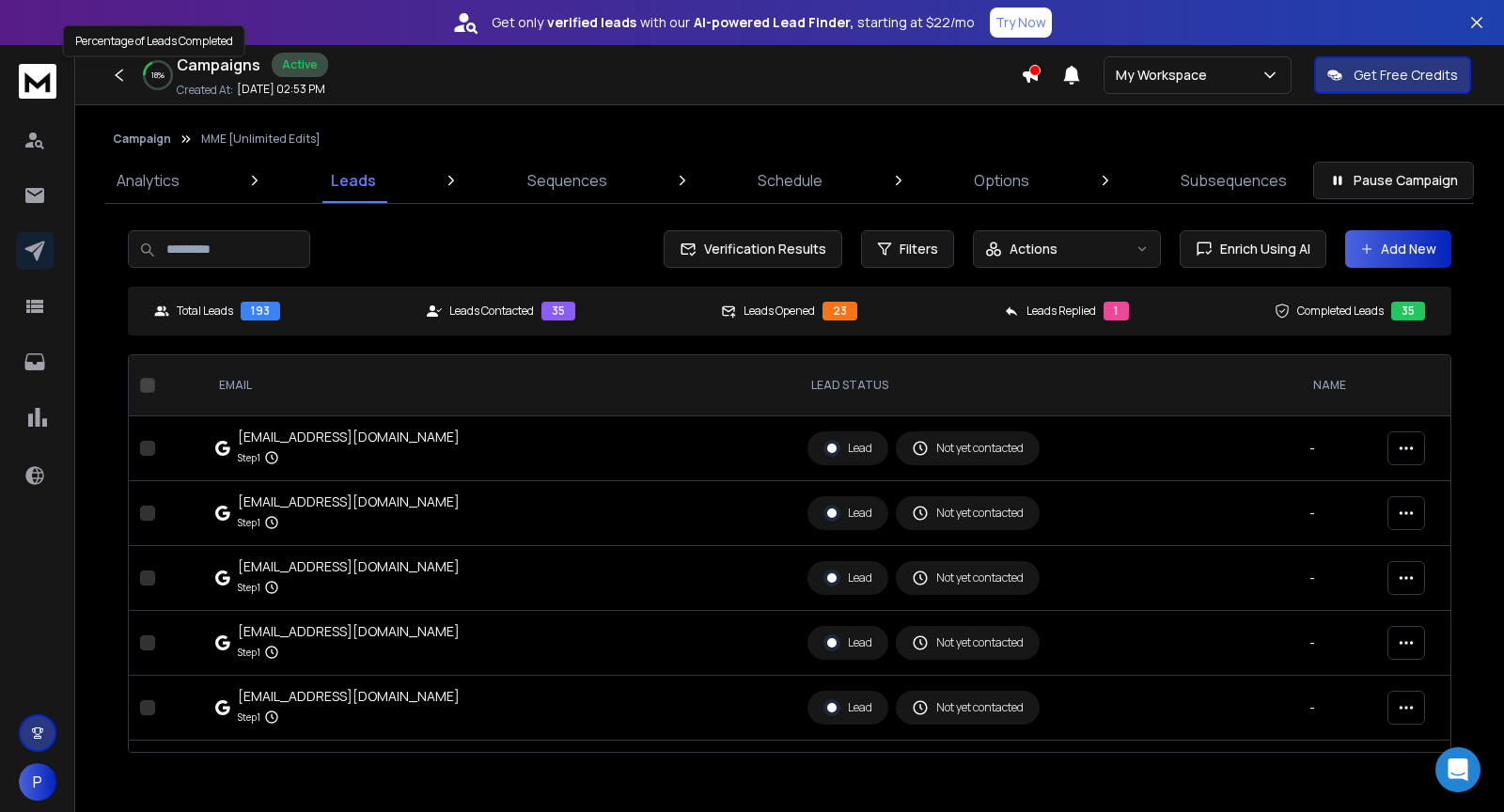
click at [154, 76] on p "18 %" at bounding box center [158, 75] width 13 height 11
click at [167, 81] on div "18 %" at bounding box center [158, 75] width 30 height 30
click at [126, 76] on icon at bounding box center [119, 75] width 17 height 17
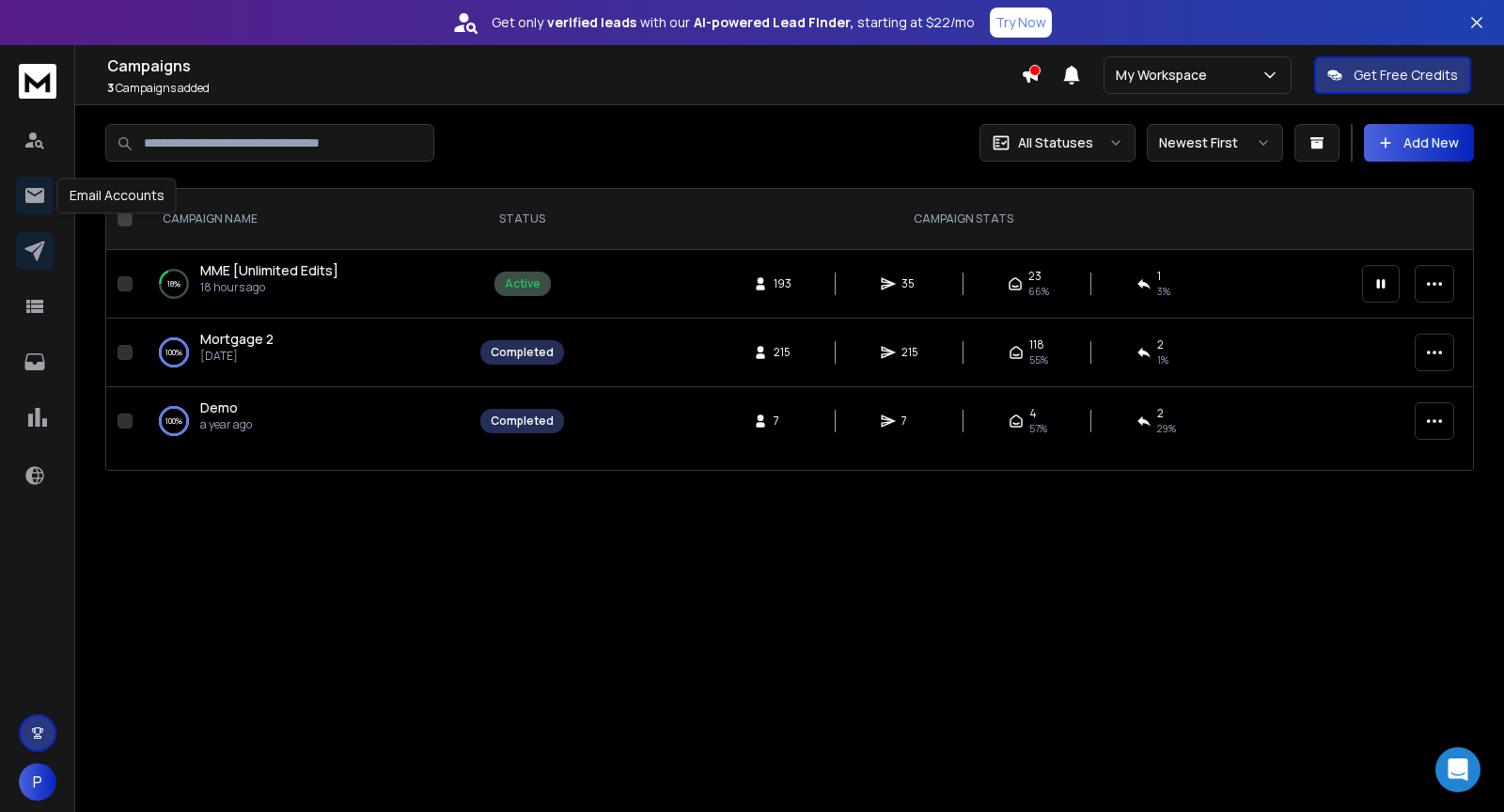
click at [28, 200] on icon at bounding box center [35, 195] width 19 height 15
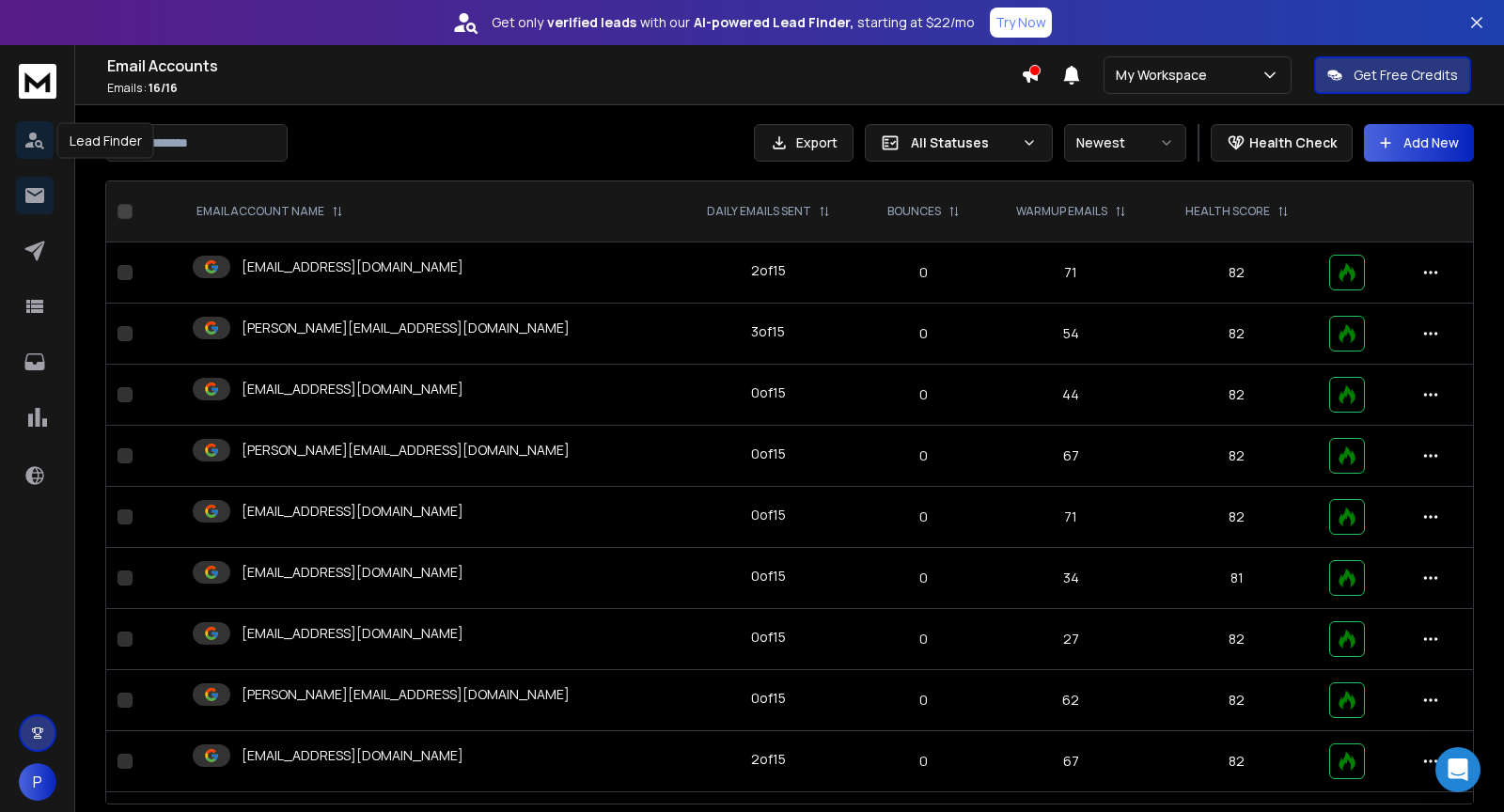
click at [35, 137] on circle at bounding box center [33, 136] width 8 height 8
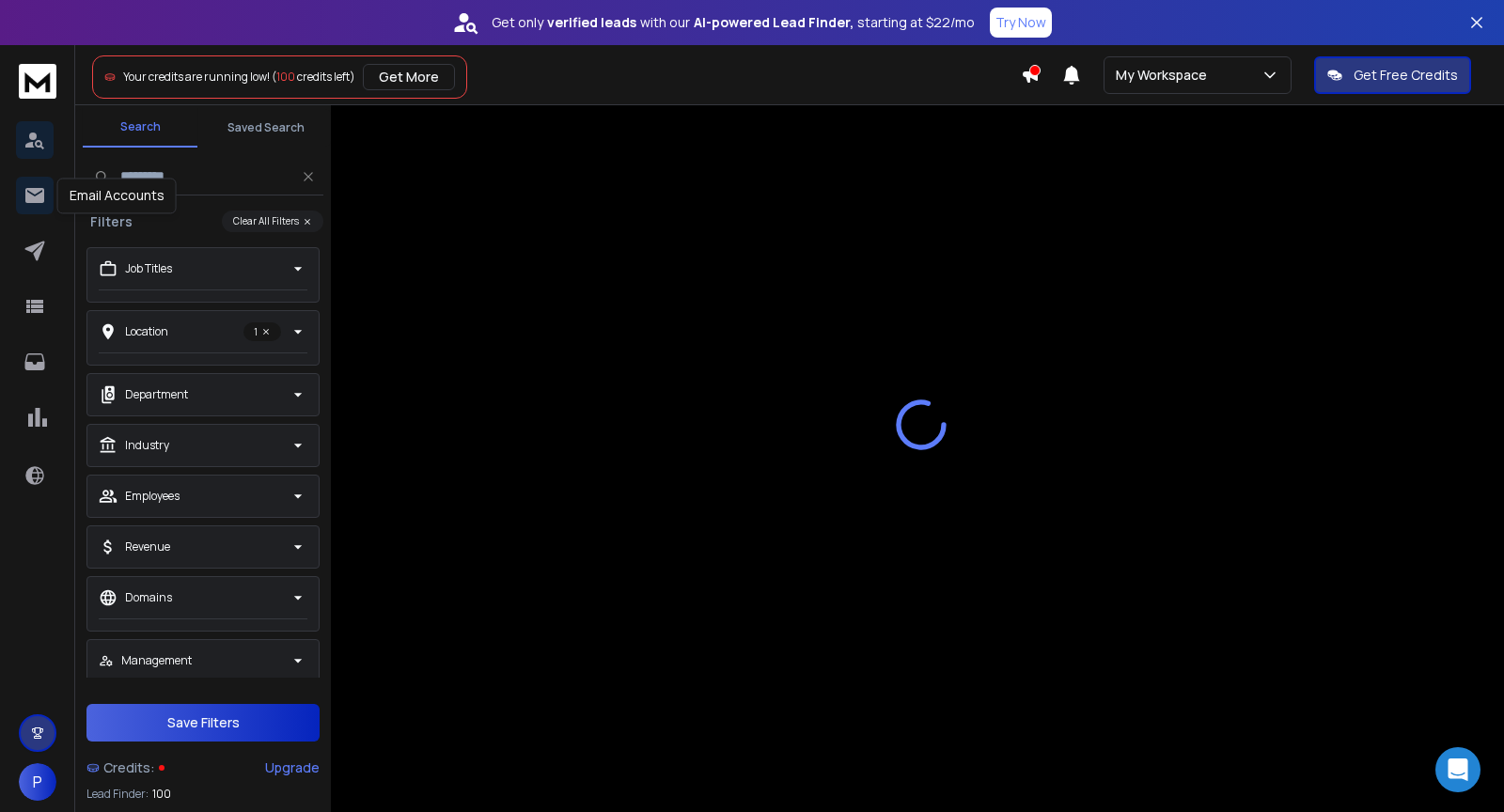
click at [32, 203] on icon at bounding box center [35, 195] width 23 height 23
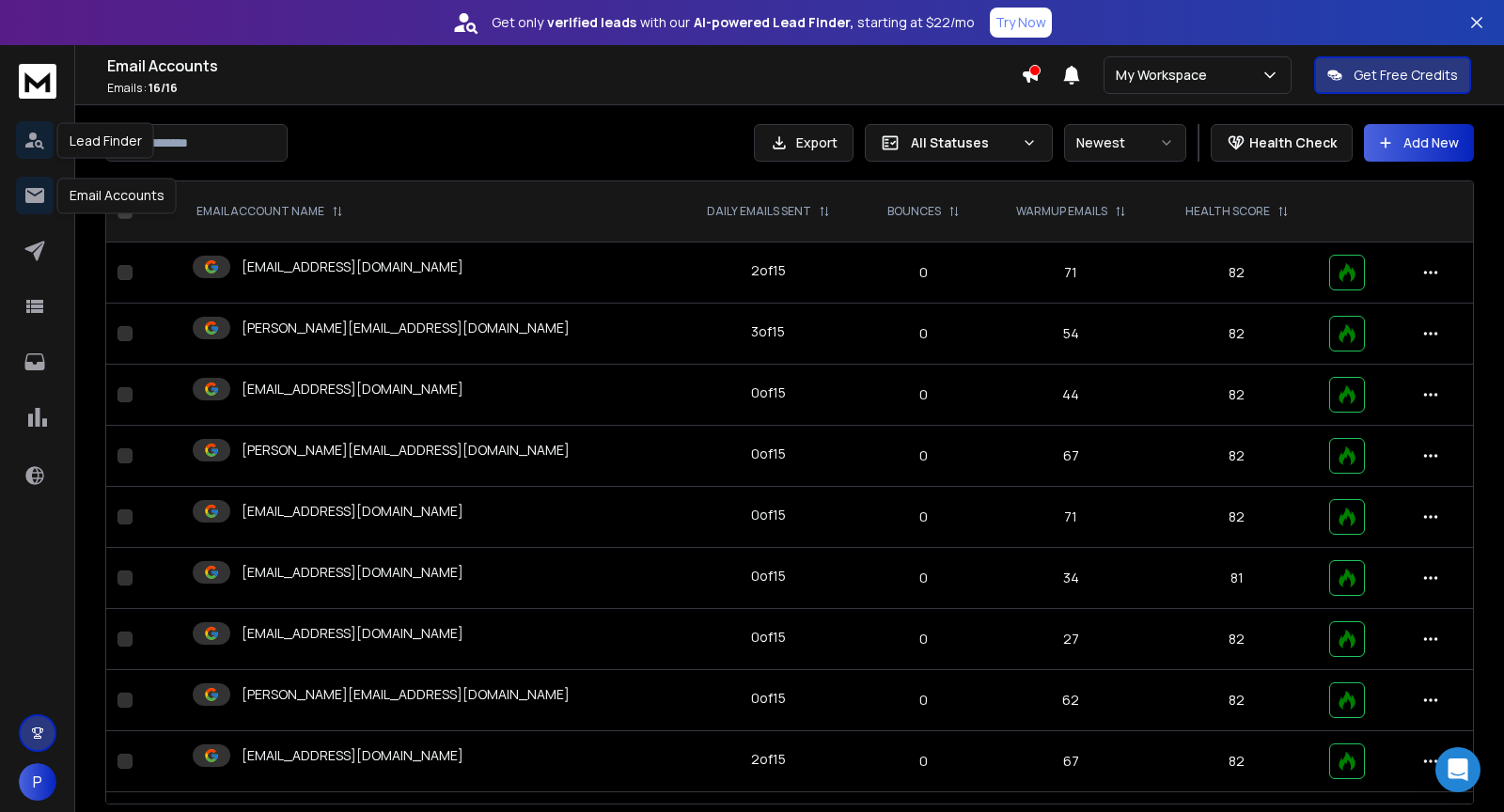
click at [30, 151] on link at bounding box center [35, 140] width 38 height 38
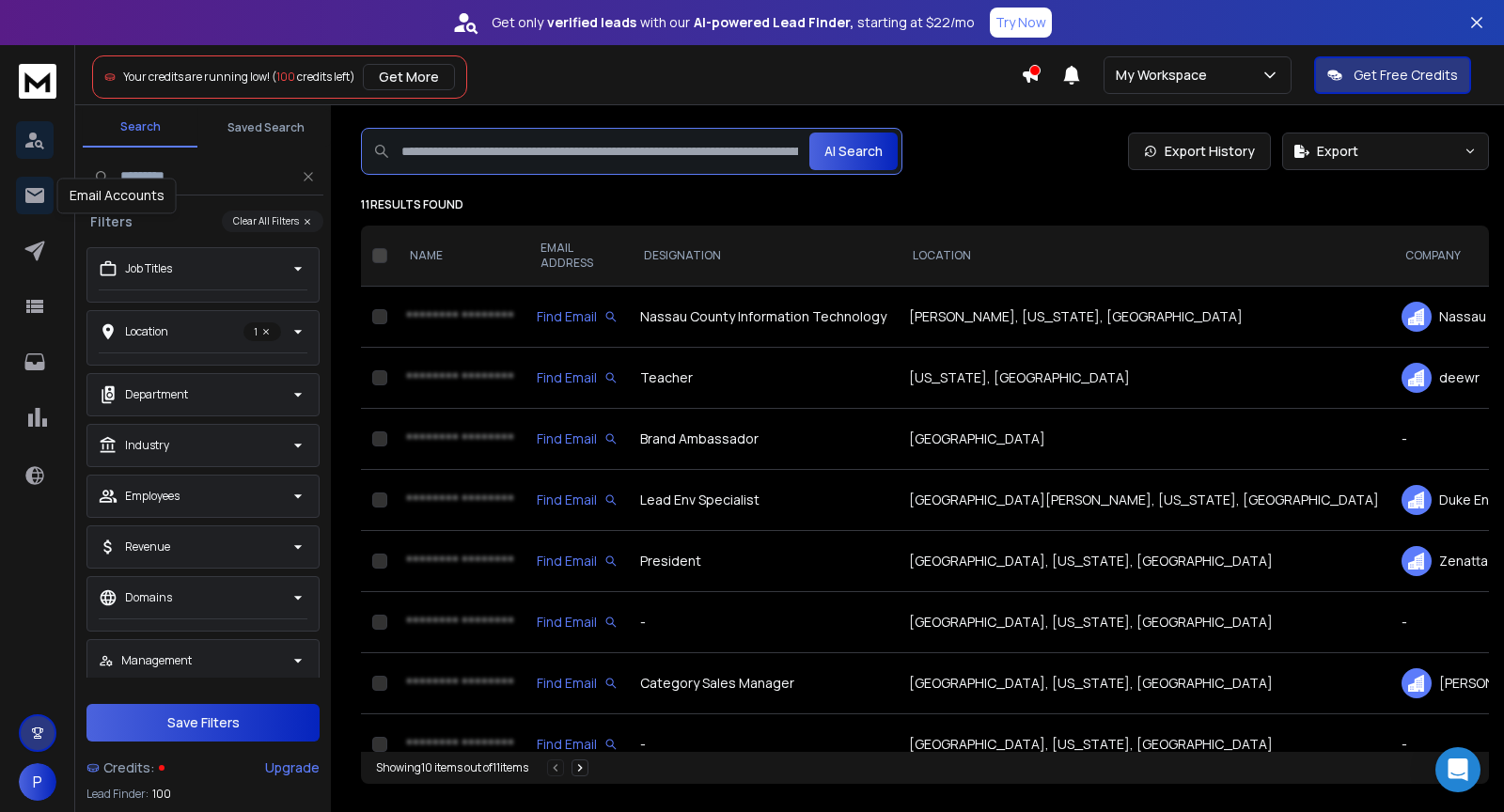
click at [33, 203] on icon at bounding box center [35, 195] width 23 height 23
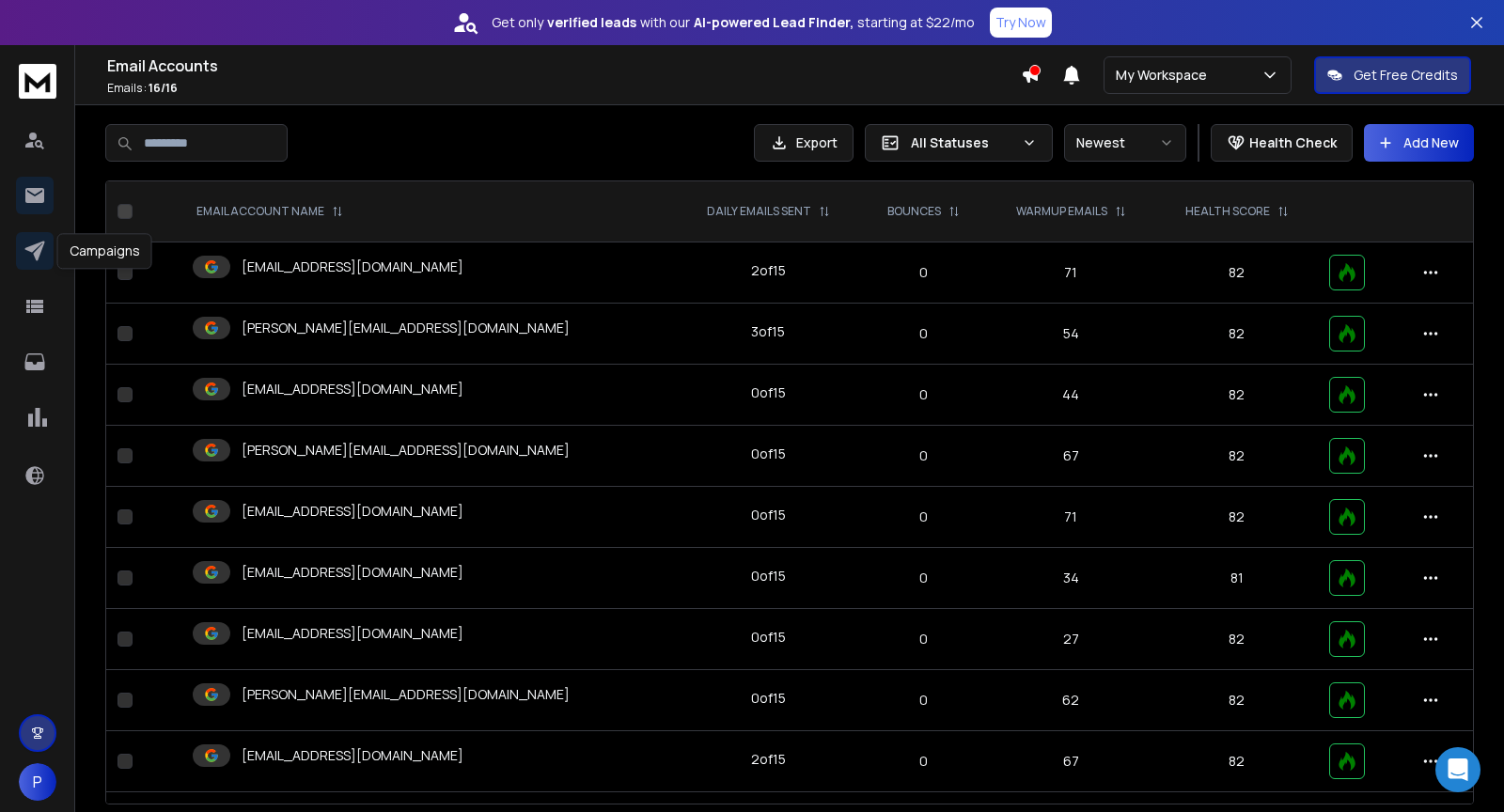
click at [37, 252] on icon at bounding box center [34, 250] width 20 height 20
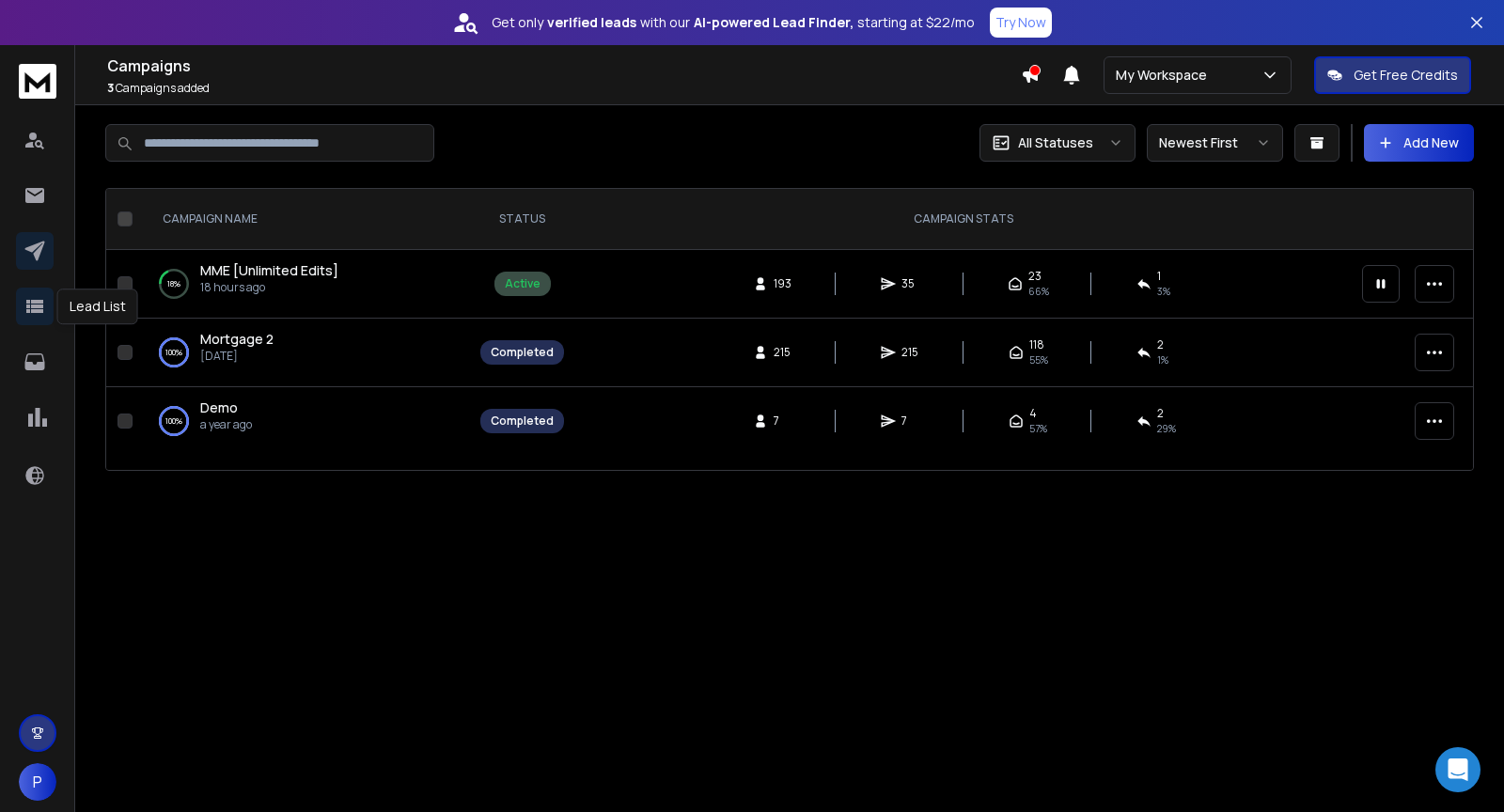
click at [30, 317] on icon at bounding box center [35, 306] width 23 height 23
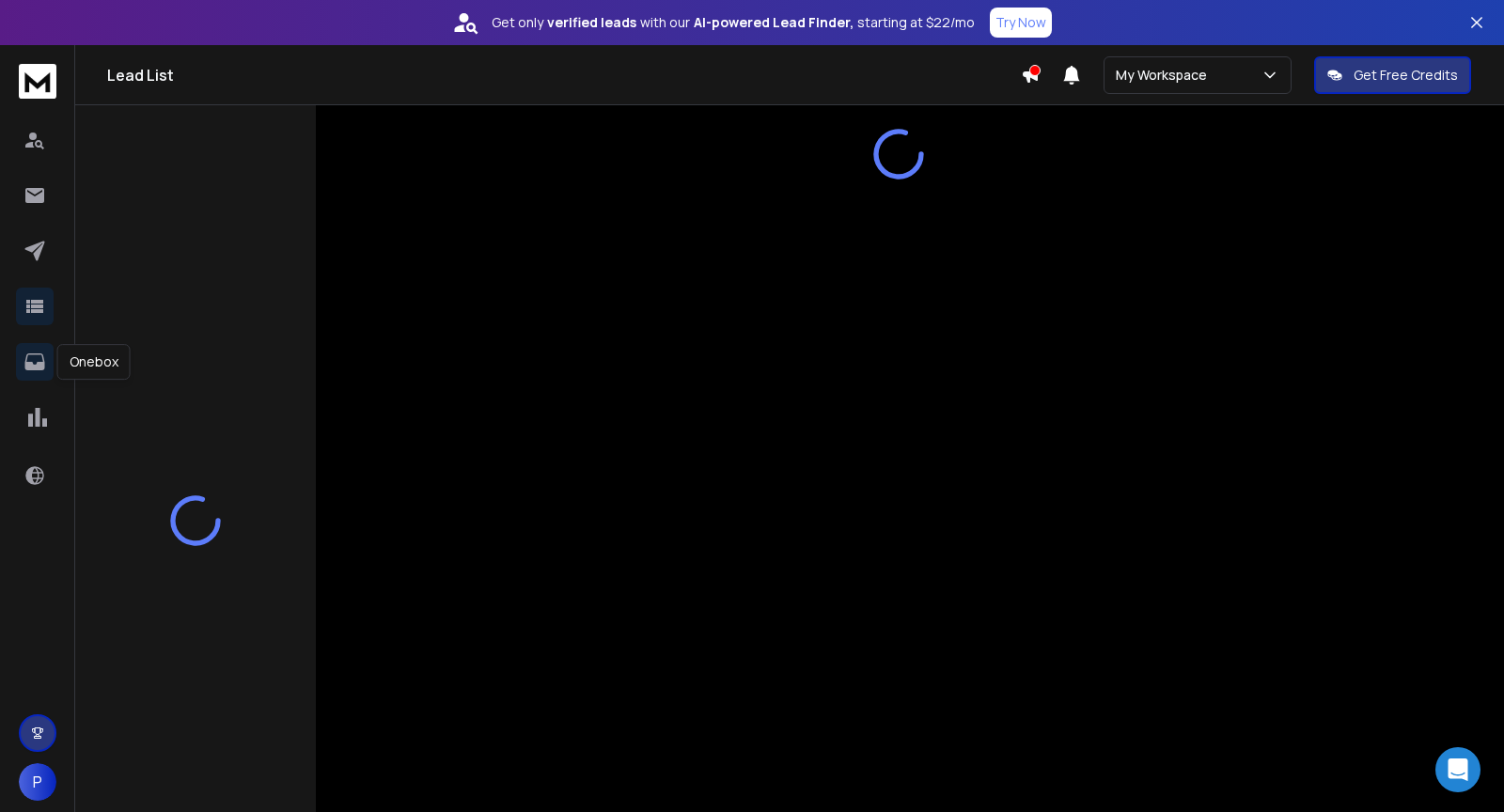
click at [31, 369] on icon at bounding box center [34, 362] width 20 height 17
